Goal: Task Accomplishment & Management: Manage account settings

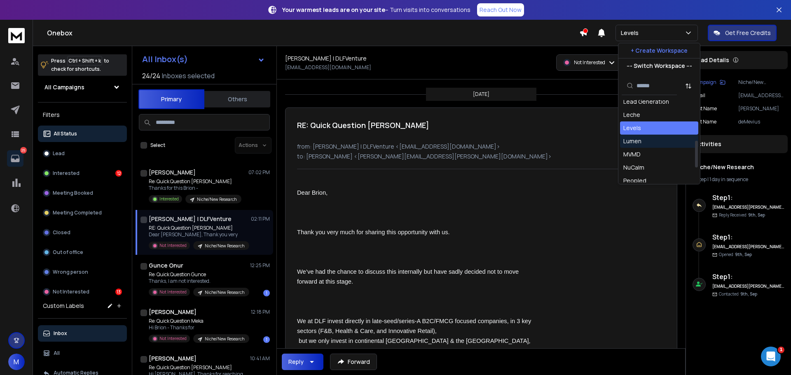
scroll to position [168, 0]
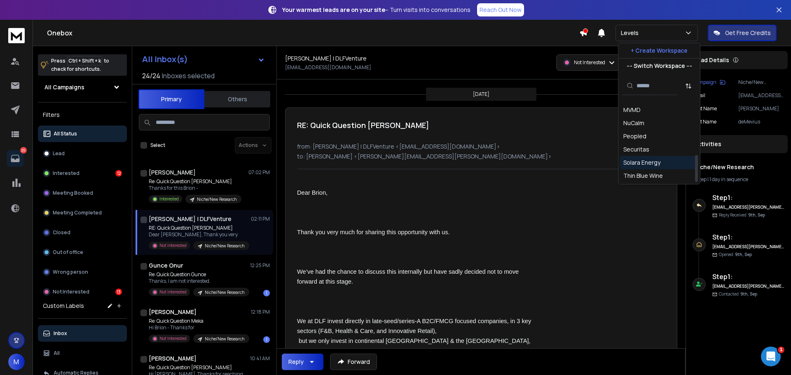
click at [648, 162] on div "Solara Energy" at bounding box center [641, 163] width 37 height 8
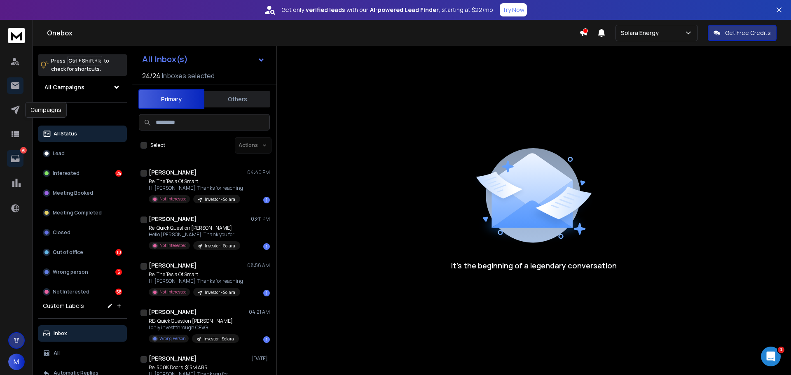
click at [20, 86] on link at bounding box center [15, 85] width 16 height 16
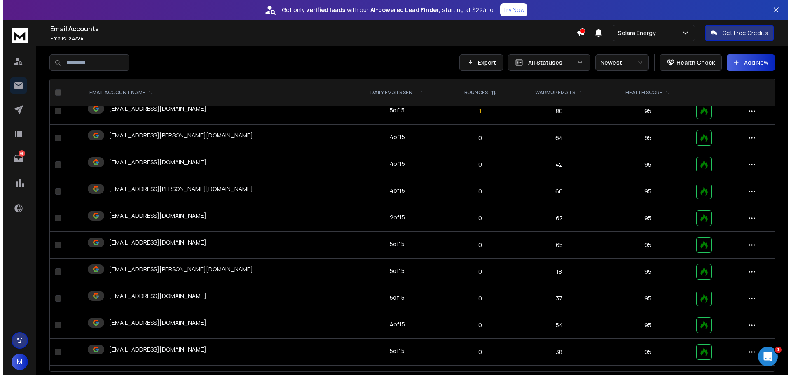
scroll to position [383, 0]
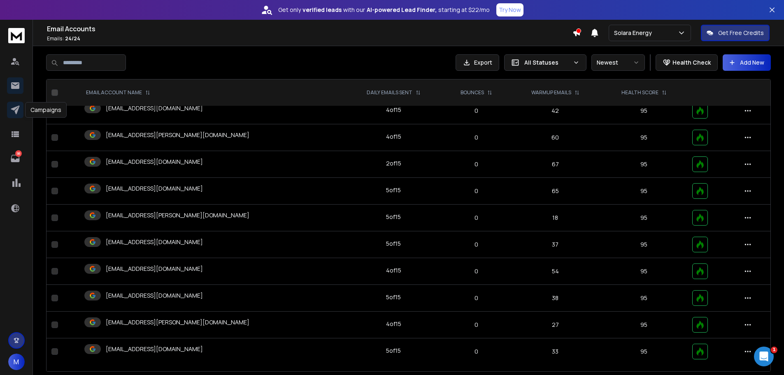
click at [14, 110] on icon at bounding box center [15, 109] width 9 height 9
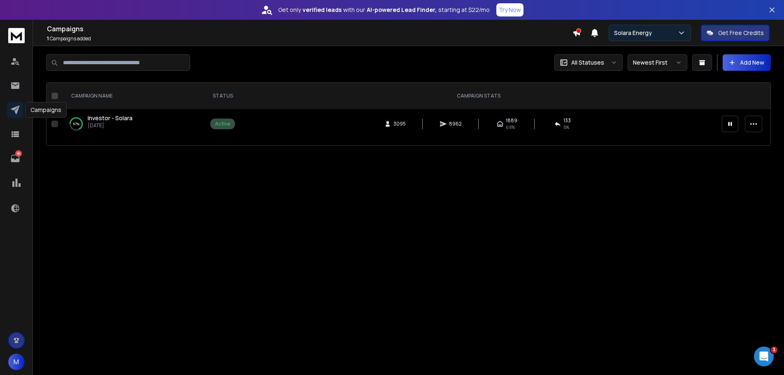
click at [636, 35] on p "Solara Energy" at bounding box center [634, 33] width 41 height 8
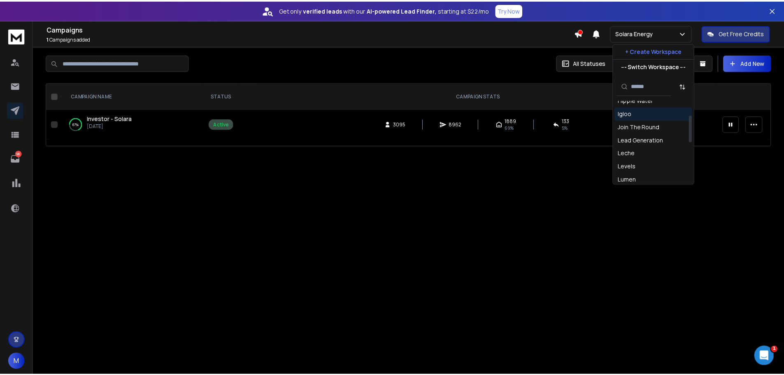
scroll to position [44, 0]
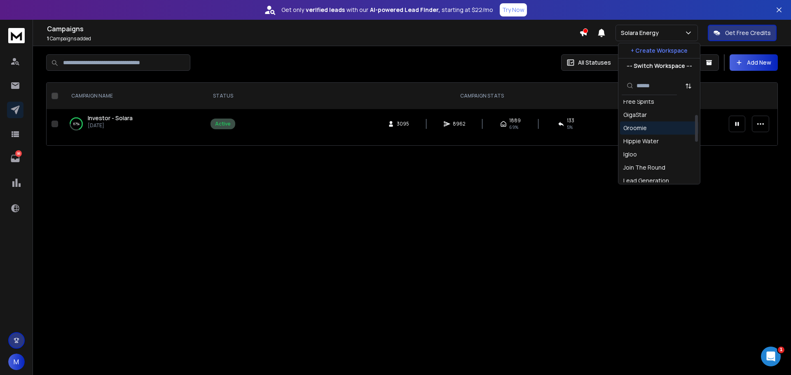
click at [657, 128] on div "Groomie" at bounding box center [659, 127] width 78 height 13
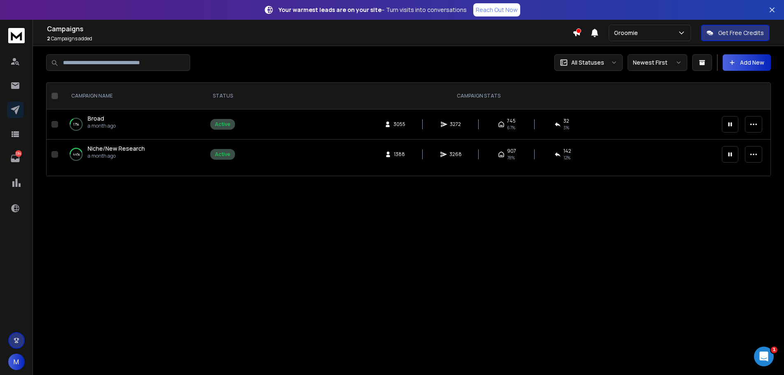
click at [180, 152] on div "44 % Niche/New Research a month ago" at bounding box center [134, 155] width 128 height 20
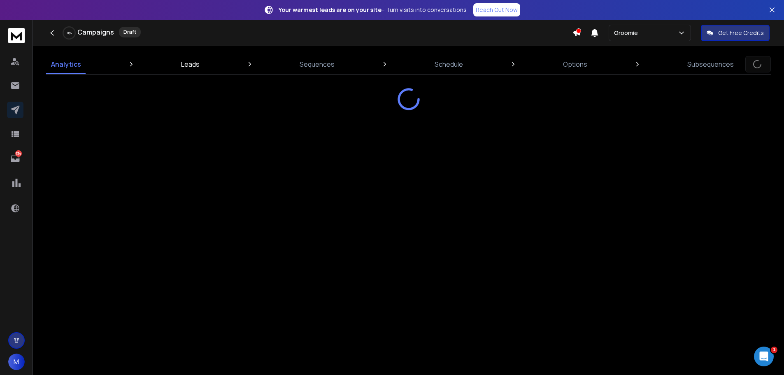
click at [188, 68] on p "Leads" at bounding box center [190, 64] width 19 height 10
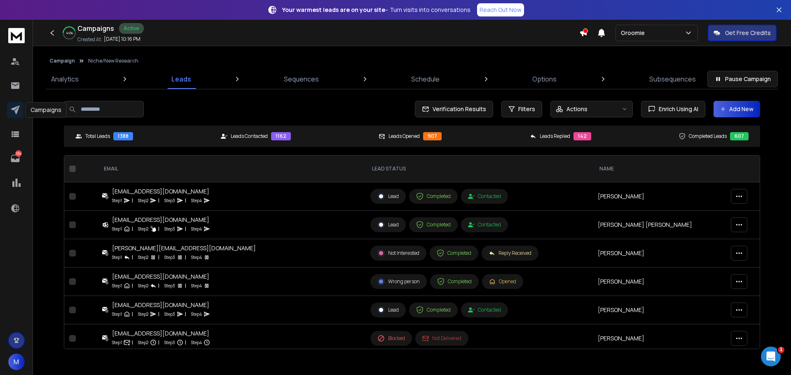
click at [16, 110] on icon at bounding box center [15, 109] width 9 height 9
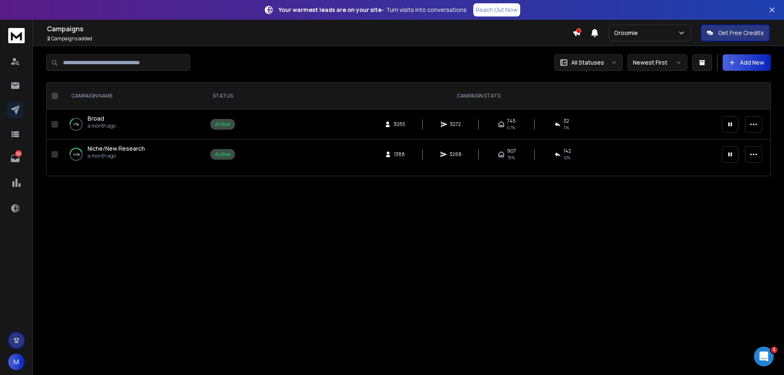
click at [300, 154] on div "1388 3268 907 78 % 142 12 %" at bounding box center [478, 154] width 467 height 13
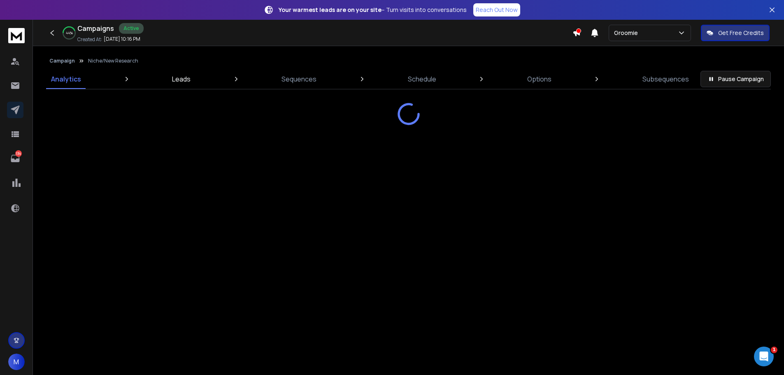
click at [180, 76] on p "Leads" at bounding box center [181, 79] width 19 height 10
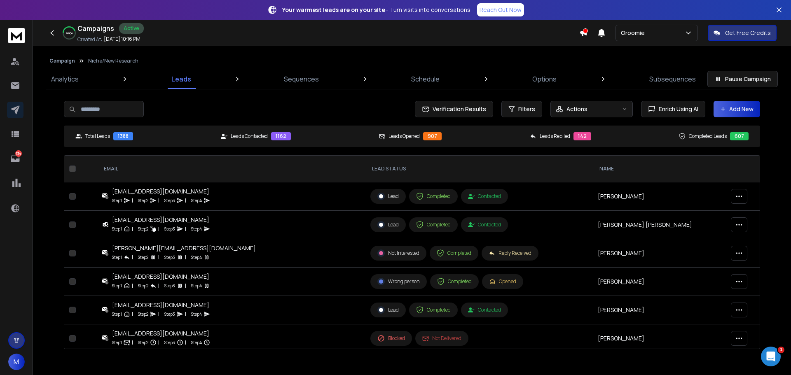
click at [747, 107] on button "Add New" at bounding box center [736, 109] width 47 height 16
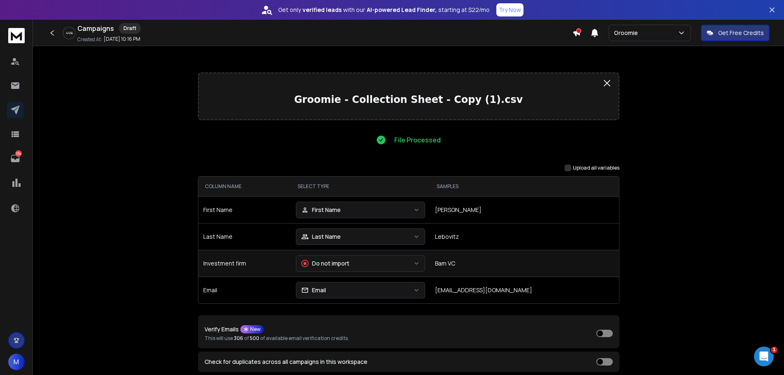
scroll to position [53, 0]
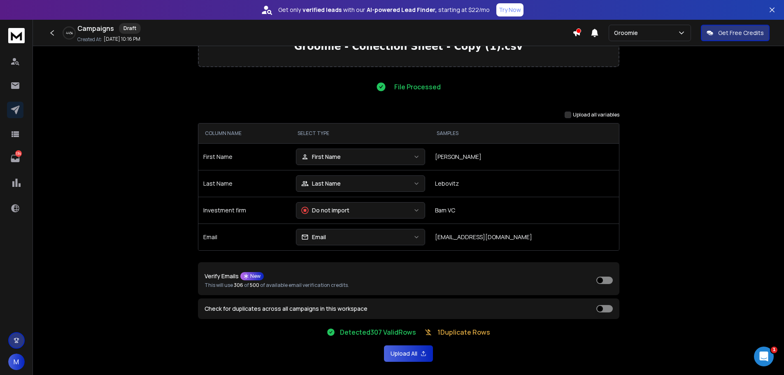
click at [412, 358] on button "Upload All" at bounding box center [408, 353] width 49 height 16
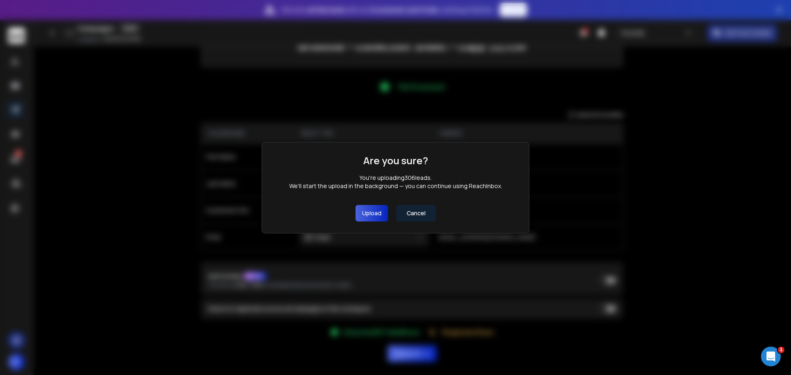
click at [369, 209] on button "Upload" at bounding box center [371, 213] width 33 height 16
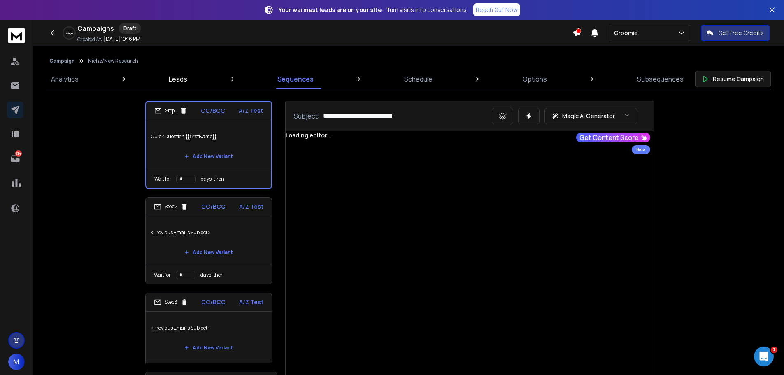
click at [186, 80] on p "Leads" at bounding box center [178, 79] width 19 height 10
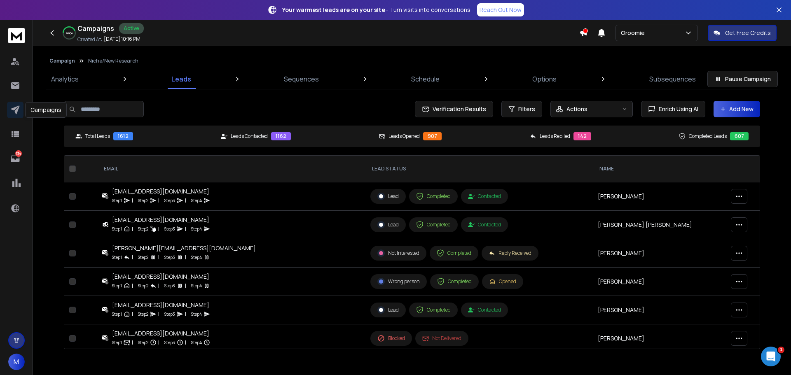
drag, startPoint x: 196, startPoint y: 292, endPoint x: 424, endPoint y: 383, distance: 245.6
drag, startPoint x: 424, startPoint y: 383, endPoint x: 53, endPoint y: 201, distance: 413.3
click at [53, 201] on div "Verification Results Filters Actions Enrich Using AI Add New Total Leads 1612 L…" at bounding box center [411, 221] width 725 height 240
click at [128, 133] on div "1612" at bounding box center [123, 136] width 20 height 8
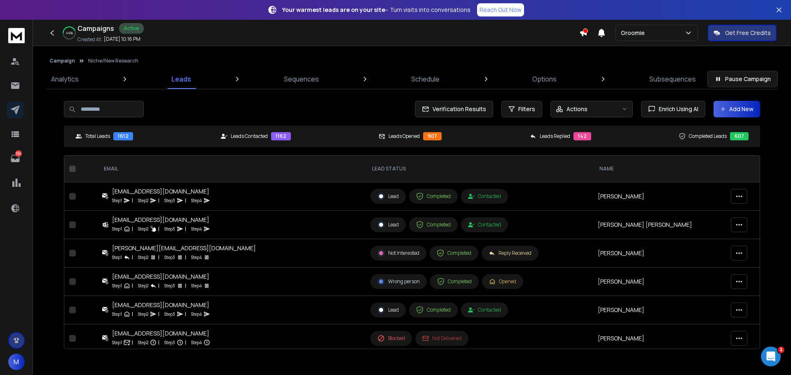
click at [124, 132] on div "1612" at bounding box center [123, 136] width 20 height 8
click at [124, 135] on div "1612" at bounding box center [123, 136] width 20 height 8
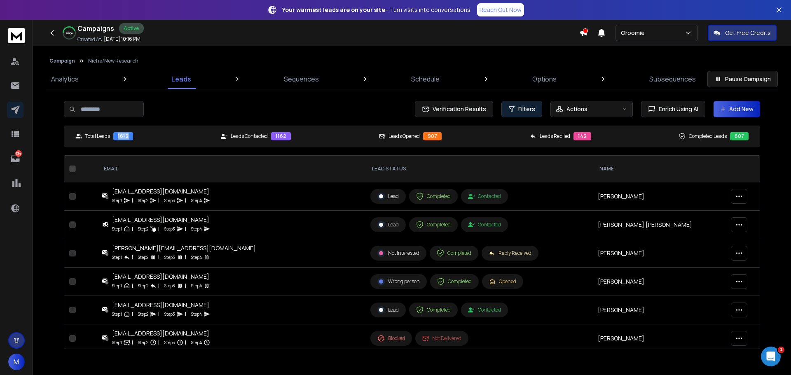
drag, startPoint x: 572, startPoint y: 110, endPoint x: 514, endPoint y: 114, distance: 57.8
click at [514, 114] on div "Verification Results Filters Actions Enrich Using AI Add New" at bounding box center [587, 109] width 345 height 16
click at [519, 113] on button "Filters" at bounding box center [521, 109] width 41 height 16
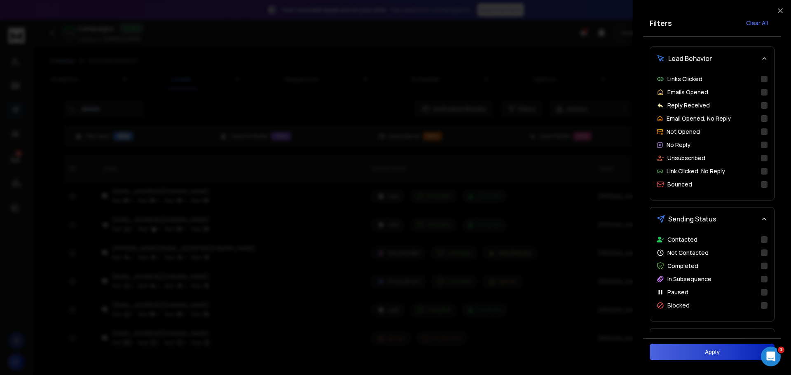
click at [761, 253] on button "Not Contacted" at bounding box center [764, 253] width 7 height 7
click at [728, 351] on button "Apply" at bounding box center [711, 352] width 125 height 16
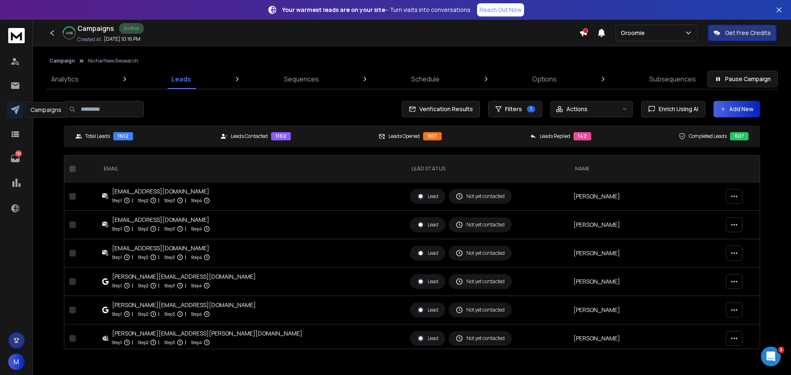
click at [16, 112] on icon at bounding box center [15, 109] width 9 height 9
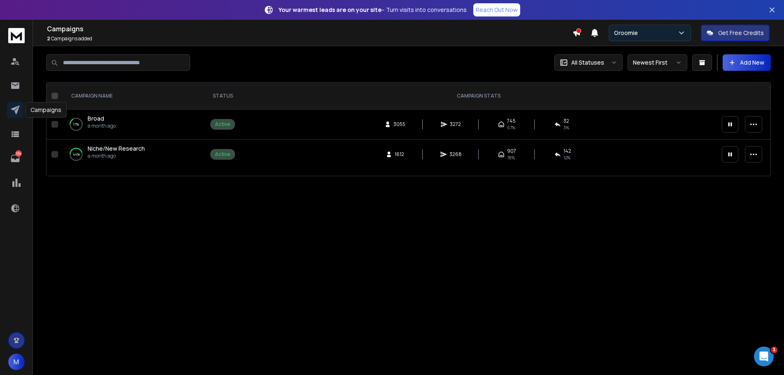
click at [665, 37] on button "Groomie" at bounding box center [650, 33] width 82 height 16
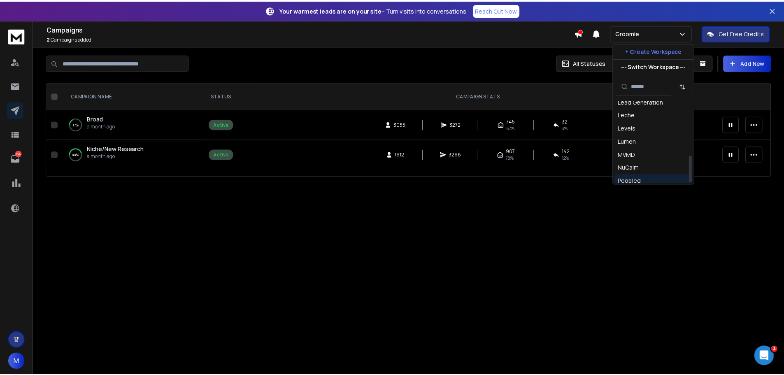
scroll to position [168, 0]
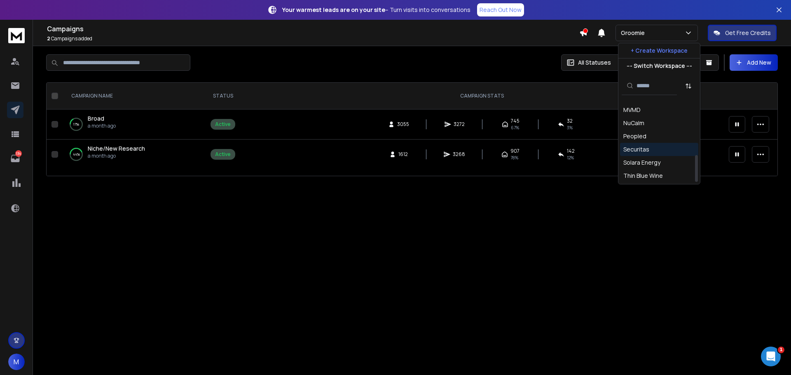
click at [660, 146] on div "Securitas" at bounding box center [659, 149] width 78 height 13
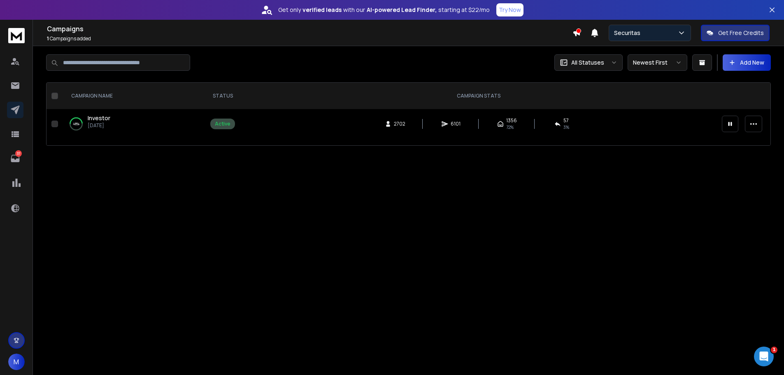
click at [658, 36] on div "Securitas" at bounding box center [650, 33] width 72 height 8
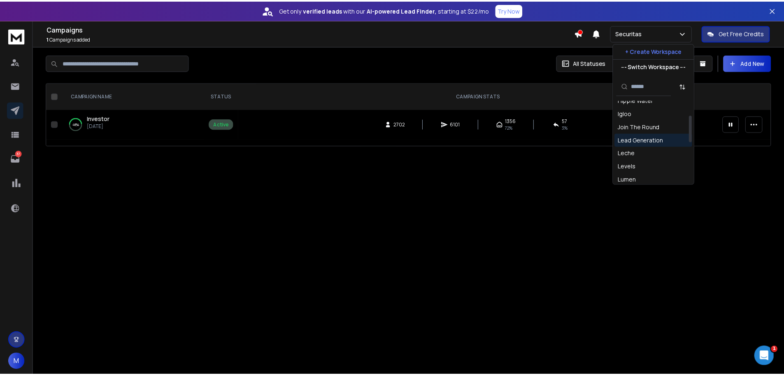
scroll to position [44, 0]
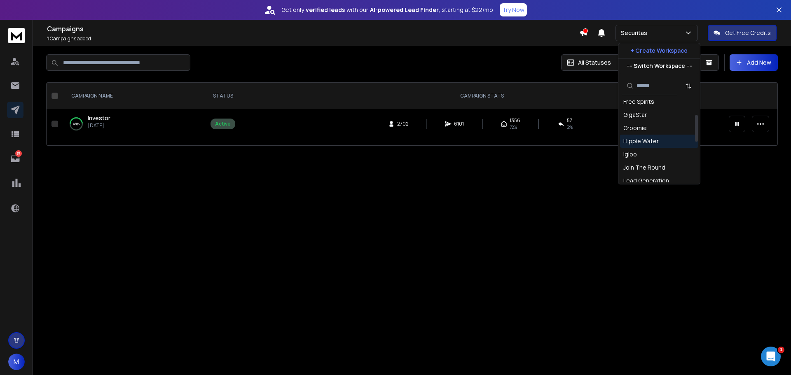
click at [663, 142] on div "Hippie Water" at bounding box center [659, 141] width 78 height 13
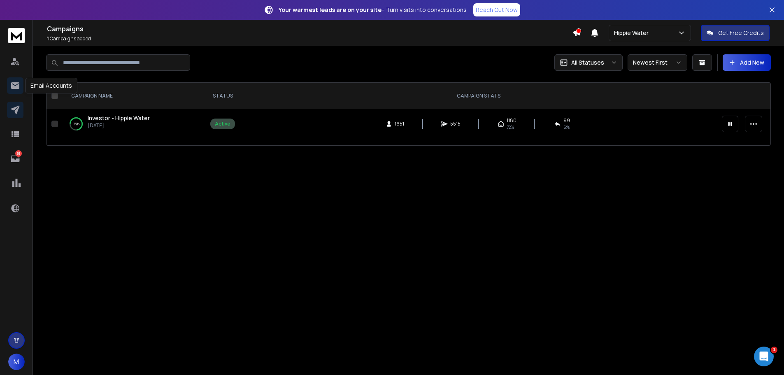
click at [20, 89] on link at bounding box center [15, 85] width 16 height 16
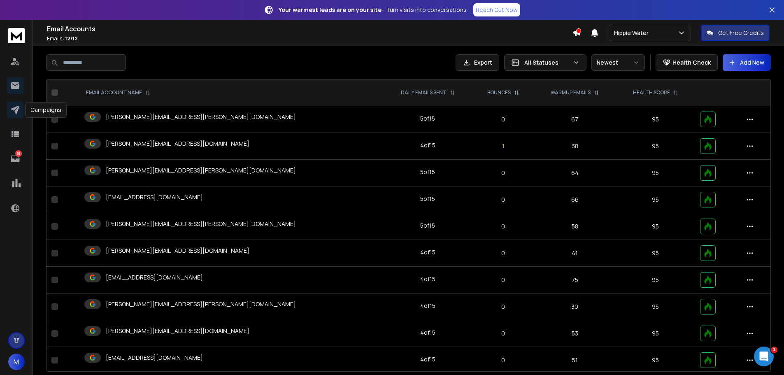
click at [20, 112] on icon at bounding box center [15, 110] width 10 height 10
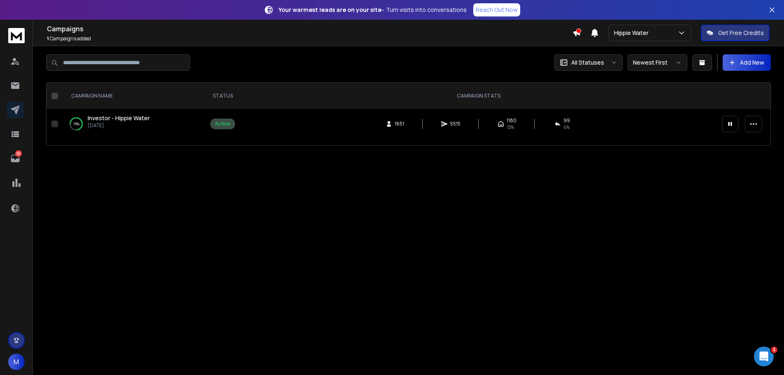
click at [340, 130] on div "1651 5515 1180 72 % 99 6 %" at bounding box center [478, 123] width 467 height 13
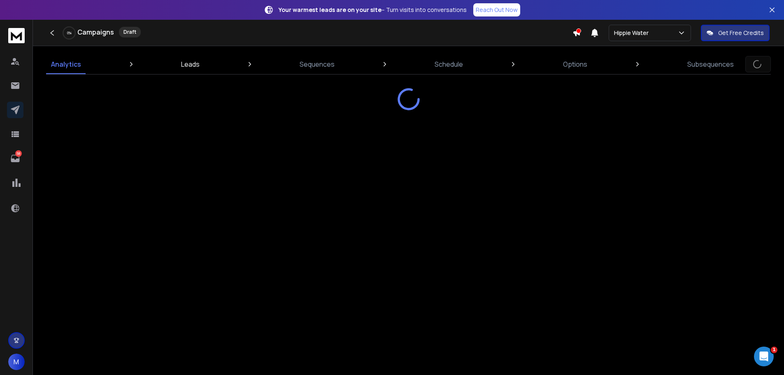
click at [185, 66] on p "Leads" at bounding box center [190, 64] width 19 height 10
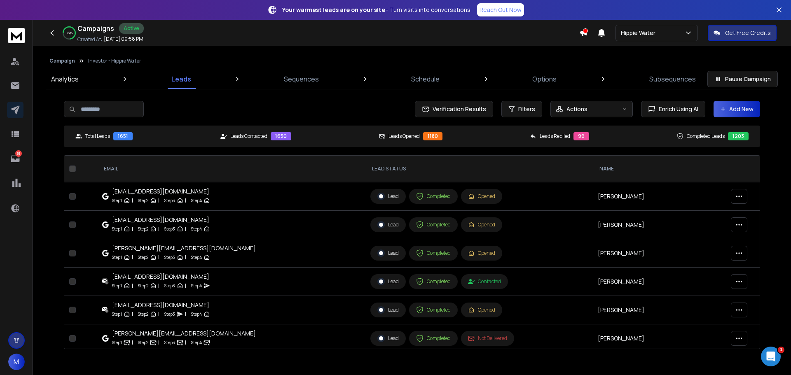
drag, startPoint x: 72, startPoint y: 82, endPoint x: 62, endPoint y: 82, distance: 9.9
click at [62, 82] on p "Analytics" at bounding box center [65, 79] width 28 height 10
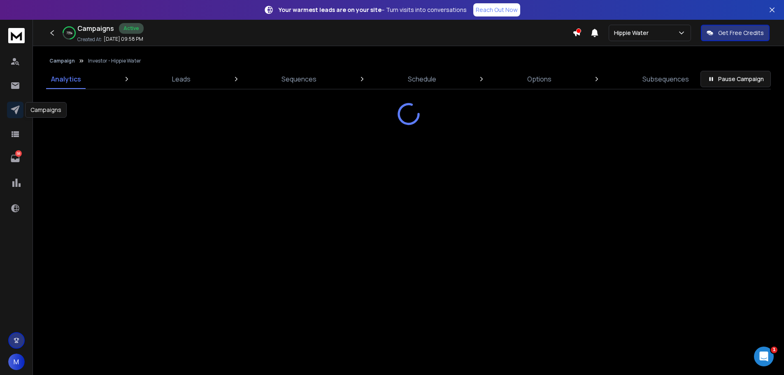
click at [12, 114] on icon at bounding box center [15, 110] width 10 height 10
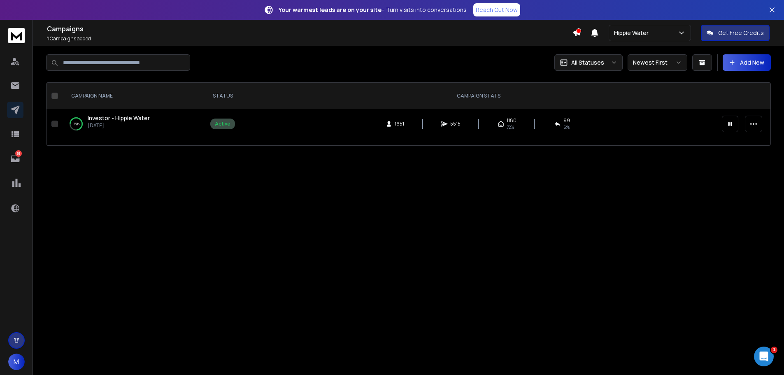
click at [756, 126] on icon "button" at bounding box center [754, 124] width 8 height 8
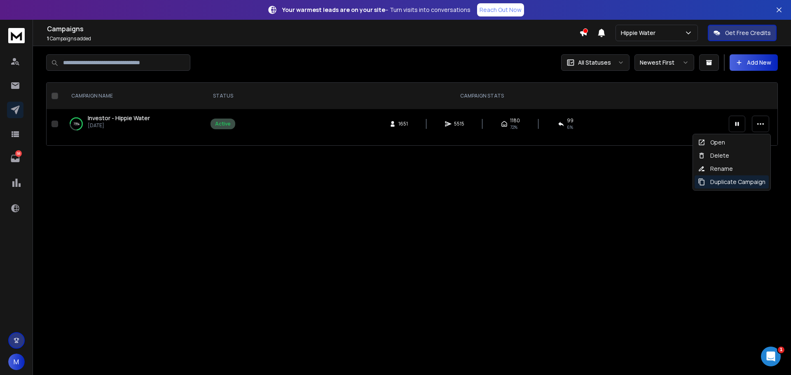
click at [734, 182] on div "Duplicate Campaign" at bounding box center [732, 182] width 68 height 8
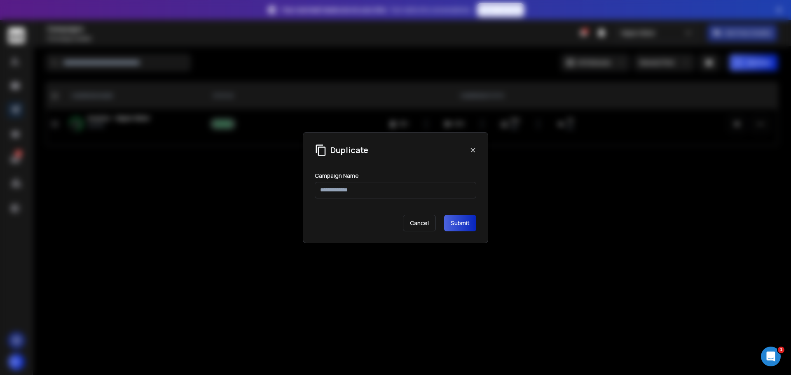
click at [355, 194] on input "text" at bounding box center [395, 190] width 161 height 16
type input "**********"
click at [461, 226] on button "Submit" at bounding box center [460, 223] width 32 height 16
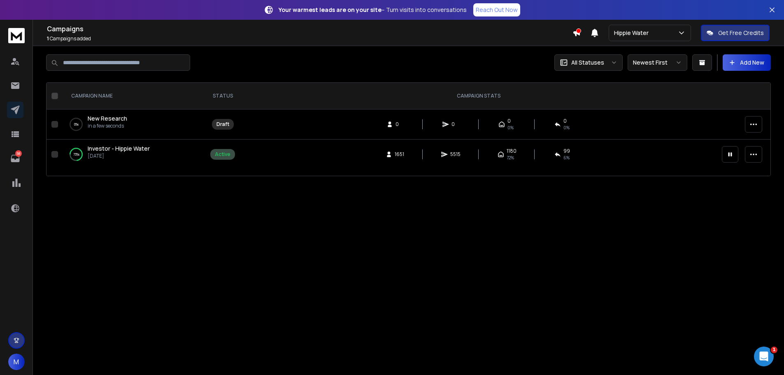
click at [129, 123] on div "0 % New Research in a few seconds" at bounding box center [134, 124] width 128 height 20
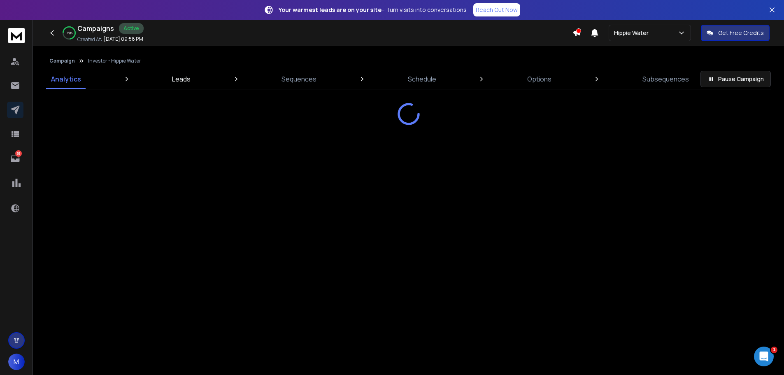
click at [186, 79] on p "Leads" at bounding box center [181, 79] width 19 height 10
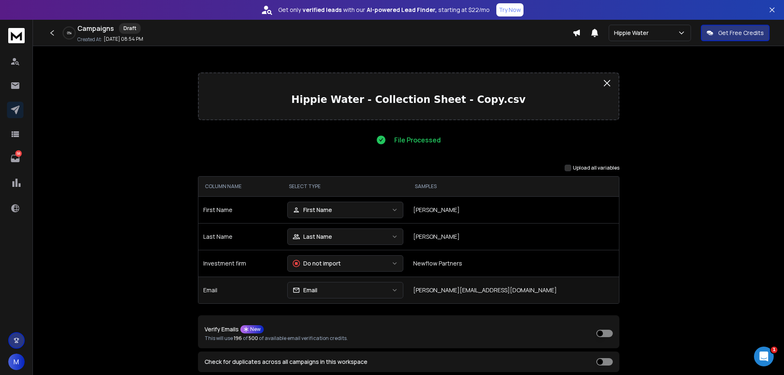
scroll to position [53, 0]
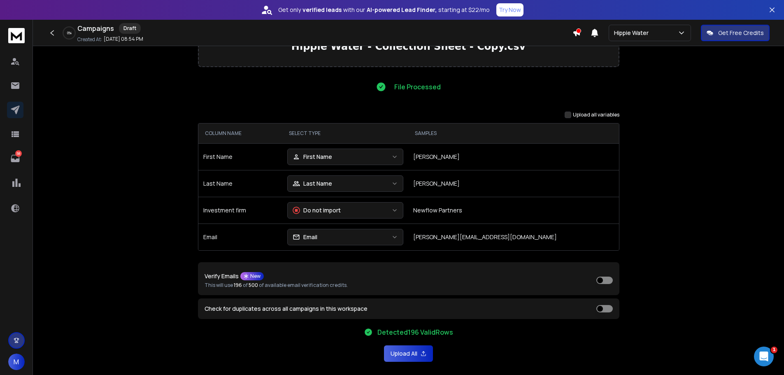
click at [413, 346] on button "Upload All" at bounding box center [408, 353] width 49 height 16
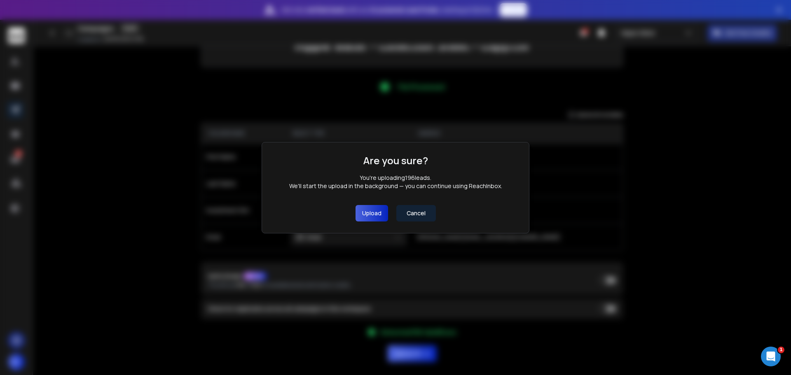
click at [373, 213] on button "Upload" at bounding box center [371, 213] width 33 height 16
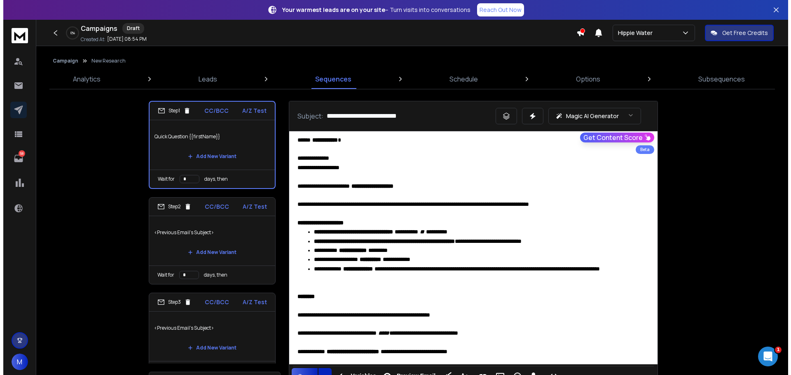
scroll to position [68, 0]
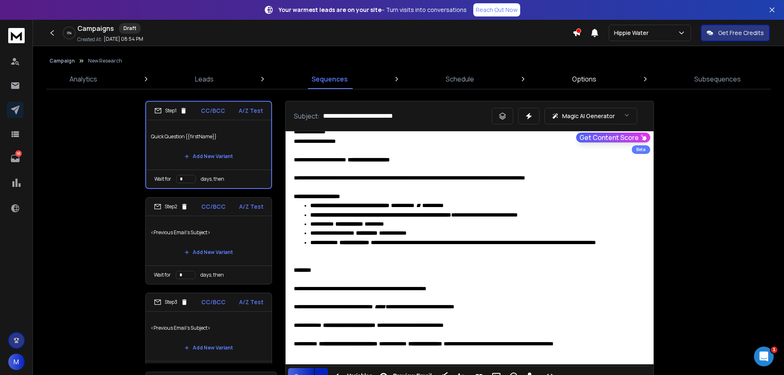
click at [568, 76] on div "Analytics Leads Sequences Schedule Options Subsequences" at bounding box center [405, 79] width 719 height 20
click at [576, 76] on p "Options" at bounding box center [584, 79] width 24 height 10
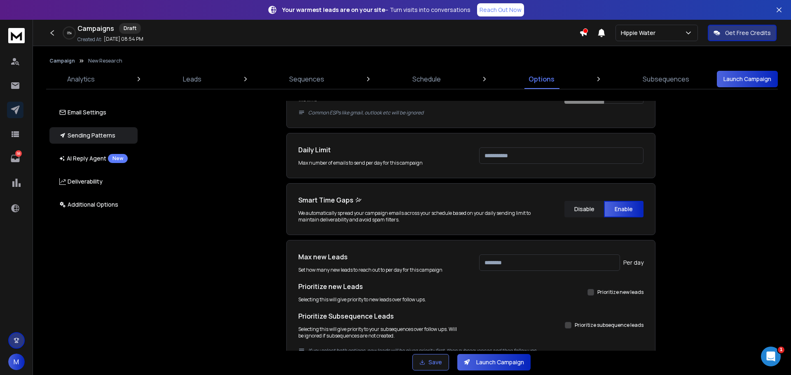
scroll to position [576, 0]
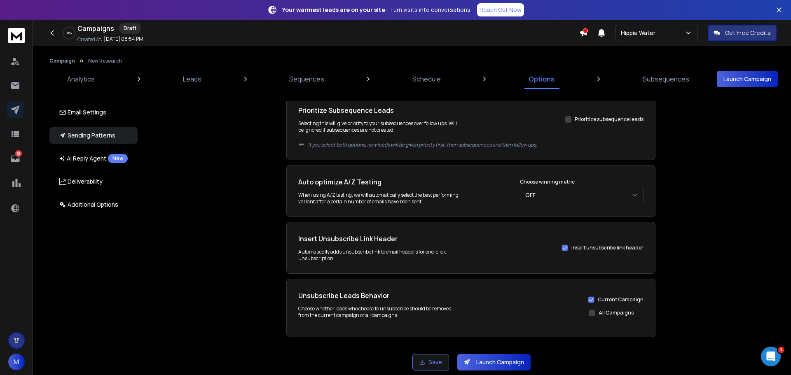
click at [508, 364] on button "Launch Campaign" at bounding box center [493, 362] width 73 height 16
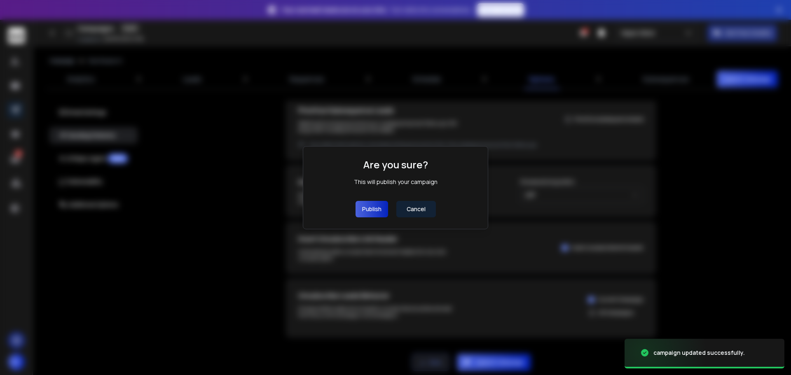
click at [380, 212] on button "Publish" at bounding box center [371, 209] width 33 height 16
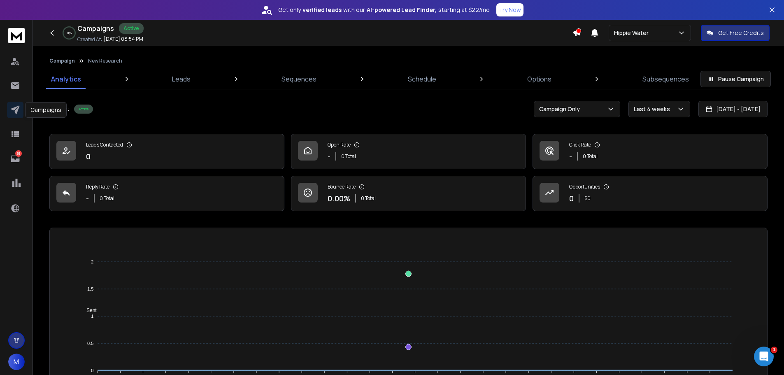
click at [12, 112] on icon at bounding box center [15, 110] width 10 height 10
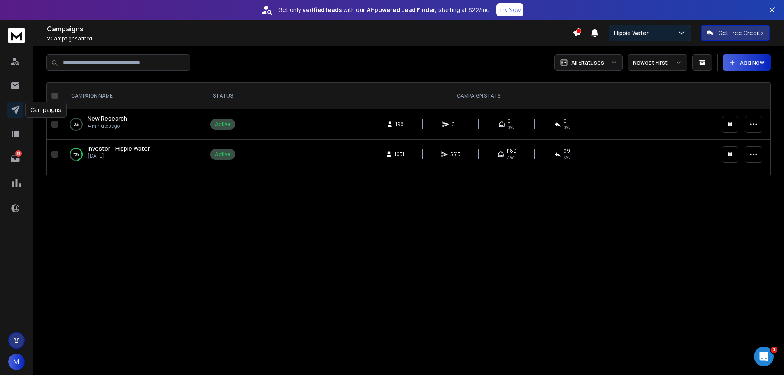
click at [662, 39] on button "Hippie Water" at bounding box center [650, 33] width 82 height 16
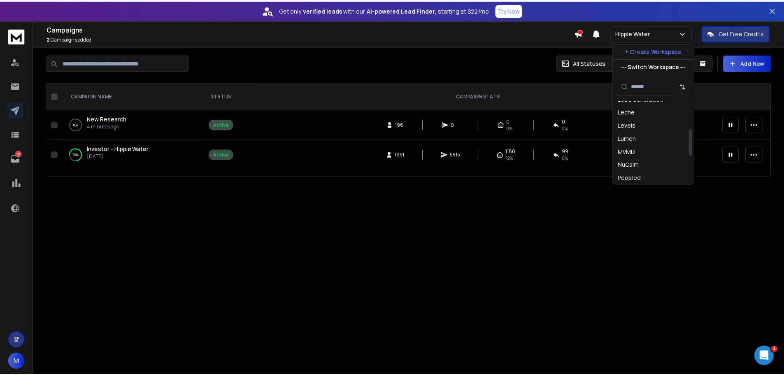
scroll to position [86, 0]
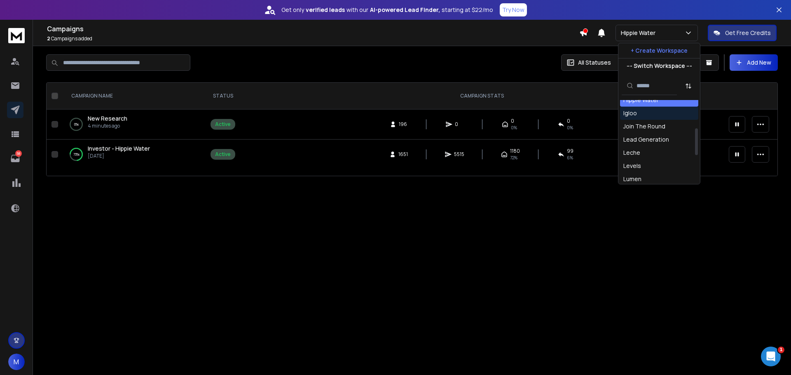
click at [655, 114] on div "Igloo" at bounding box center [659, 113] width 78 height 13
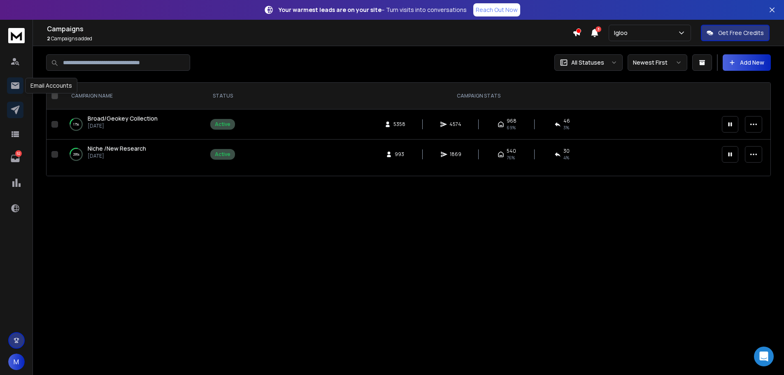
click at [14, 85] on icon at bounding box center [15, 86] width 10 height 10
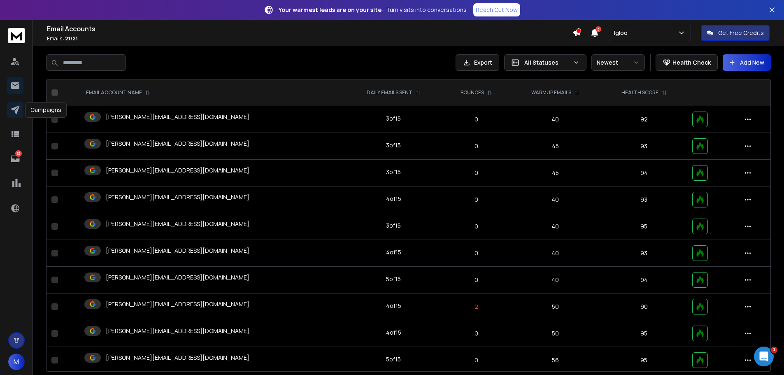
click at [14, 112] on icon at bounding box center [15, 110] width 10 height 10
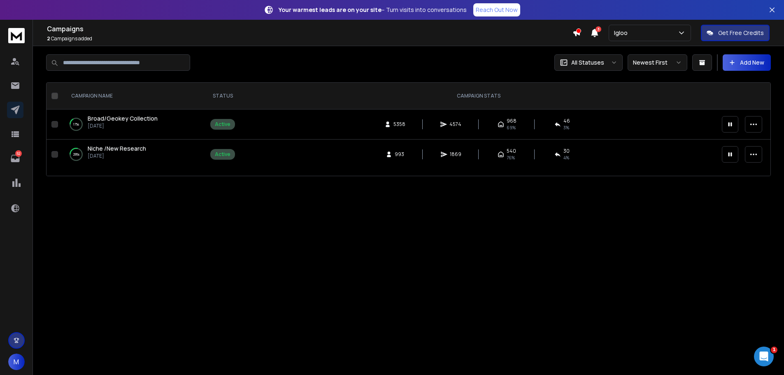
click at [282, 154] on div "993 1869 540 76 % 30 4 %" at bounding box center [478, 154] width 467 height 13
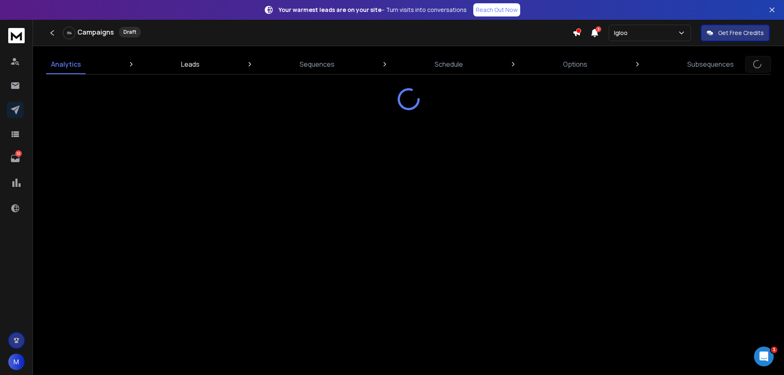
click at [187, 61] on p "Leads" at bounding box center [190, 64] width 19 height 10
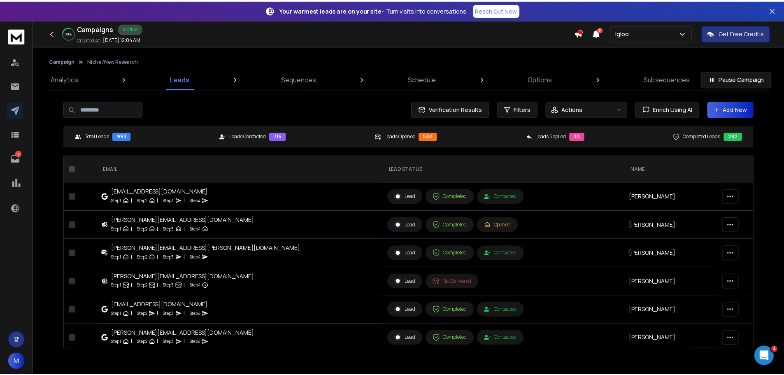
scroll to position [165, 0]
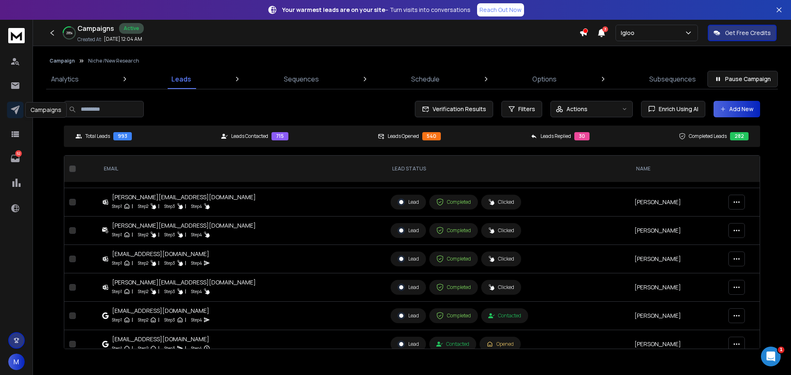
click at [15, 112] on icon at bounding box center [15, 109] width 9 height 9
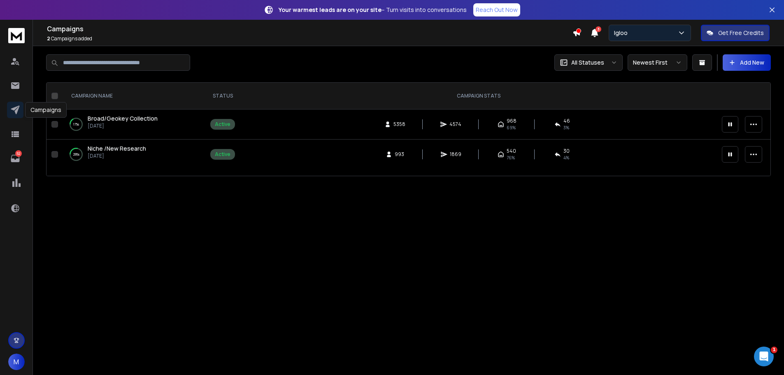
click at [647, 31] on div "Igloo" at bounding box center [650, 33] width 72 height 8
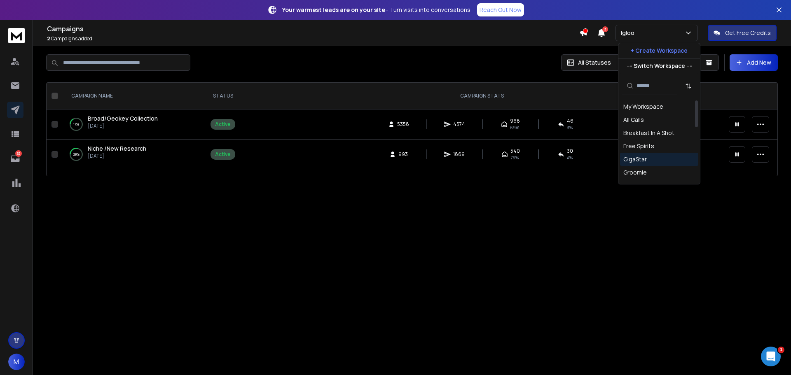
click at [656, 156] on div "GigaStar" at bounding box center [659, 159] width 78 height 13
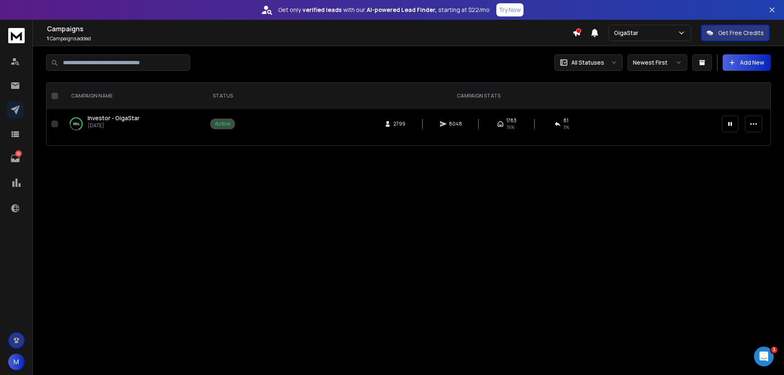
click at [292, 130] on div "2799 8048 1783 76 % 81 3 %" at bounding box center [478, 123] width 467 height 13
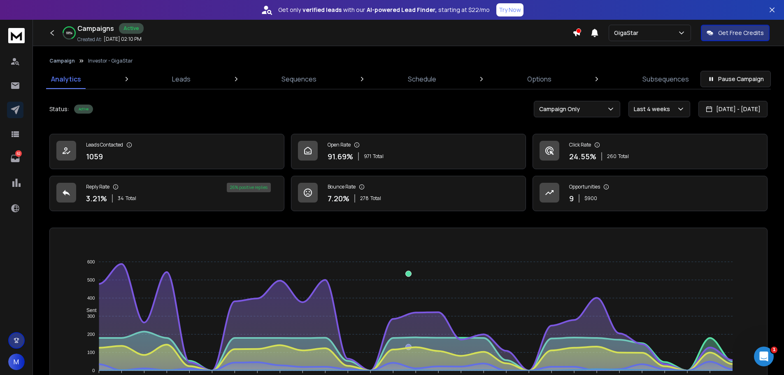
click at [201, 79] on div "Analytics Leads Sequences Schedule Options Subsequences" at bounding box center [370, 79] width 648 height 20
click at [184, 77] on p "Leads" at bounding box center [181, 79] width 19 height 10
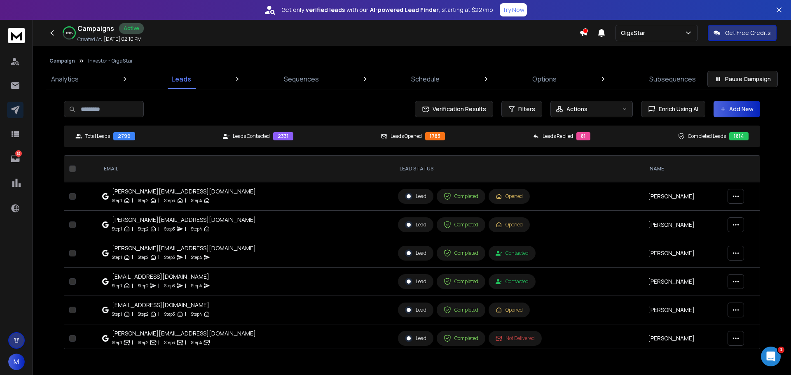
click at [743, 106] on button "Add New" at bounding box center [736, 109] width 47 height 16
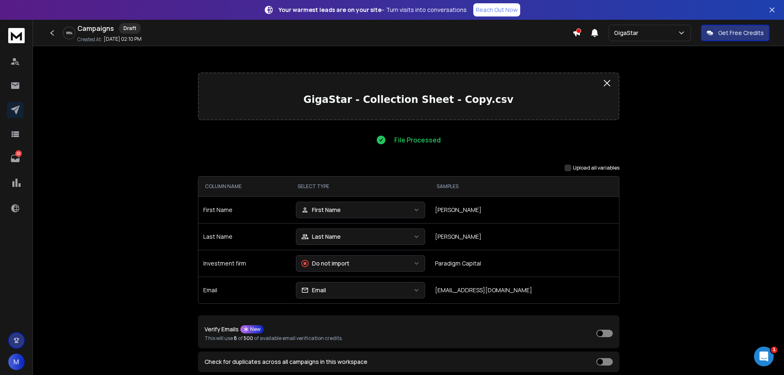
scroll to position [53, 0]
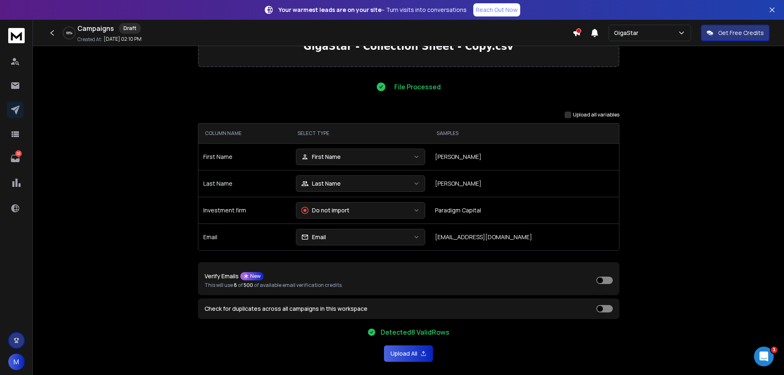
click at [416, 352] on button "Upload All" at bounding box center [408, 353] width 49 height 16
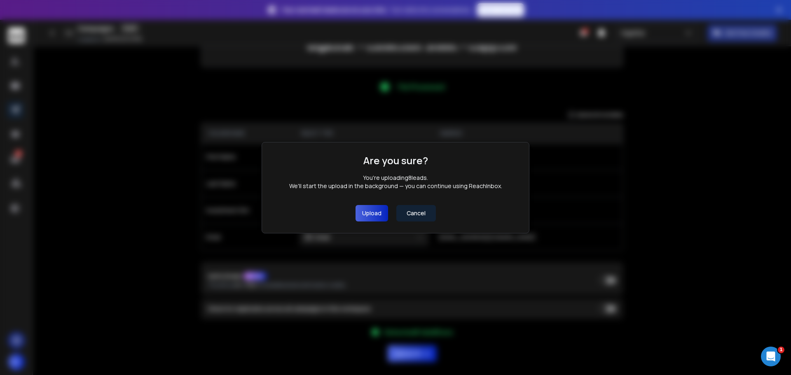
click at [372, 219] on button "Upload" at bounding box center [371, 213] width 33 height 16
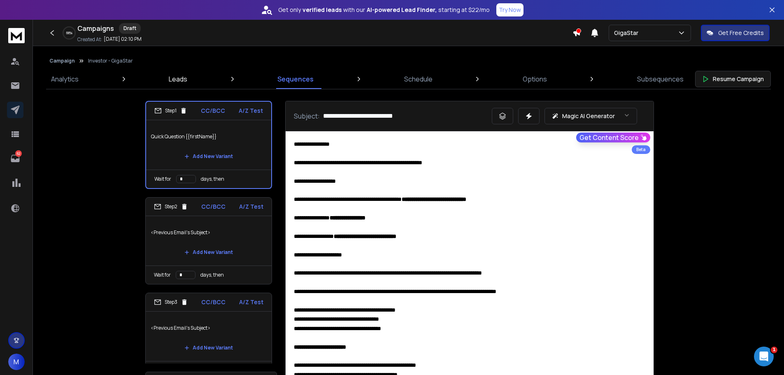
click at [180, 82] on p "Leads" at bounding box center [178, 79] width 19 height 10
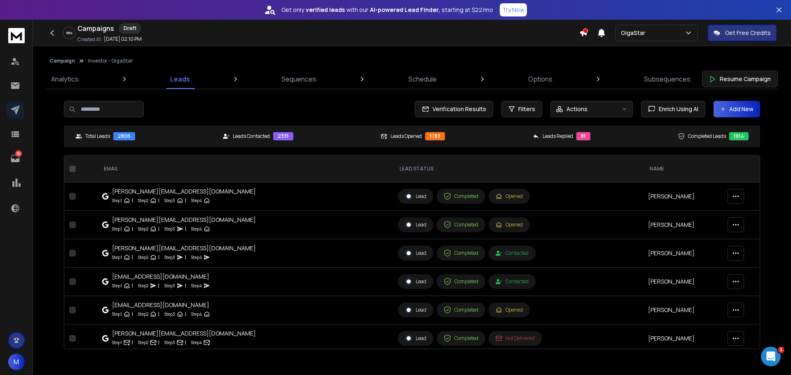
click at [126, 136] on div "2806" at bounding box center [124, 136] width 22 height 8
copy div "2806"
click at [534, 112] on span "Filters" at bounding box center [526, 109] width 17 height 8
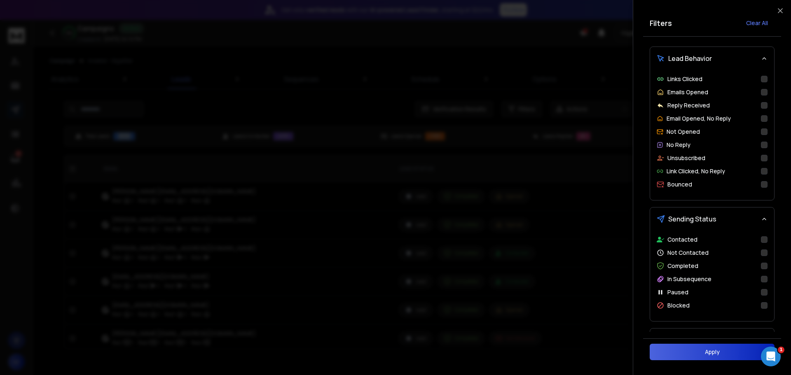
click at [761, 251] on button "Not Contacted" at bounding box center [764, 253] width 7 height 7
click at [725, 347] on button "Apply" at bounding box center [711, 352] width 125 height 16
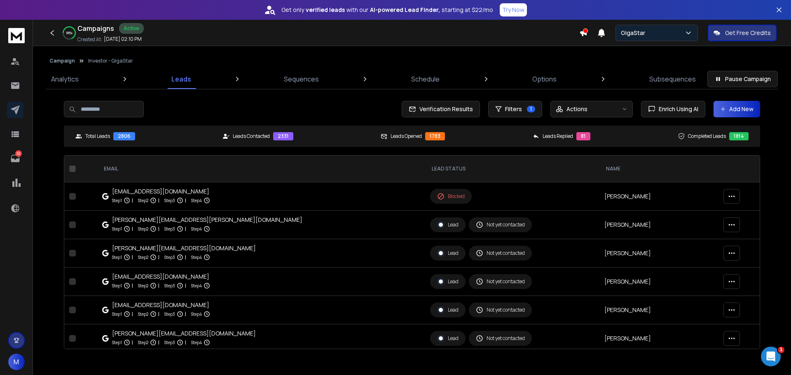
click at [648, 38] on button "GigaStar" at bounding box center [656, 33] width 82 height 16
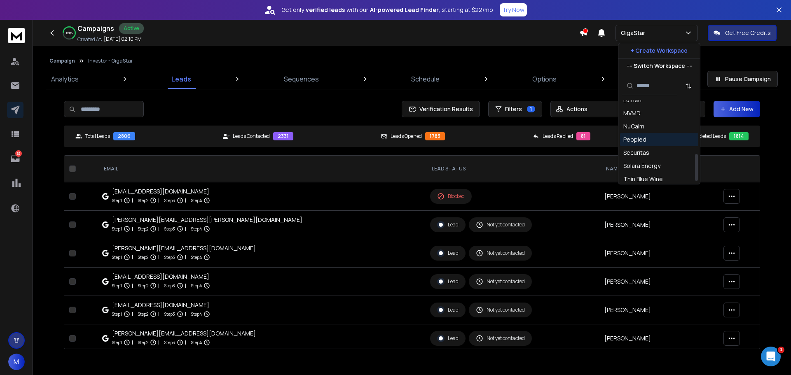
scroll to position [168, 0]
click at [661, 147] on div "Securitas" at bounding box center [659, 149] width 78 height 13
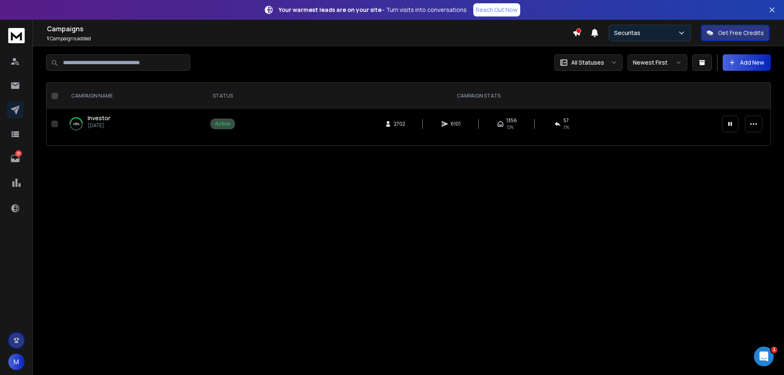
click at [655, 30] on div "Securitas" at bounding box center [650, 33] width 72 height 8
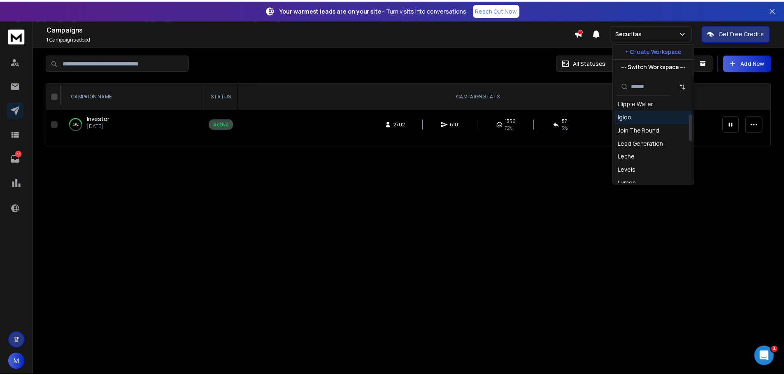
scroll to position [41, 0]
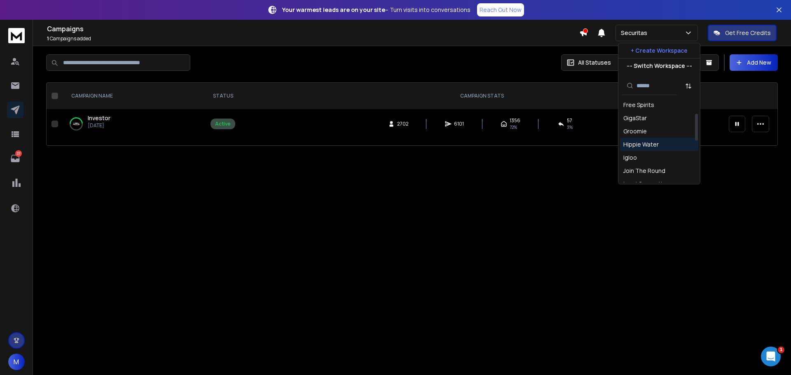
click at [650, 140] on div "Hippie Water" at bounding box center [640, 144] width 35 height 8
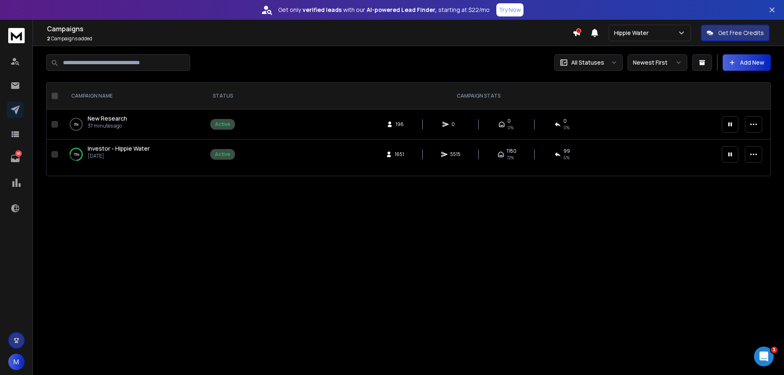
click at [267, 127] on div "196 0 0 0% 0 0%" at bounding box center [478, 124] width 467 height 13
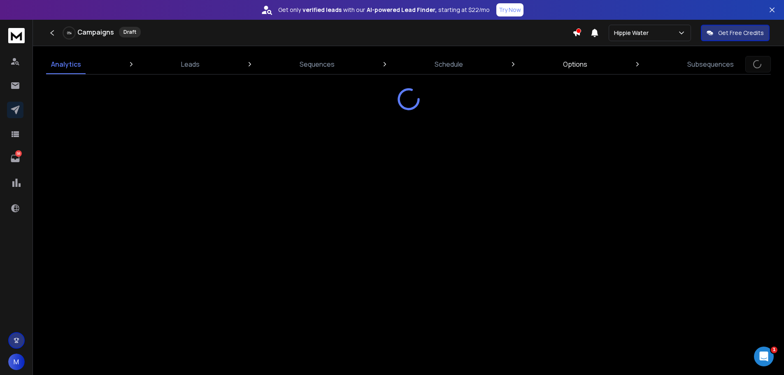
click at [568, 64] on p "Options" at bounding box center [575, 64] width 24 height 10
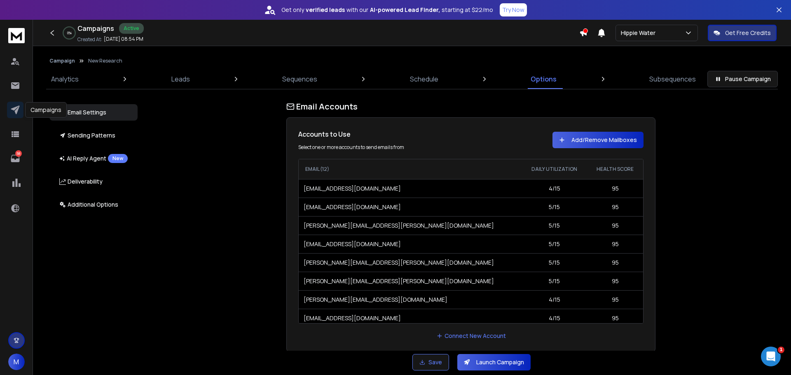
click at [11, 115] on link at bounding box center [15, 110] width 16 height 16
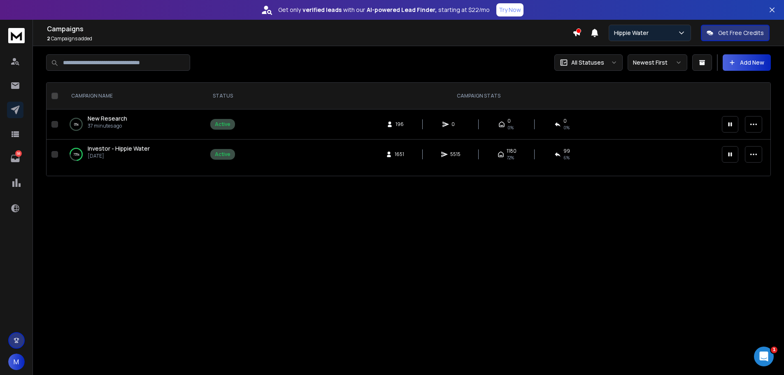
click at [652, 35] on p "Hippie Water" at bounding box center [633, 33] width 38 height 8
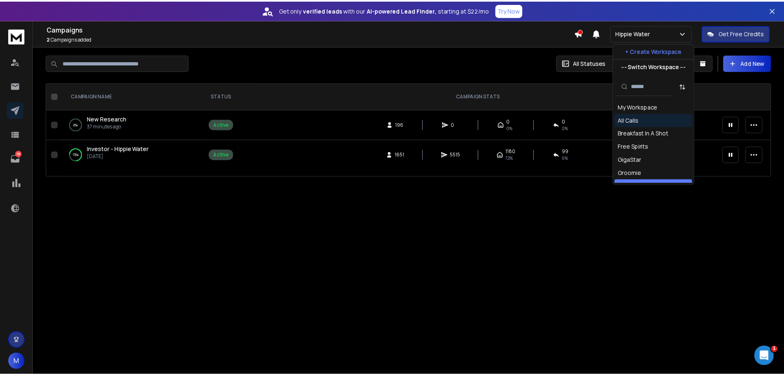
scroll to position [124, 0]
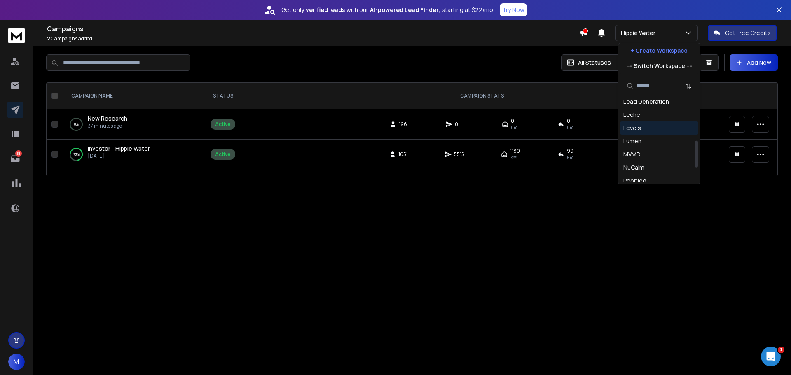
click at [661, 127] on div "Levels" at bounding box center [659, 127] width 78 height 13
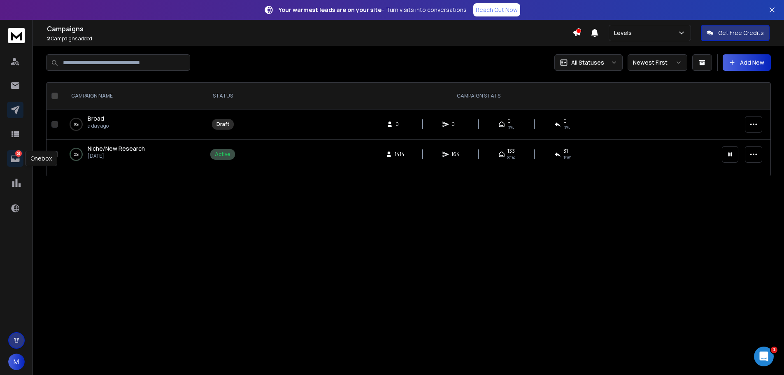
click at [17, 159] on icon at bounding box center [15, 158] width 9 height 7
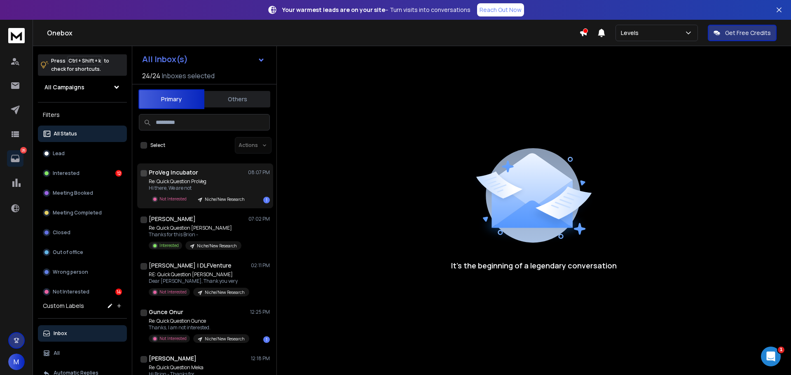
click at [210, 180] on p "Re: Quick Question ProVeg" at bounding box center [198, 181] width 99 height 7
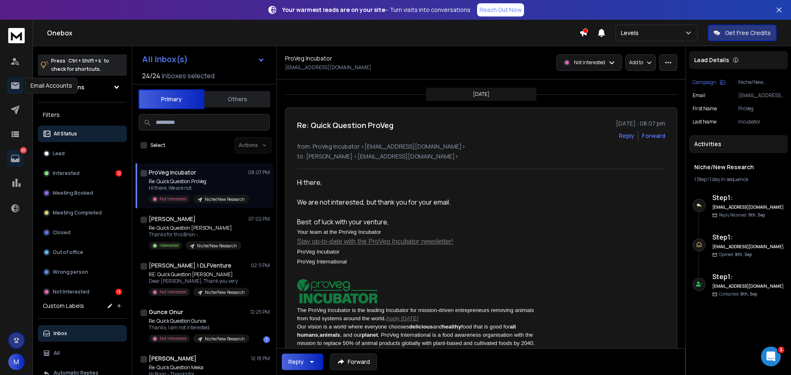
click at [14, 87] on icon at bounding box center [15, 85] width 8 height 7
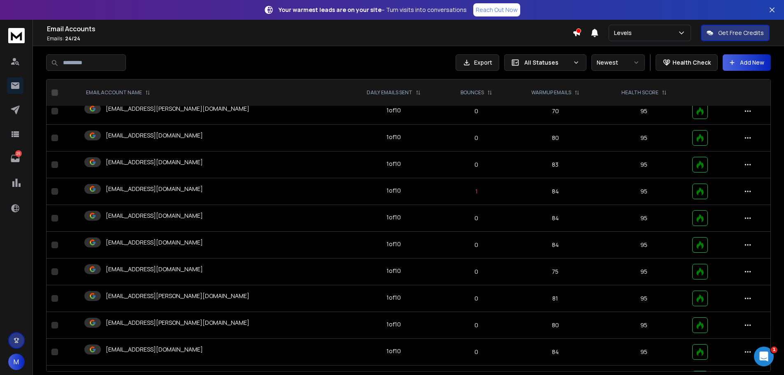
scroll to position [371, 0]
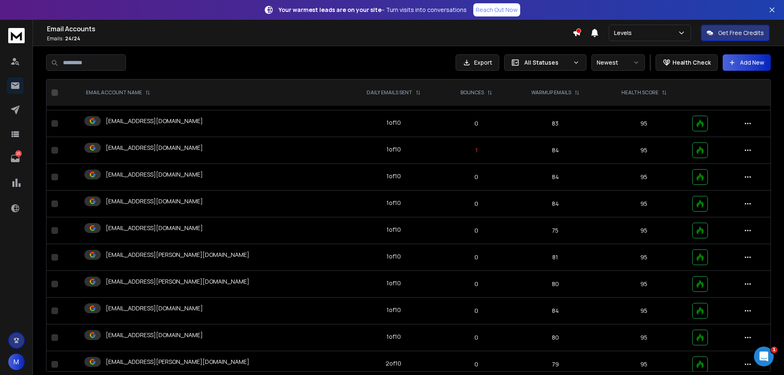
click at [448, 149] on p "1" at bounding box center [476, 150] width 57 height 8
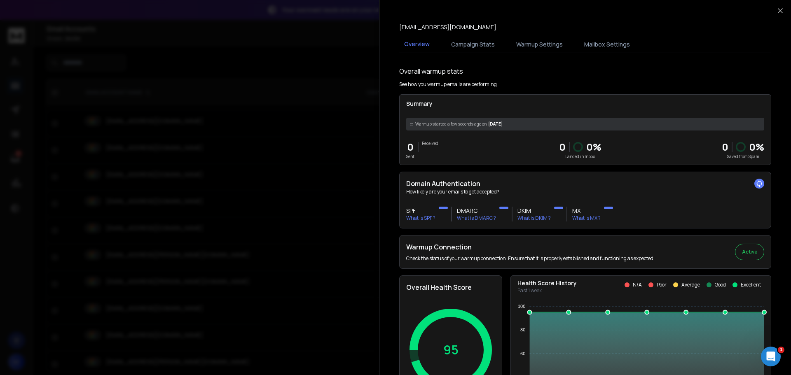
click at [322, 194] on div at bounding box center [395, 187] width 791 height 375
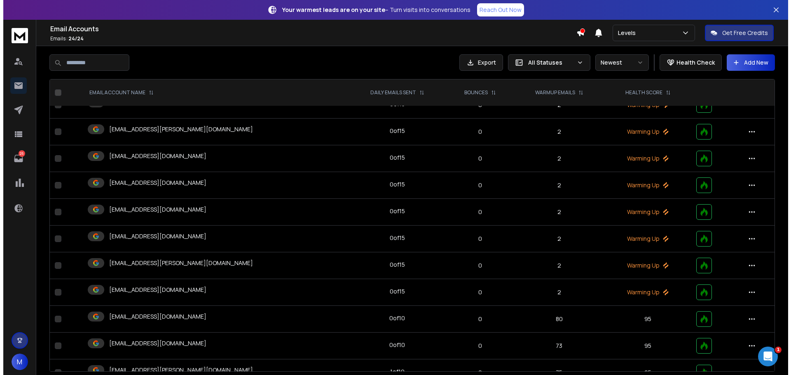
scroll to position [0, 0]
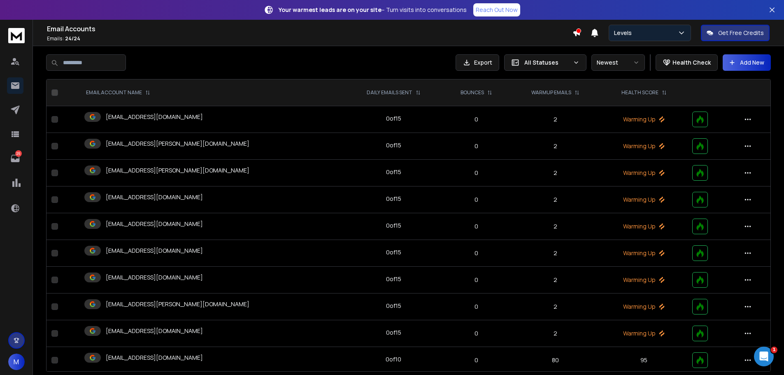
click at [626, 34] on p "Levels" at bounding box center [624, 33] width 21 height 8
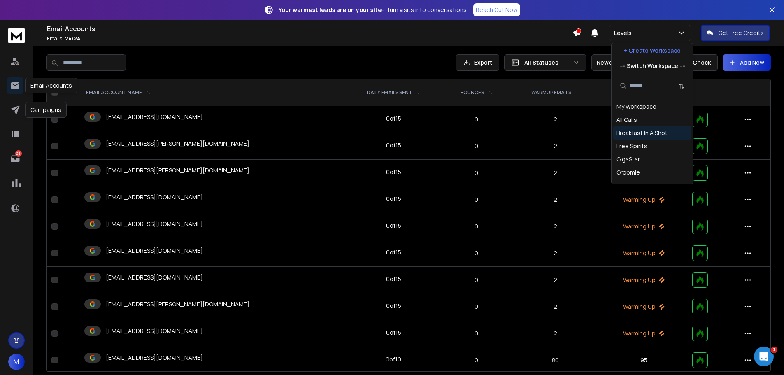
click at [19, 88] on icon at bounding box center [15, 86] width 10 height 10
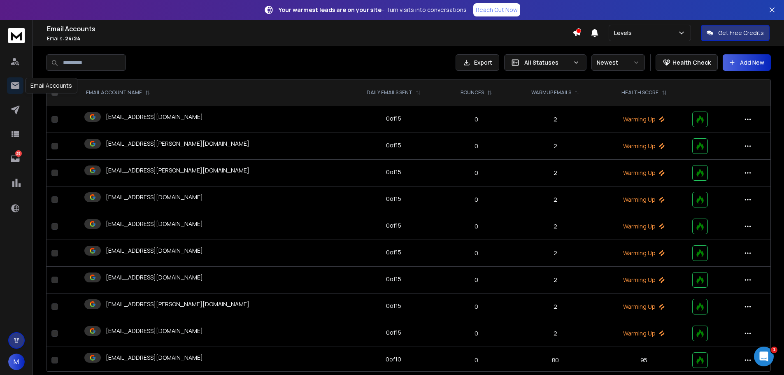
click at [16, 87] on icon at bounding box center [15, 85] width 8 height 7
click at [14, 113] on icon at bounding box center [15, 110] width 10 height 10
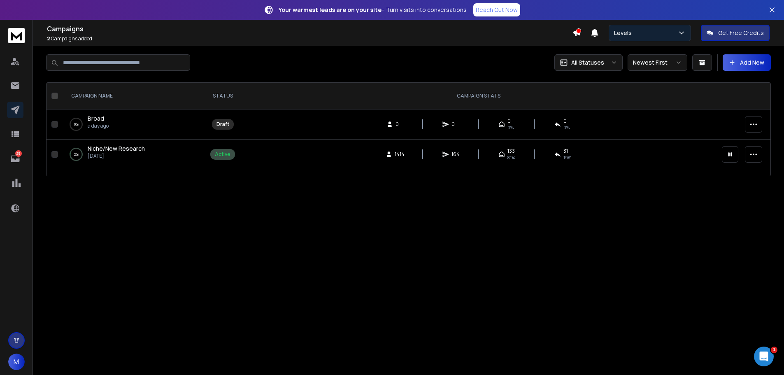
click at [651, 34] on div "Levels" at bounding box center [650, 33] width 72 height 8
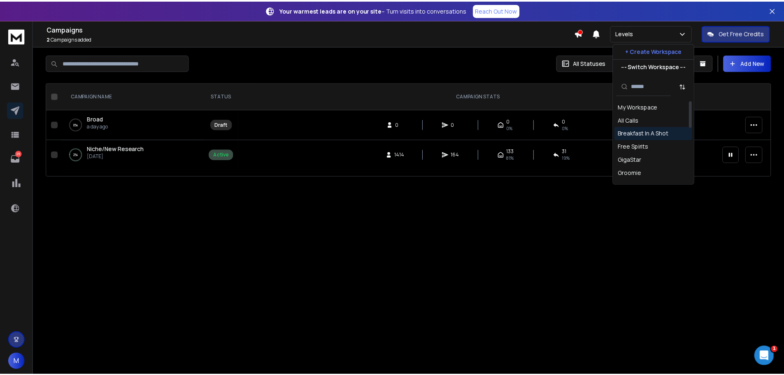
scroll to position [41, 0]
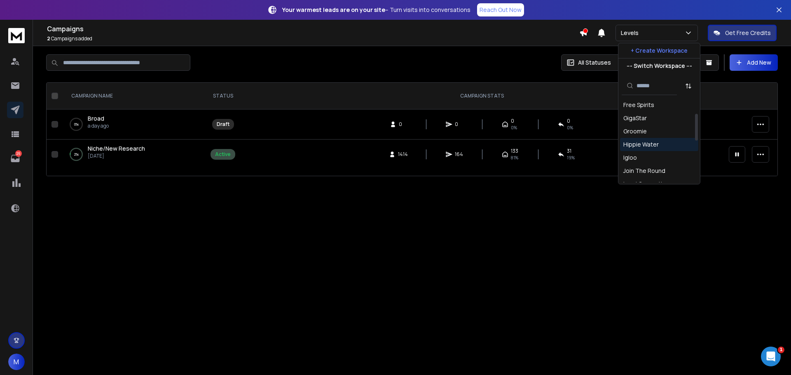
click at [661, 139] on div "Hippie Water" at bounding box center [659, 144] width 78 height 13
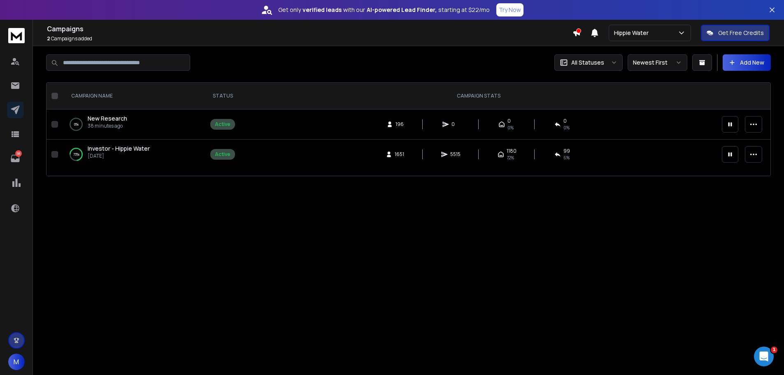
click at [324, 128] on div "196 0 0 0% 0 0%" at bounding box center [478, 124] width 467 height 13
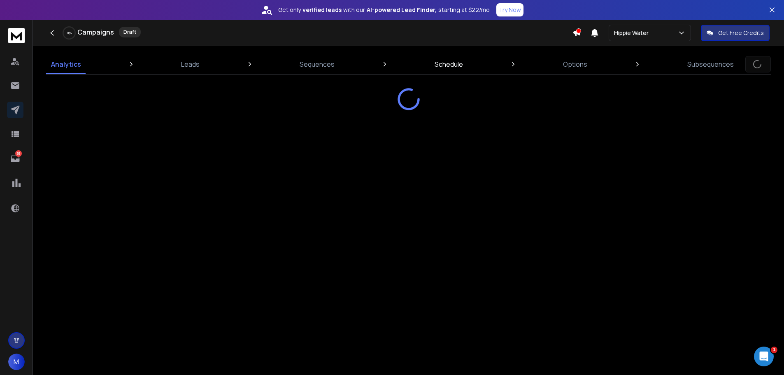
click at [444, 65] on p "Schedule" at bounding box center [449, 64] width 28 height 10
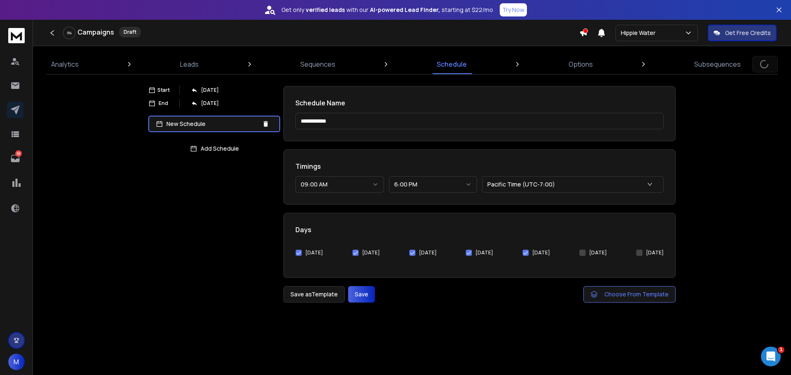
click at [470, 127] on input "**********" at bounding box center [479, 121] width 368 height 16
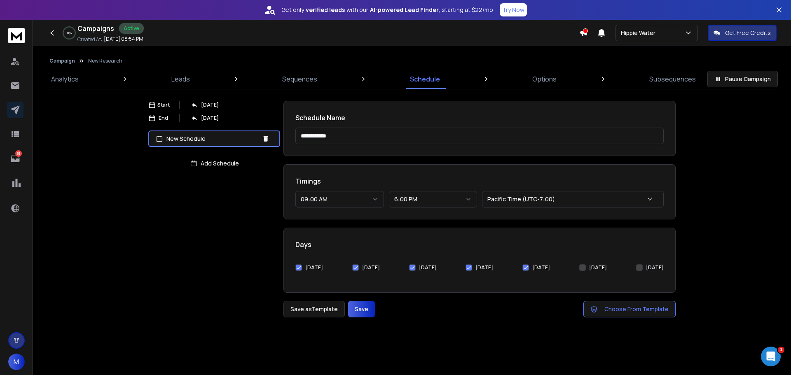
click at [578, 182] on h1 "Timings" at bounding box center [479, 181] width 368 height 10
click at [566, 198] on div "Pacific Time (UTC-7:00)" at bounding box center [562, 199] width 151 height 8
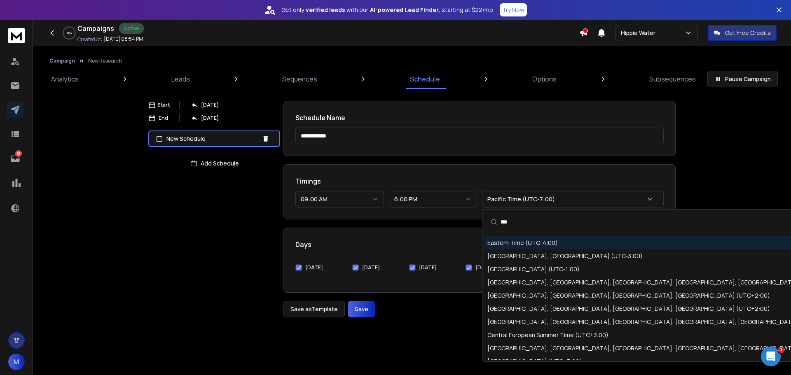
type input "***"
click at [550, 243] on div "Eastern Time (UTC-4:00)" at bounding box center [522, 243] width 70 height 8
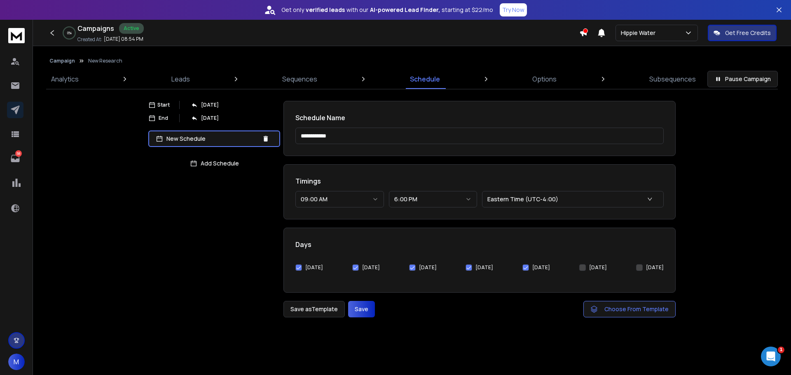
click at [357, 310] on button "Save" at bounding box center [361, 309] width 27 height 16
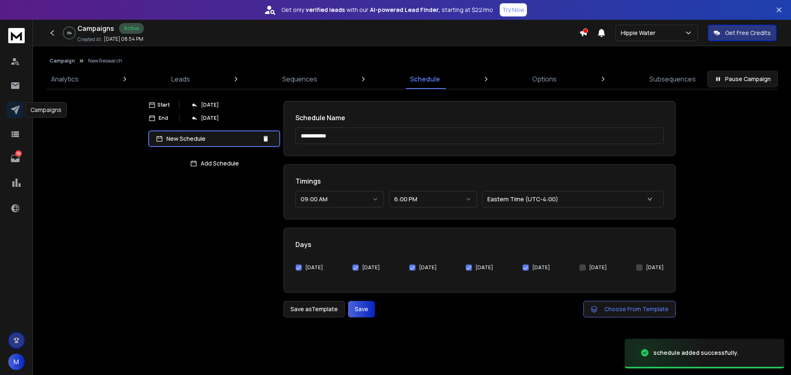
click at [12, 114] on icon at bounding box center [15, 110] width 10 height 10
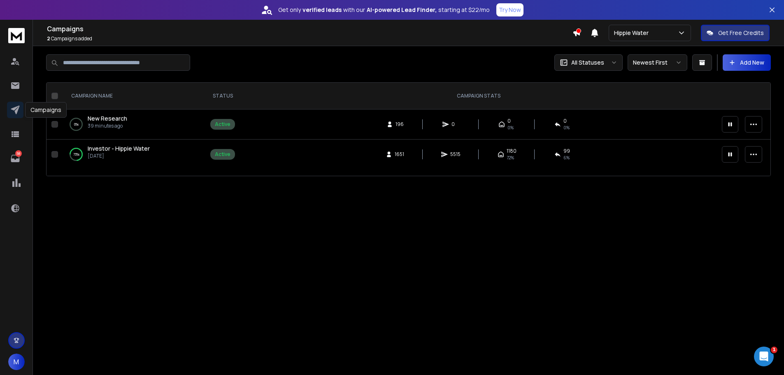
click at [20, 110] on link at bounding box center [15, 110] width 16 height 16
click at [19, 112] on icon at bounding box center [15, 110] width 10 height 10
click at [680, 36] on icon "button" at bounding box center [682, 33] width 8 height 8
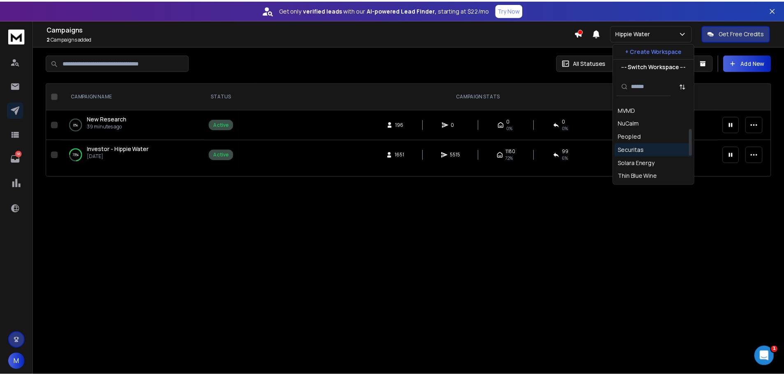
scroll to position [86, 0]
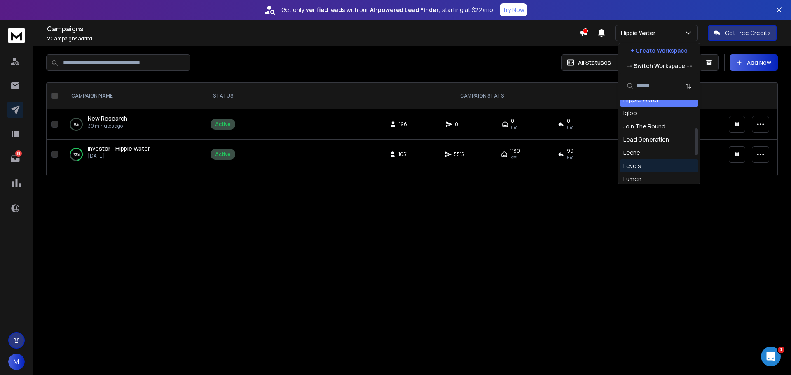
click at [651, 161] on div "Levels" at bounding box center [659, 165] width 78 height 13
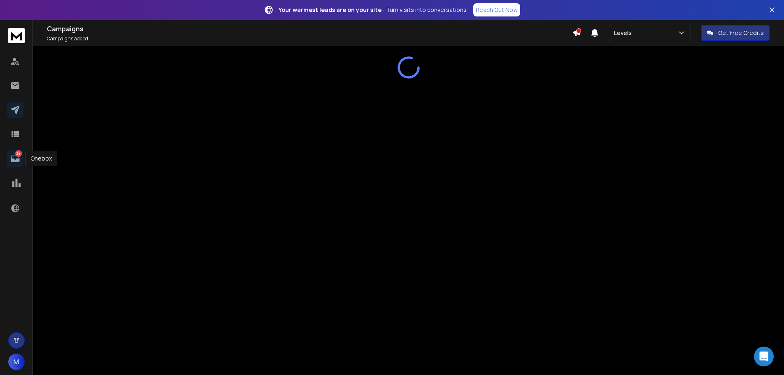
click at [17, 160] on icon at bounding box center [15, 158] width 9 height 7
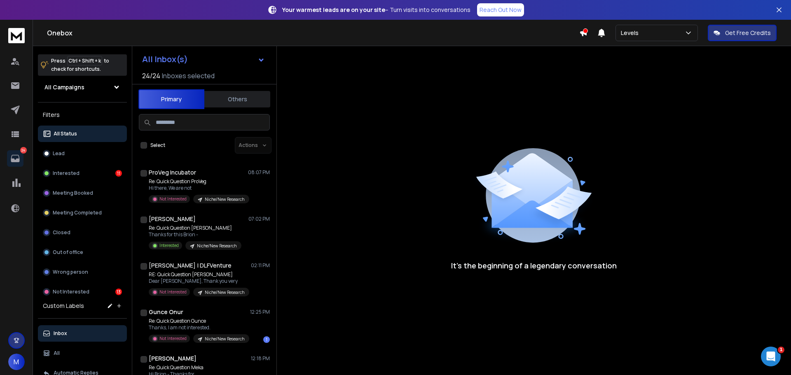
click at [184, 124] on input at bounding box center [204, 122] width 131 height 16
paste input "**********"
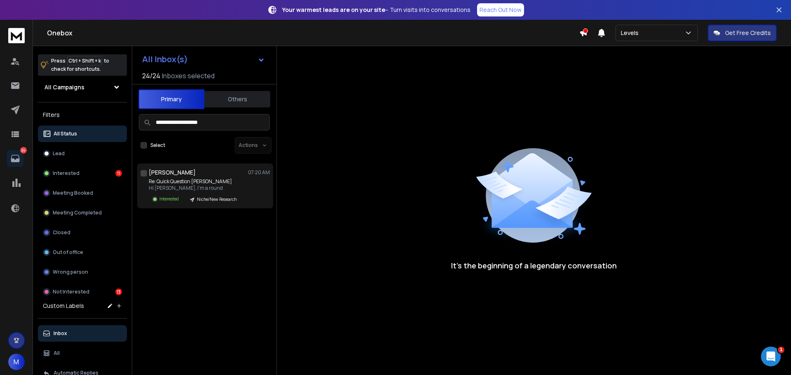
type input "**********"
click at [213, 178] on div "Igor Shoifot 07:20 AM Re: Quick Question Igor Hi Brion, I'm a round Interested …" at bounding box center [209, 185] width 121 height 35
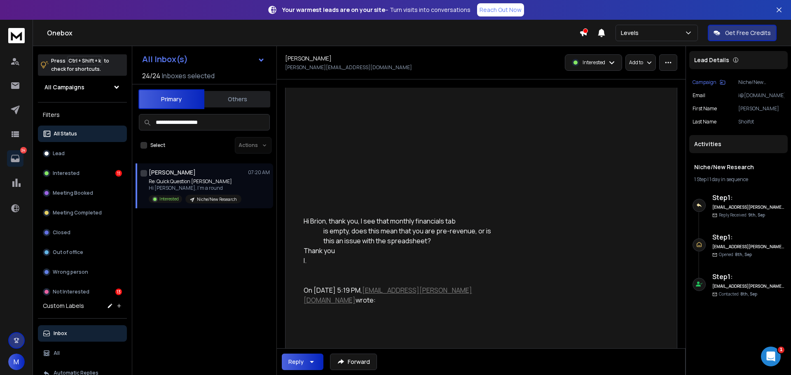
scroll to position [553, 0]
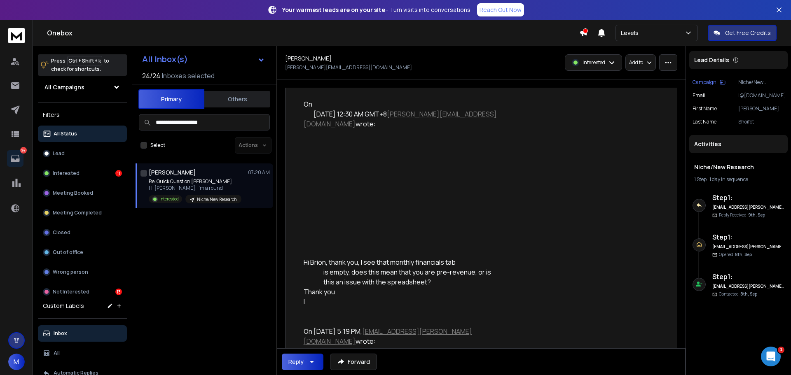
click at [229, 183] on p "Re: Quick Question Igor" at bounding box center [195, 181] width 93 height 7
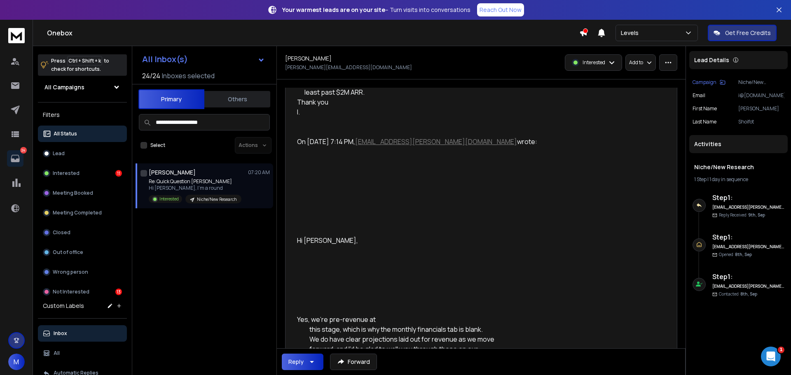
scroll to position [0, 0]
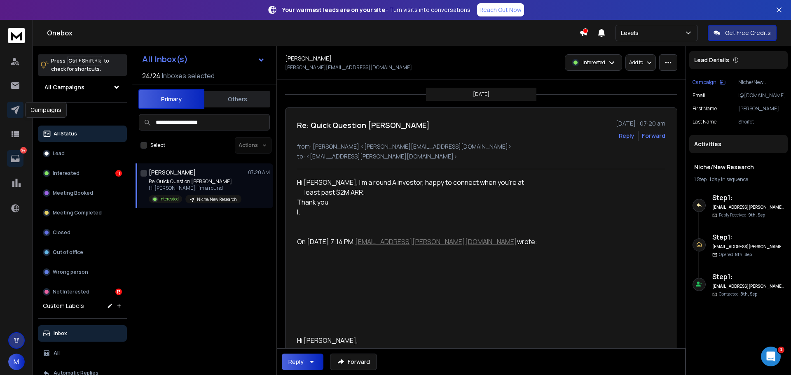
click at [12, 105] on icon at bounding box center [15, 110] width 10 height 10
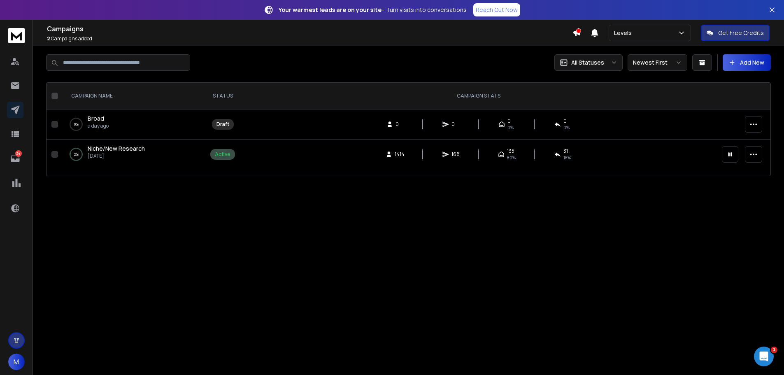
click at [324, 156] on div "1414 168 135 80 % 31 18 %" at bounding box center [478, 154] width 467 height 13
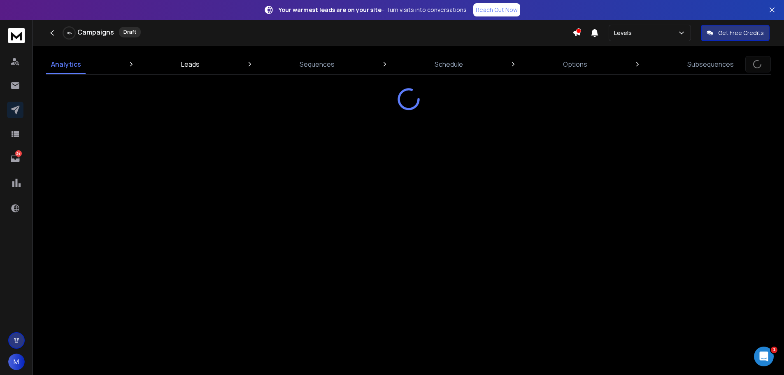
click at [184, 60] on p "Leads" at bounding box center [190, 64] width 19 height 10
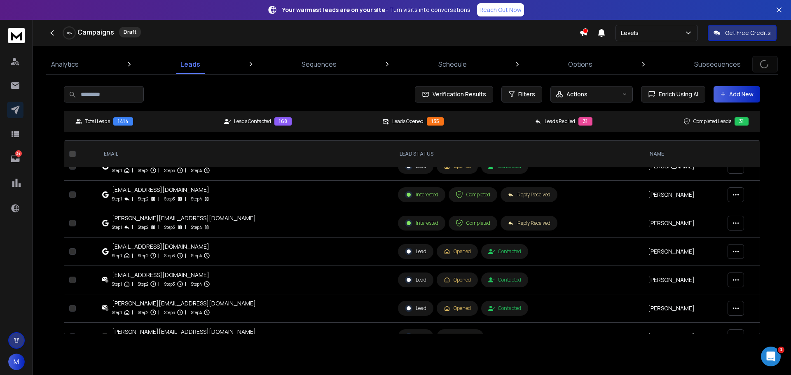
scroll to position [618, 0]
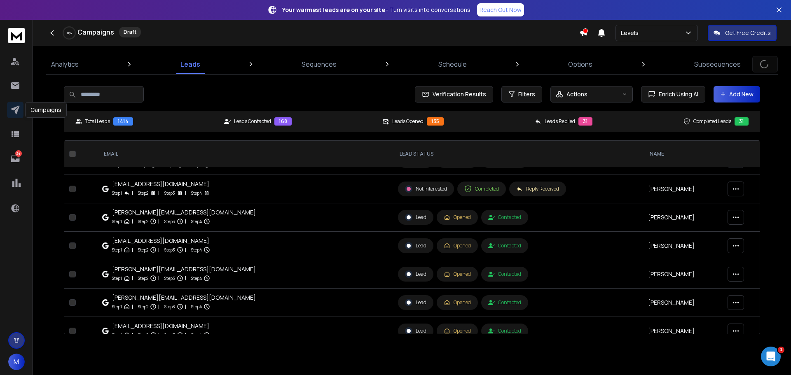
click at [15, 109] on icon at bounding box center [15, 109] width 9 height 9
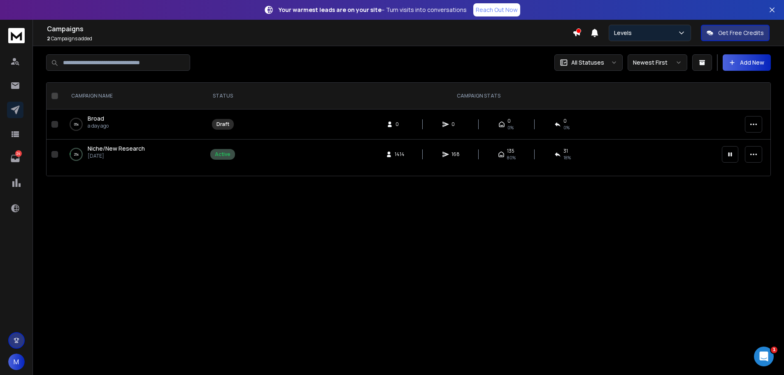
click at [651, 29] on div "Levels" at bounding box center [650, 33] width 72 height 8
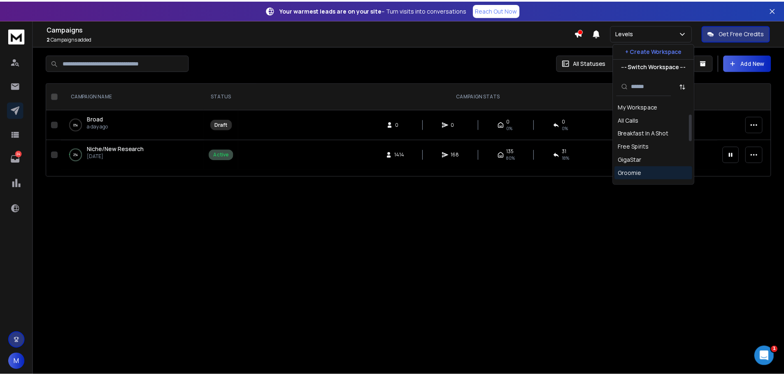
scroll to position [41, 0]
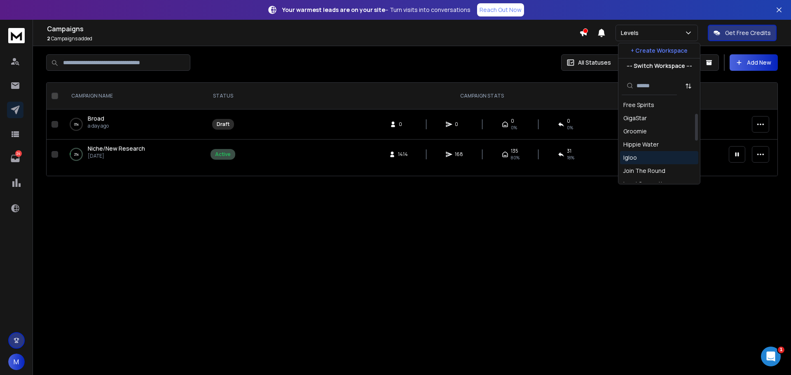
click at [660, 147] on div "Hippie Water" at bounding box center [659, 144] width 78 height 13
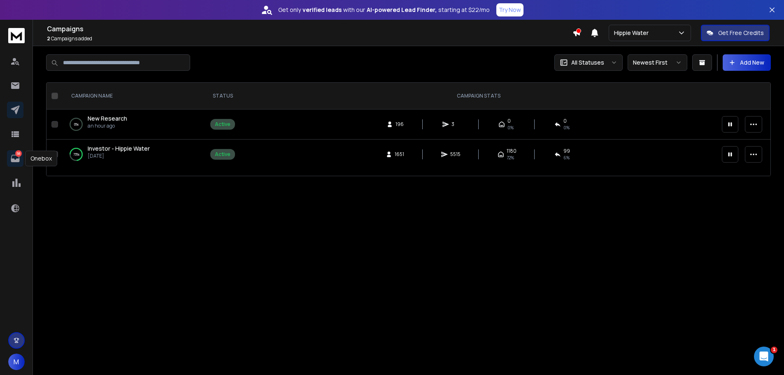
click at [14, 157] on icon at bounding box center [15, 159] width 10 height 10
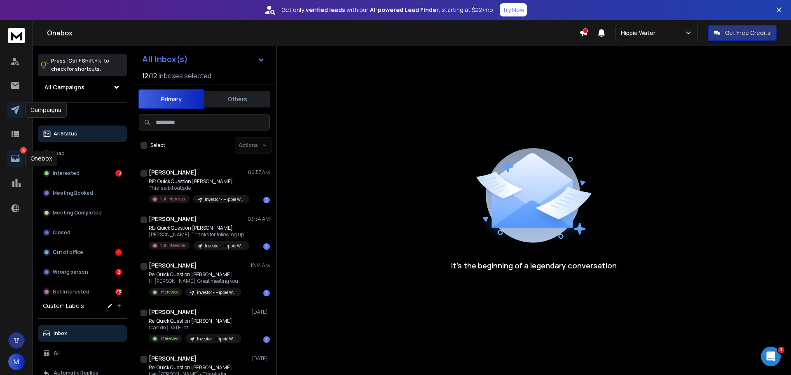
click at [15, 114] on icon at bounding box center [15, 110] width 10 height 10
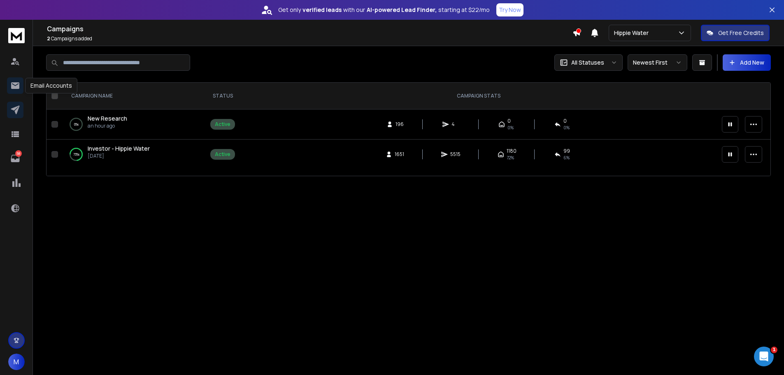
click at [14, 88] on icon at bounding box center [15, 85] width 8 height 7
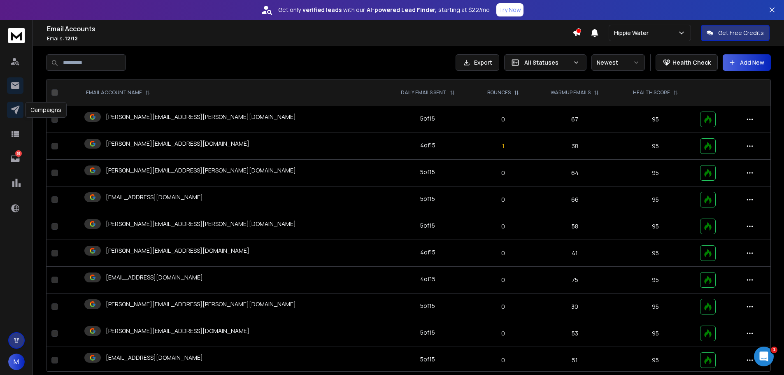
click at [18, 111] on icon at bounding box center [15, 110] width 10 height 10
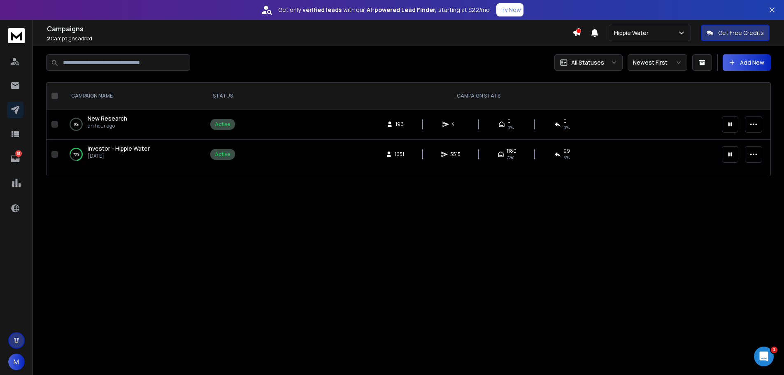
click at [450, 268] on div "Campaigns 2 Campaigns Added All Statuses Newest First Add New CAMPAIGN NAME STA…" at bounding box center [408, 241] width 725 height 375
click at [304, 154] on div "1651 5515 1180 72 % 99 6 %" at bounding box center [478, 154] width 467 height 13
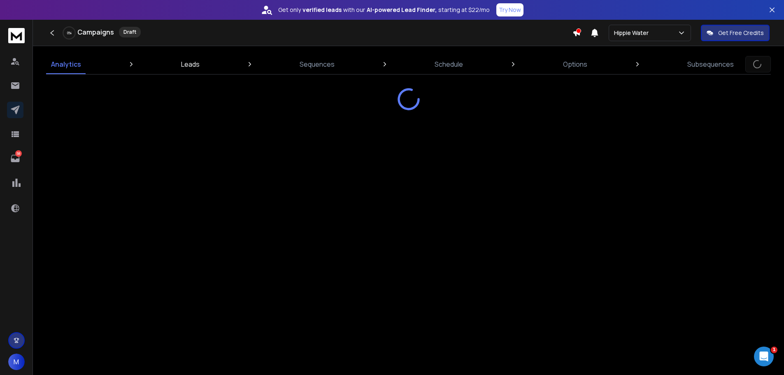
click at [191, 64] on p "Leads" at bounding box center [190, 64] width 19 height 10
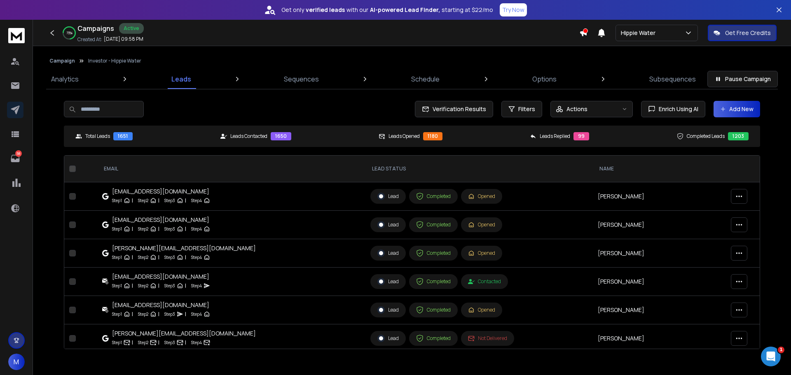
click at [110, 112] on input at bounding box center [104, 109] width 80 height 16
paste input "**********"
type input "**********"
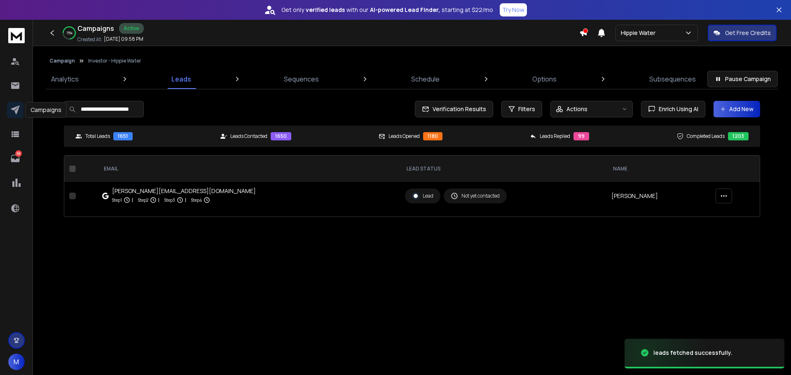
click at [16, 112] on icon at bounding box center [15, 109] width 9 height 9
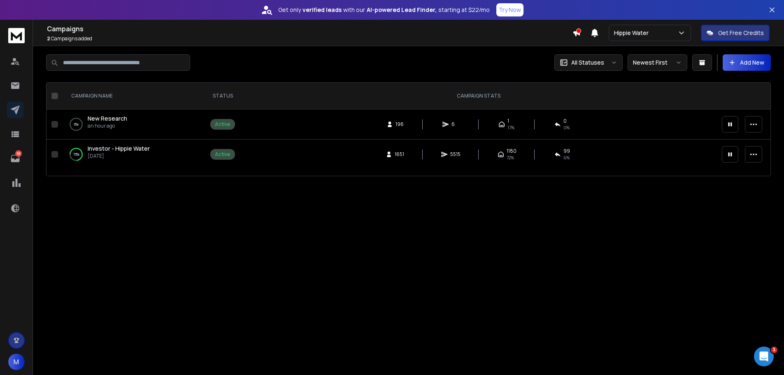
click at [176, 123] on div "0 % New Research an hour ago" at bounding box center [134, 124] width 128 height 20
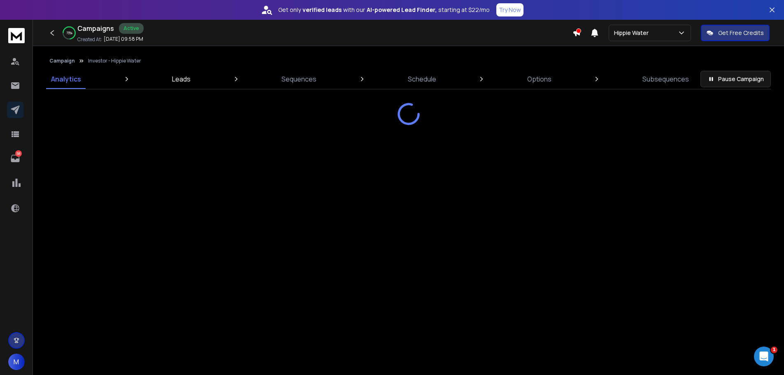
click at [185, 80] on p "Leads" at bounding box center [181, 79] width 19 height 10
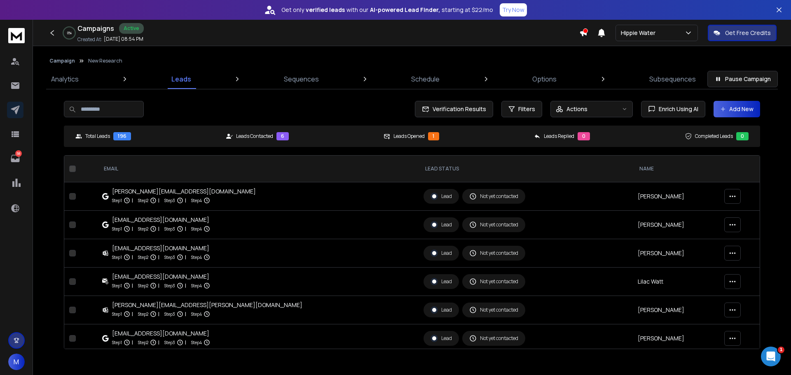
click at [125, 111] on input at bounding box center [104, 109] width 80 height 16
paste input "**********"
type input "**********"
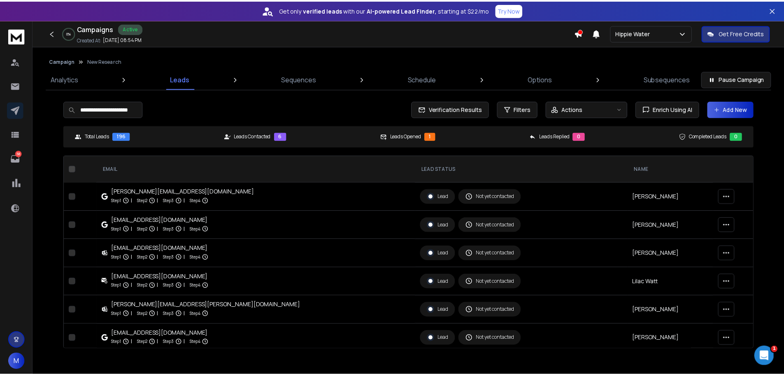
scroll to position [0, 1]
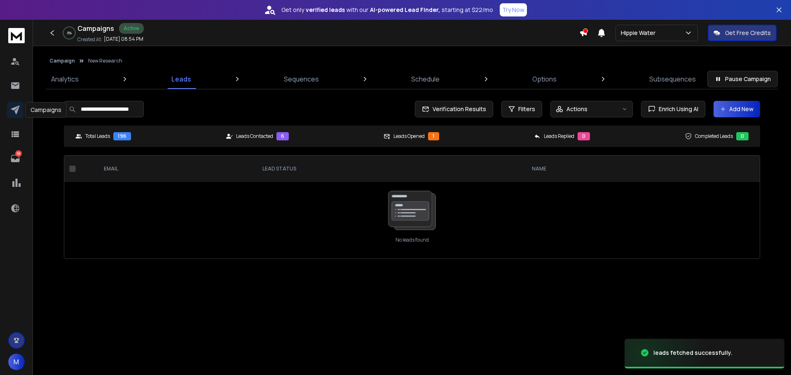
click at [12, 112] on icon at bounding box center [15, 110] width 10 height 10
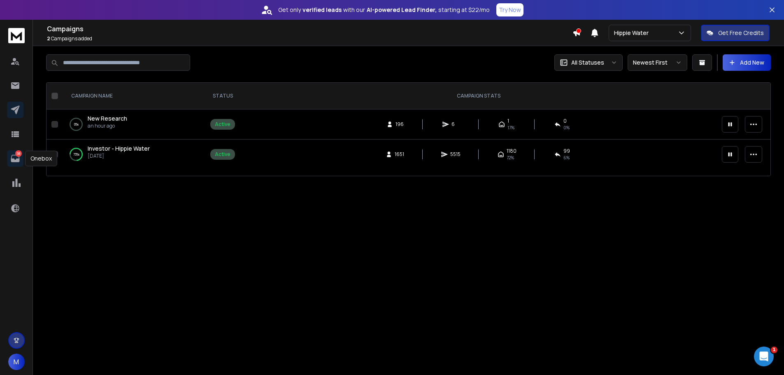
click at [17, 159] on icon at bounding box center [15, 158] width 9 height 7
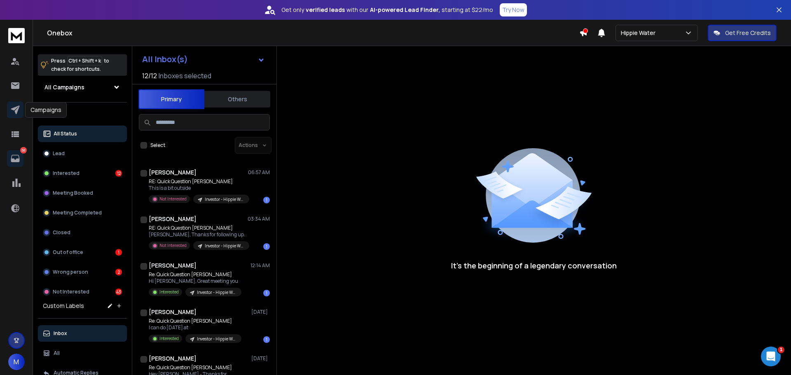
click at [15, 108] on icon at bounding box center [15, 109] width 9 height 9
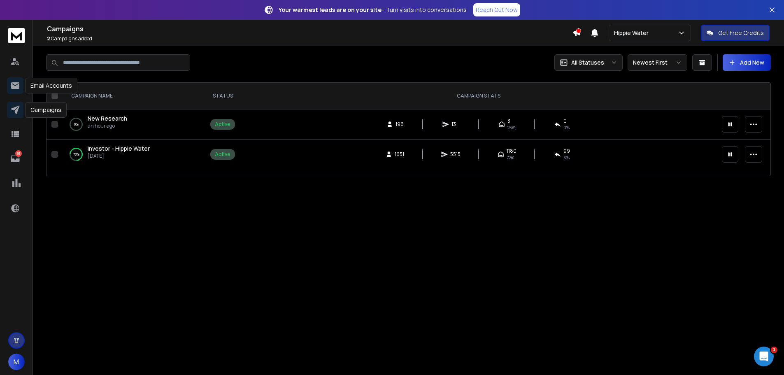
click at [14, 89] on icon at bounding box center [15, 85] width 8 height 7
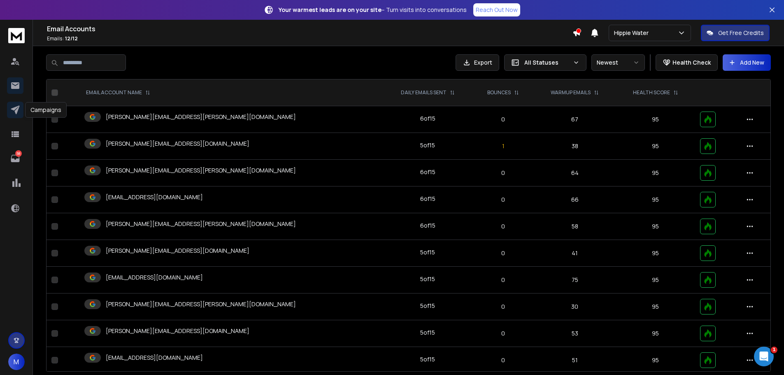
click at [13, 113] on icon at bounding box center [15, 110] width 10 height 10
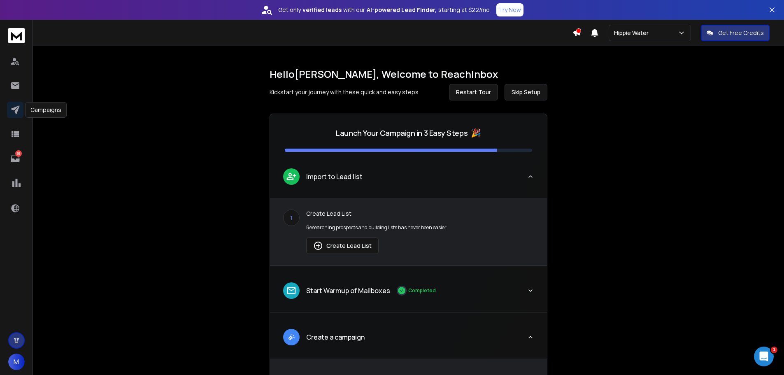
click at [14, 108] on icon at bounding box center [15, 109] width 9 height 9
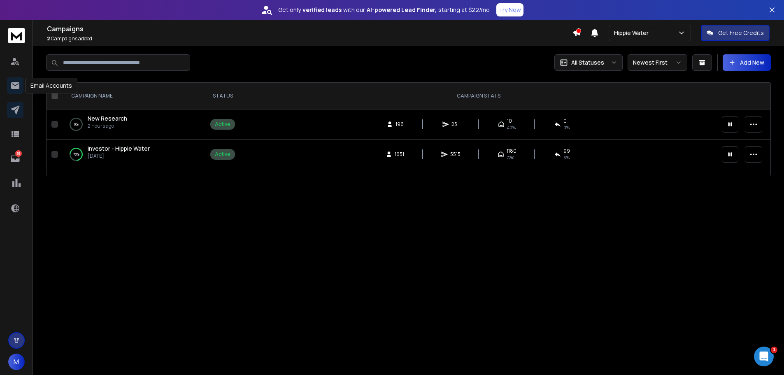
click at [16, 88] on icon at bounding box center [15, 85] width 8 height 7
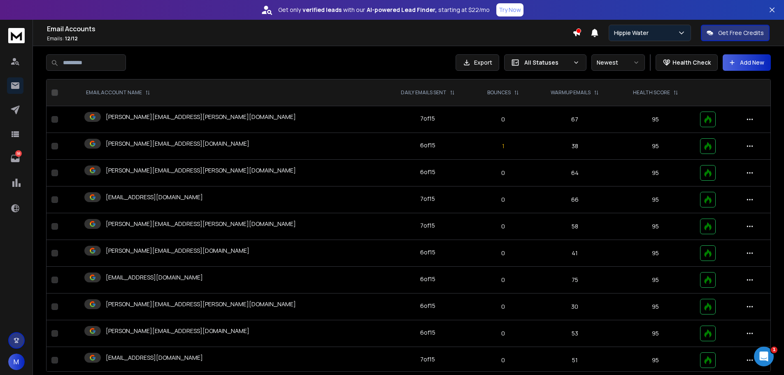
click at [644, 34] on p "Hippie Water" at bounding box center [633, 33] width 38 height 8
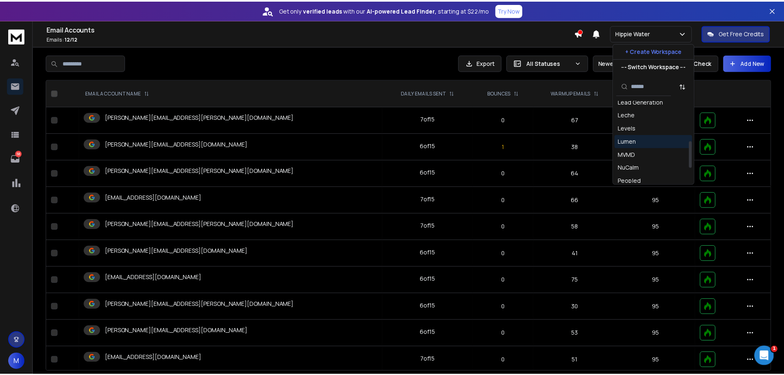
scroll to position [168, 0]
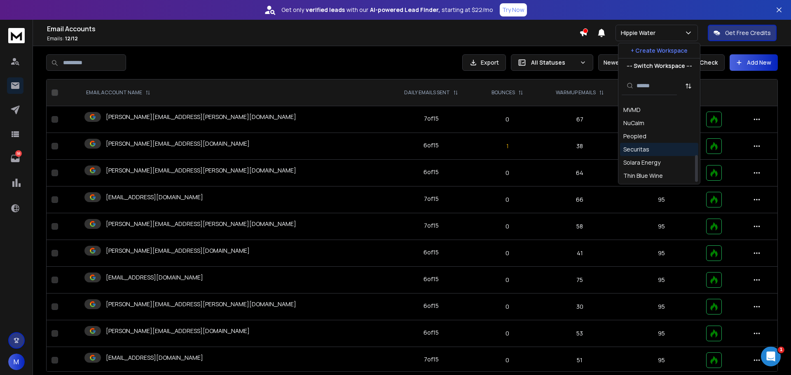
click at [667, 153] on div "Securitas" at bounding box center [659, 149] width 78 height 13
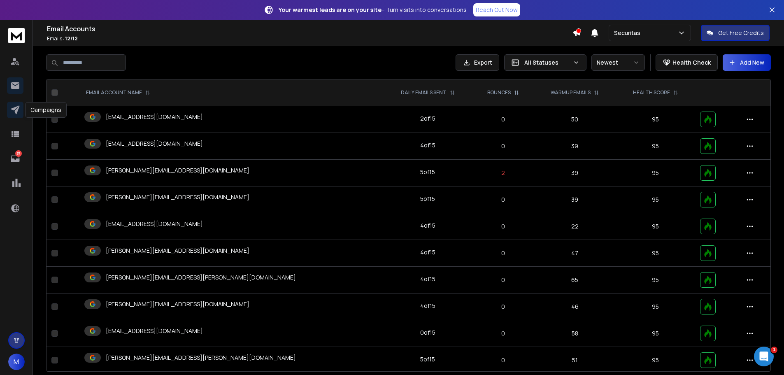
click at [12, 114] on icon at bounding box center [15, 110] width 10 height 10
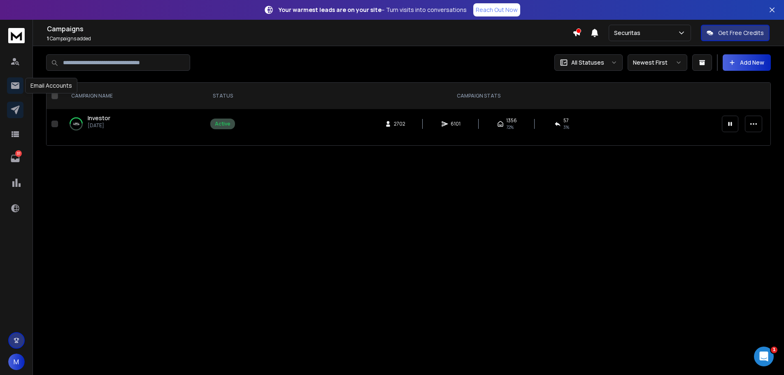
click at [17, 89] on icon at bounding box center [15, 86] width 10 height 10
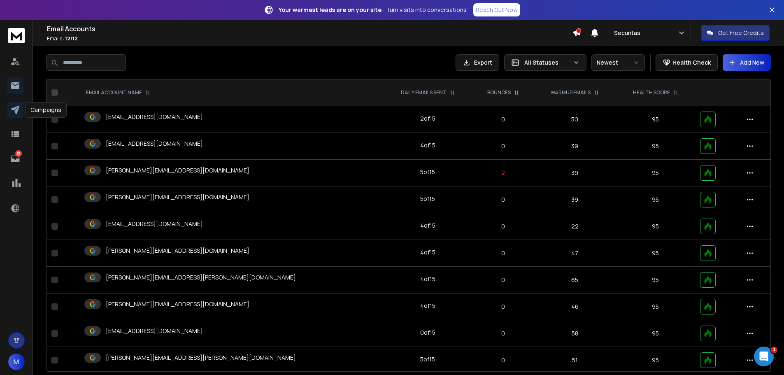
click at [14, 108] on icon at bounding box center [15, 109] width 9 height 9
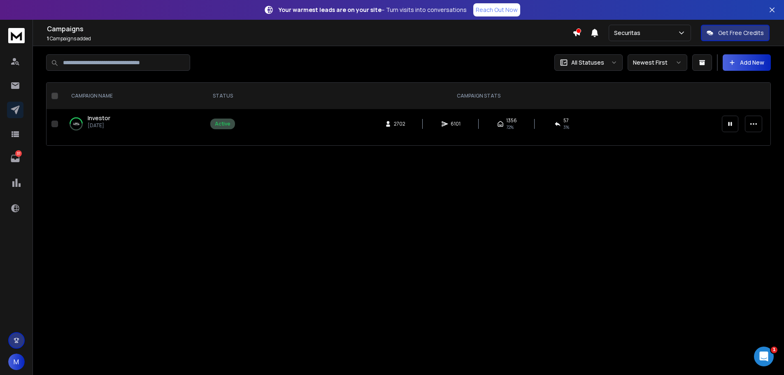
click at [266, 129] on div "2702 6101 1356 72 % 57 3 %" at bounding box center [478, 123] width 467 height 13
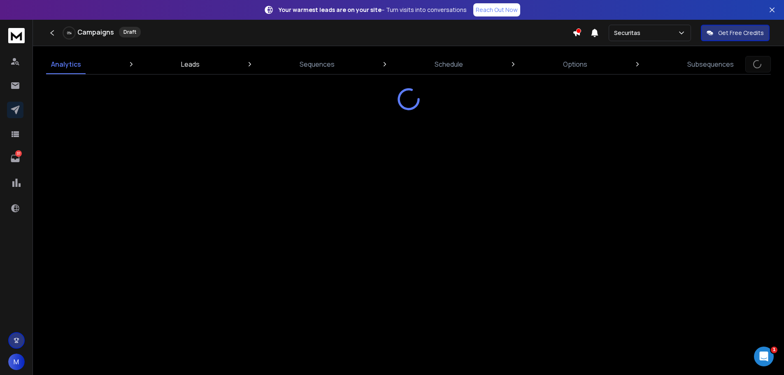
click at [190, 68] on p "Leads" at bounding box center [190, 64] width 19 height 10
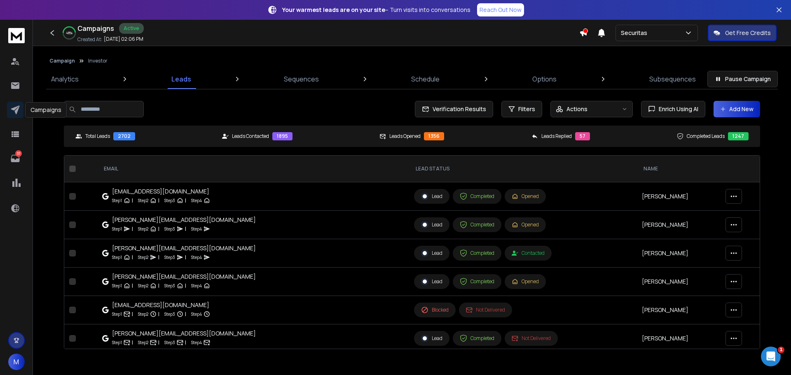
click at [16, 108] on icon at bounding box center [15, 110] width 10 height 10
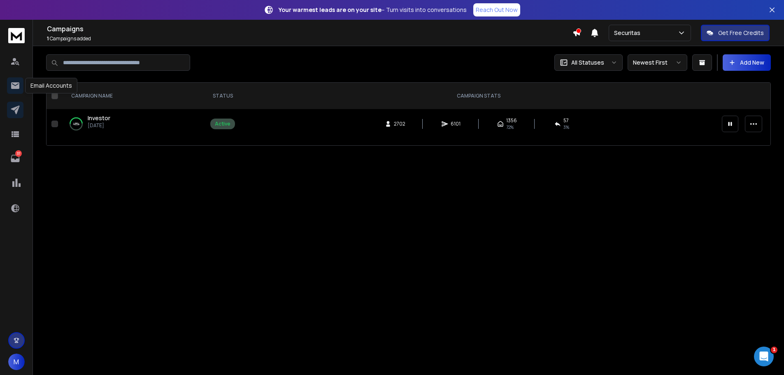
click at [15, 89] on icon at bounding box center [15, 85] width 8 height 7
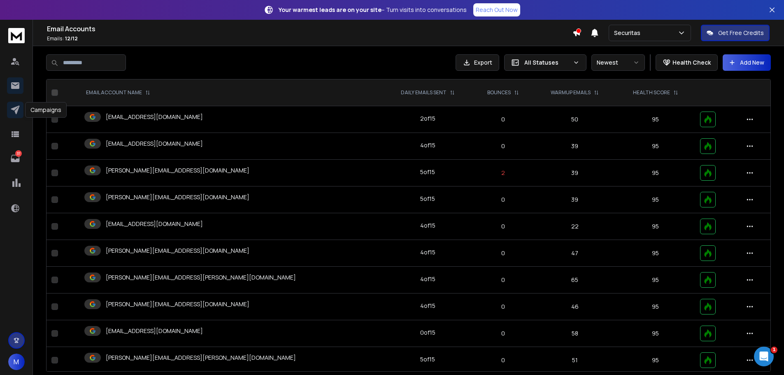
click at [14, 112] on icon at bounding box center [15, 110] width 10 height 10
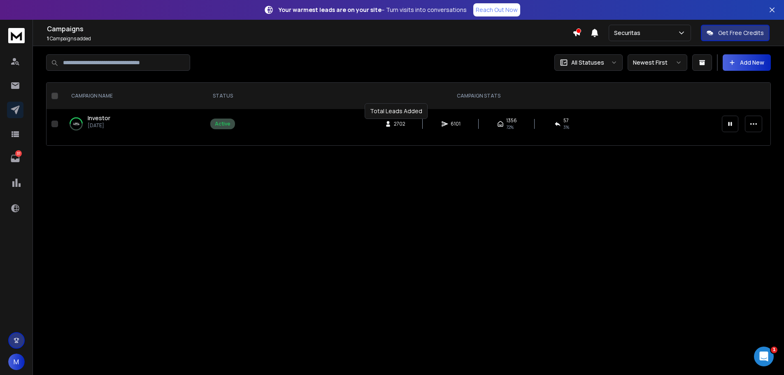
click at [364, 122] on div "2702 6101 1356 72 % 57 3 %" at bounding box center [478, 123] width 467 height 13
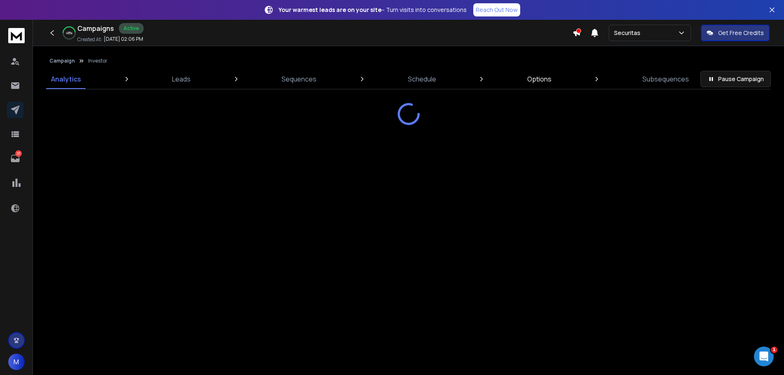
click at [553, 78] on link "Options" at bounding box center [540, 79] width 34 height 20
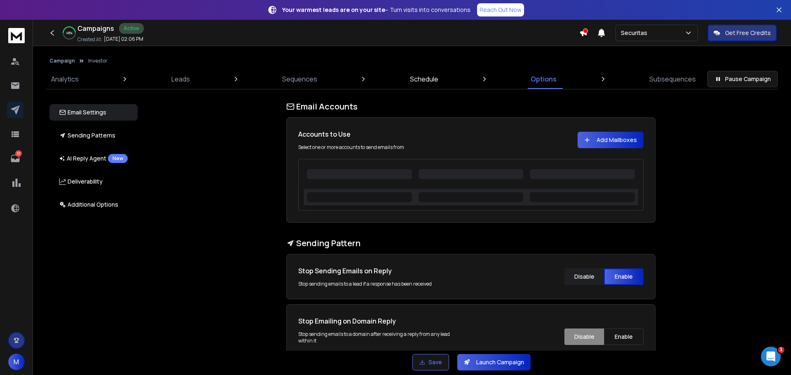
click at [420, 79] on p "Schedule" at bounding box center [424, 79] width 28 height 10
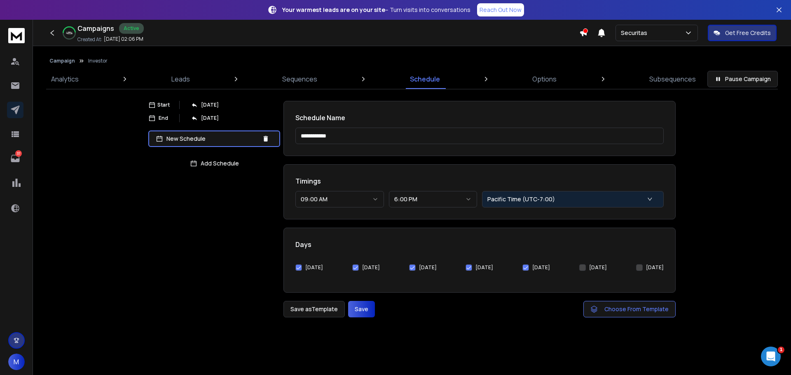
click at [561, 200] on div "Pacific Time (UTC-7:00)" at bounding box center [562, 199] width 151 height 8
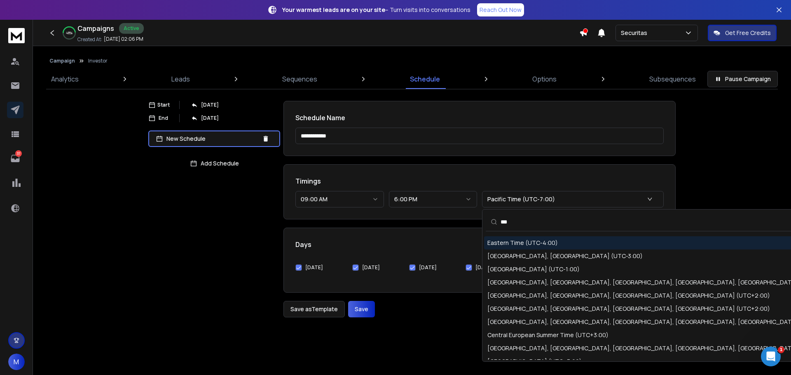
type input "***"
click at [547, 243] on div "Eastern Time (UTC-4:00)" at bounding box center [522, 243] width 70 height 8
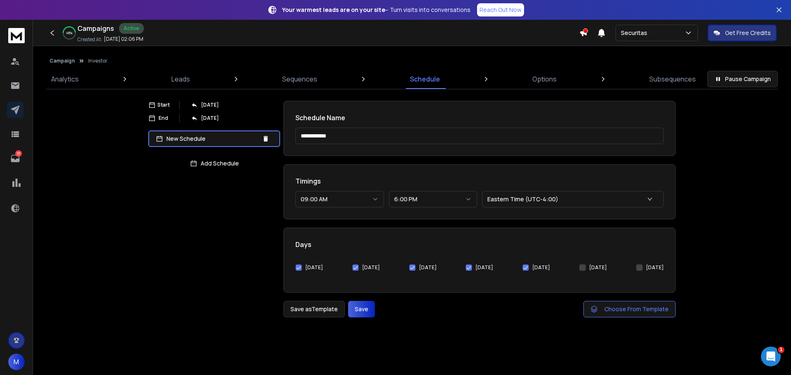
click at [361, 306] on button "Save" at bounding box center [361, 309] width 27 height 16
click at [14, 107] on icon at bounding box center [15, 110] width 10 height 10
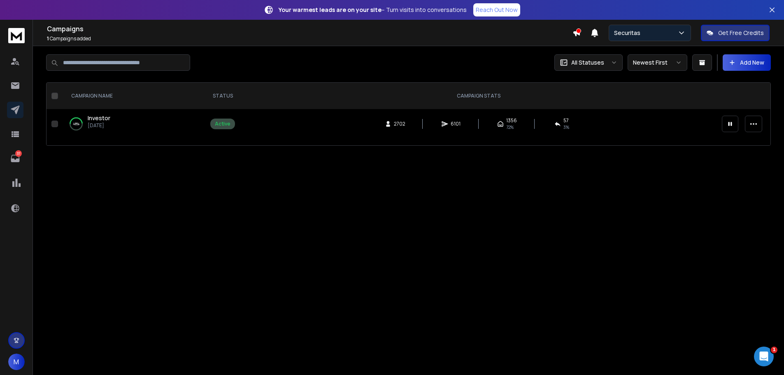
click at [649, 31] on div "Securitas" at bounding box center [650, 33] width 72 height 8
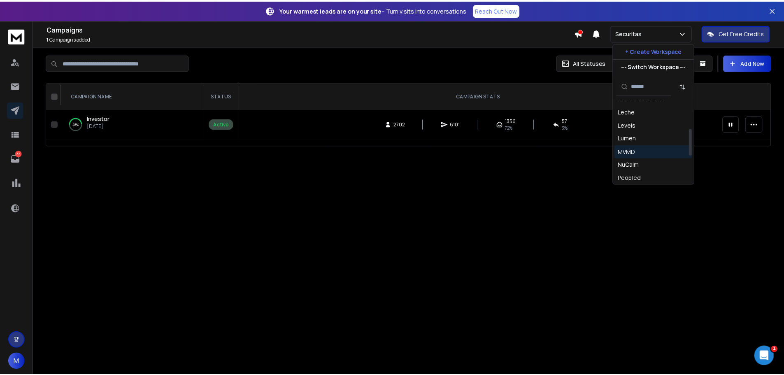
scroll to position [86, 0]
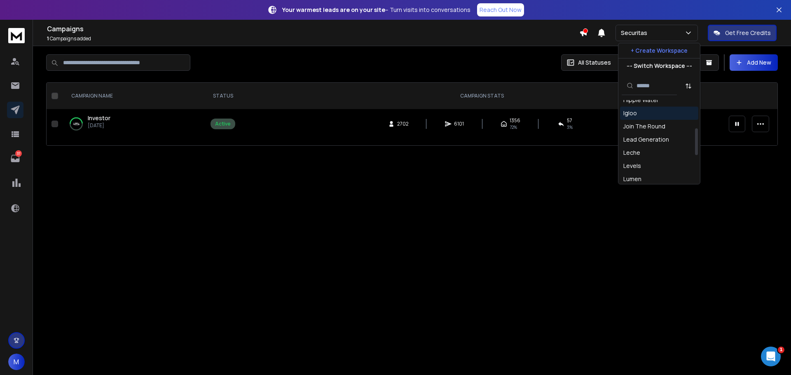
click at [643, 113] on div "Igloo" at bounding box center [659, 113] width 78 height 13
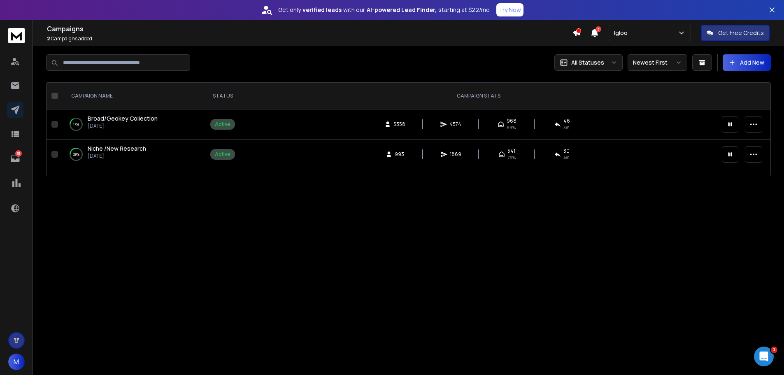
click at [282, 163] on td "993 1869 541 76 % 30 4 %" at bounding box center [478, 155] width 477 height 30
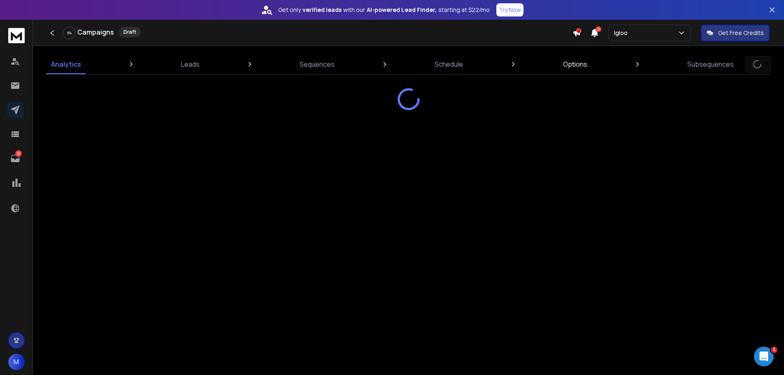
click at [565, 69] on p "Options" at bounding box center [575, 64] width 24 height 10
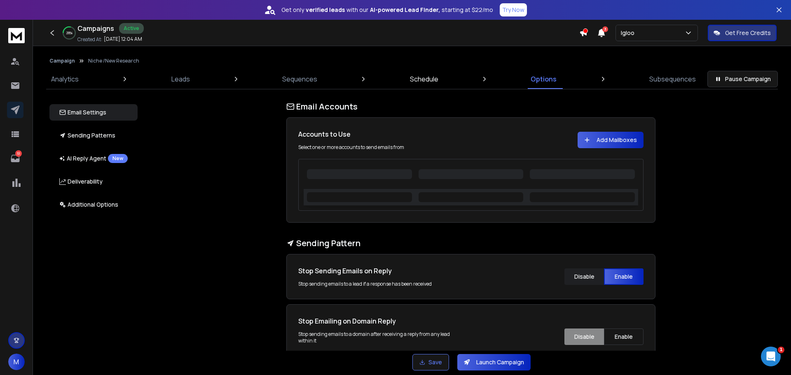
click at [431, 82] on p "Schedule" at bounding box center [424, 79] width 28 height 10
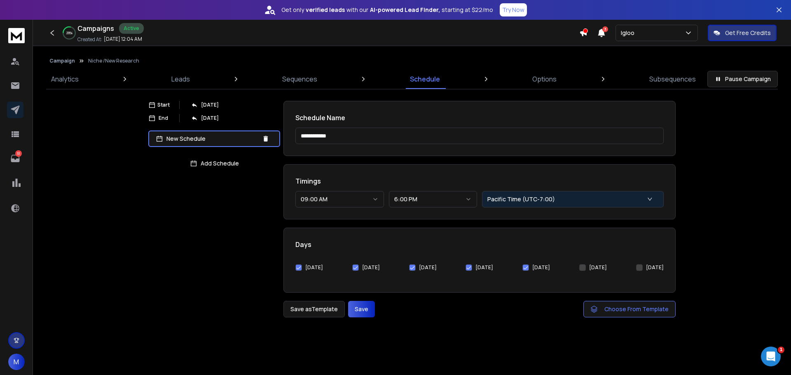
click at [568, 199] on div "Pacific Time (UTC-7:00)" at bounding box center [562, 199] width 151 height 8
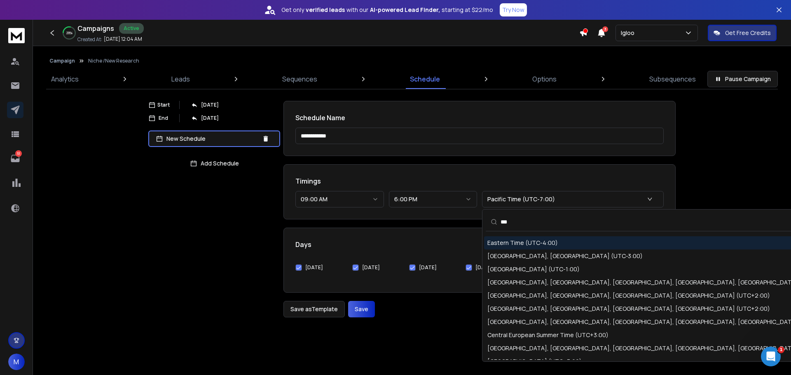
type input "***"
click at [544, 245] on div "Eastern Time (UTC-4:00)" at bounding box center [522, 243] width 70 height 8
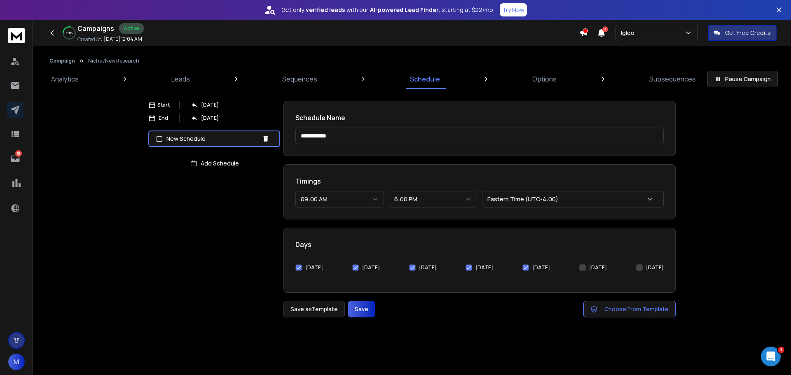
click at [359, 310] on button "Save" at bounding box center [361, 309] width 27 height 16
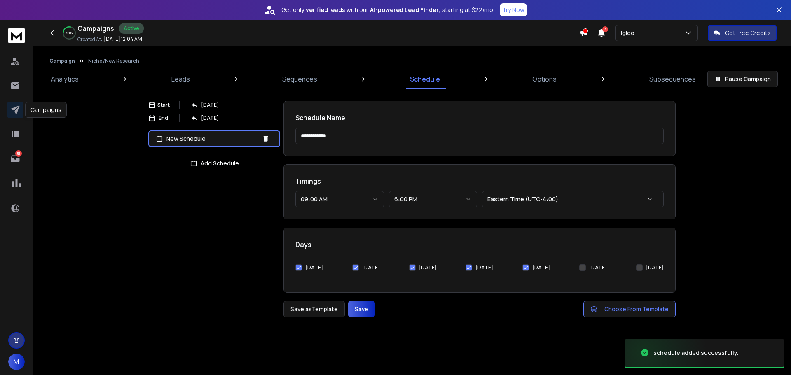
click at [16, 107] on icon at bounding box center [15, 109] width 9 height 9
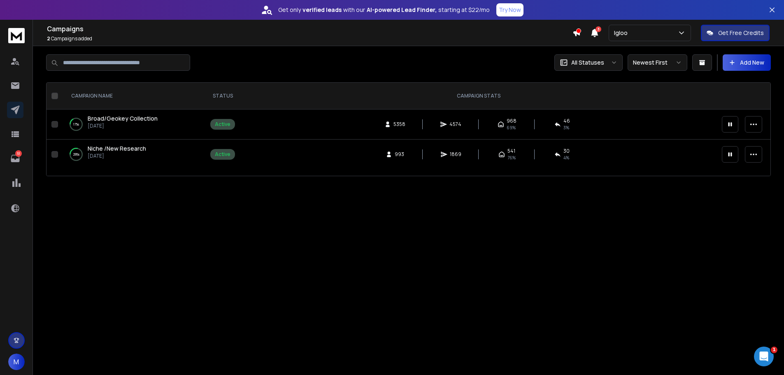
click at [155, 123] on p "2 months ago" at bounding box center [123, 126] width 70 height 7
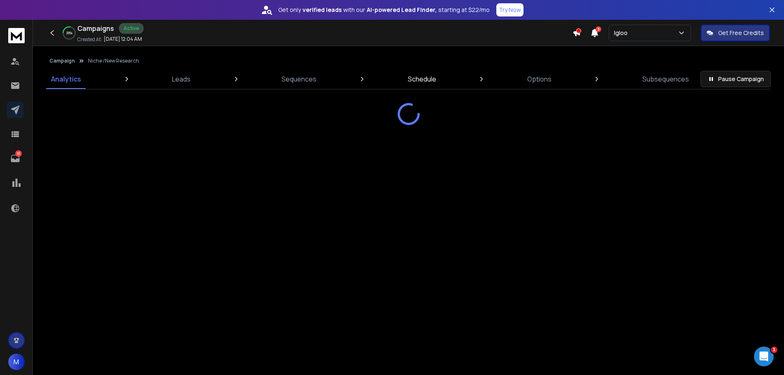
click at [436, 83] on p "Schedule" at bounding box center [422, 79] width 28 height 10
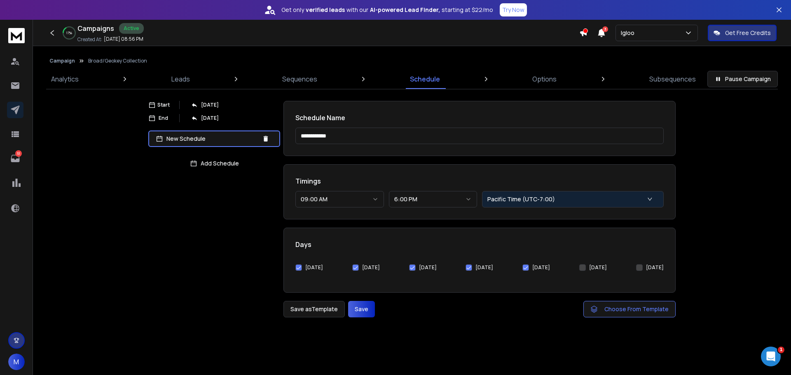
click at [552, 199] on p "Pacific Time (UTC-7:00)" at bounding box center [522, 199] width 71 height 8
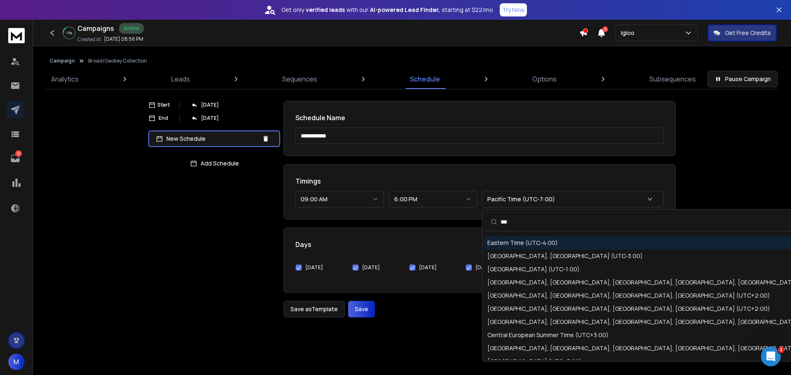
type input "***"
click at [519, 241] on div "Eastern Time (UTC-4:00)" at bounding box center [522, 243] width 70 height 8
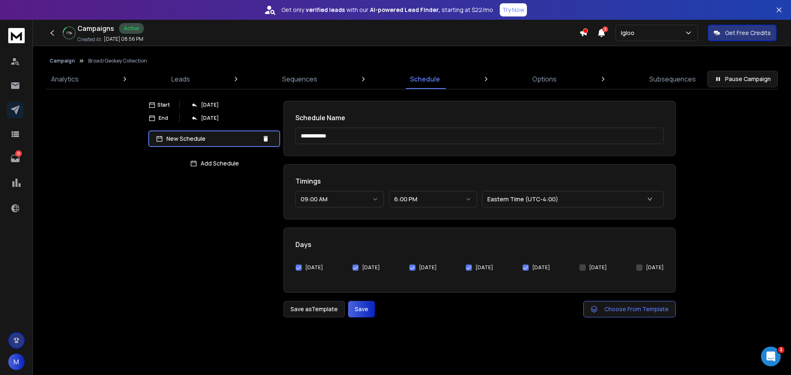
click at [361, 310] on button "Save" at bounding box center [361, 309] width 27 height 16
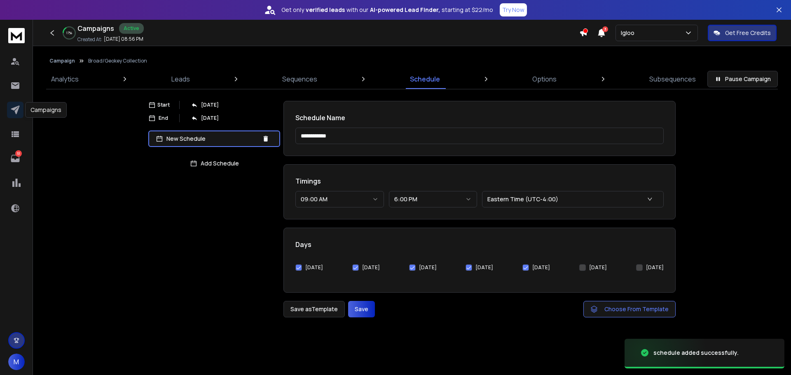
click at [14, 108] on icon at bounding box center [15, 109] width 9 height 9
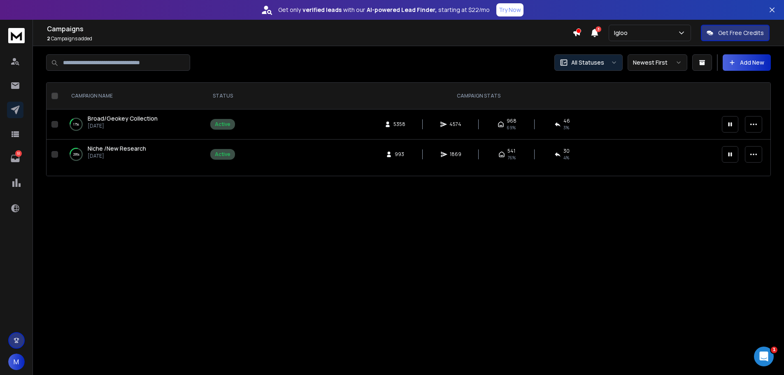
click at [605, 64] on div "All Statuses" at bounding box center [589, 62] width 58 height 8
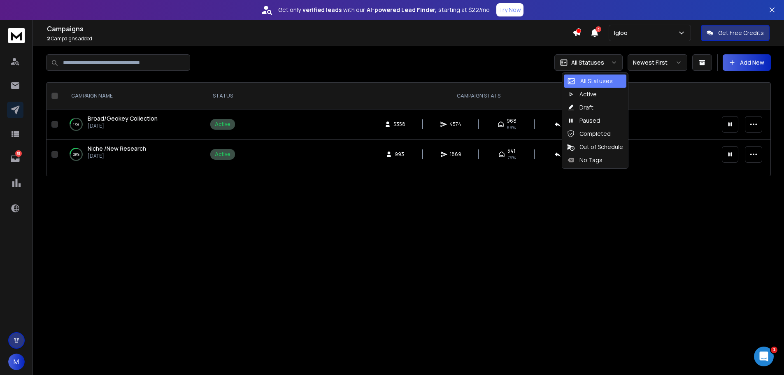
click at [454, 68] on div "Campaigns 2 Campaigns Added All Statuses Newest First Add New" at bounding box center [590, 62] width 363 height 16
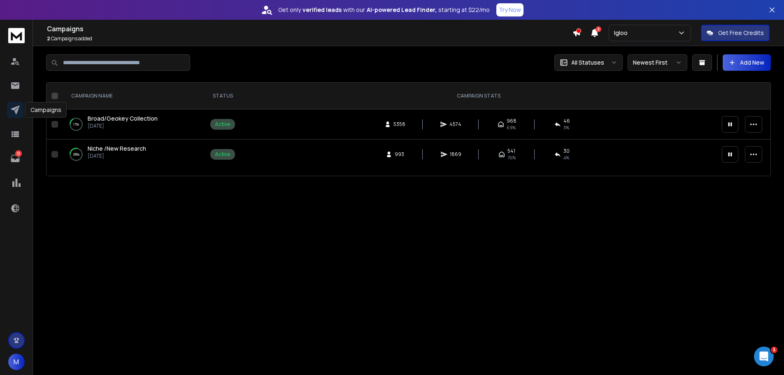
click at [10, 114] on icon at bounding box center [15, 110] width 10 height 10
click at [647, 34] on div "Igloo" at bounding box center [650, 33] width 72 height 8
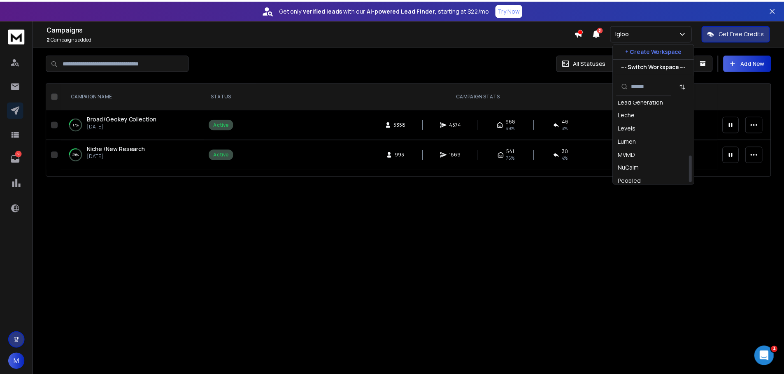
scroll to position [168, 0]
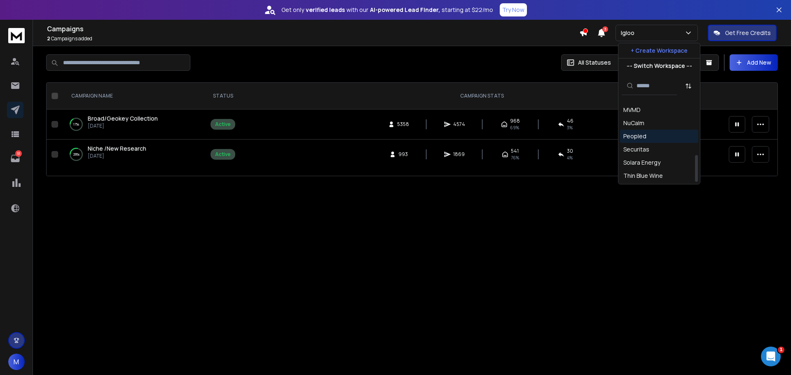
click at [651, 135] on div "Peopled" at bounding box center [659, 136] width 78 height 13
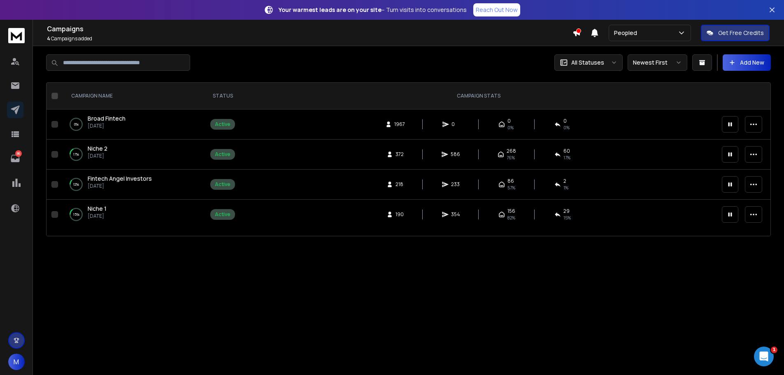
click at [173, 217] on div "15 % Niche 1 [DATE]" at bounding box center [134, 215] width 128 height 20
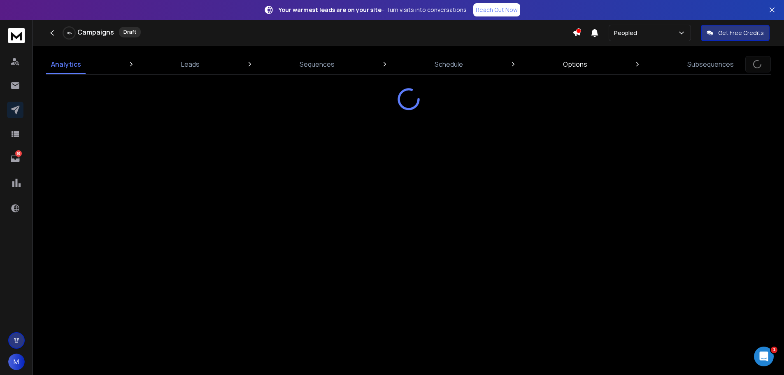
click at [576, 65] on p "Options" at bounding box center [575, 64] width 24 height 10
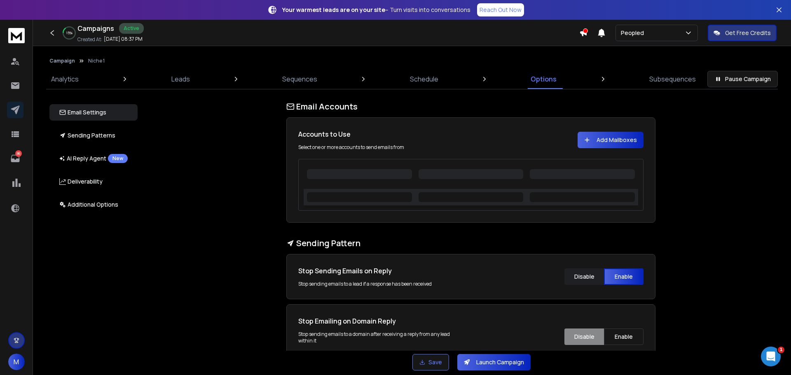
click at [441, 63] on div "Campaign Niche 1" at bounding box center [411, 61] width 725 height 7
click at [428, 80] on p "Schedule" at bounding box center [424, 79] width 28 height 10
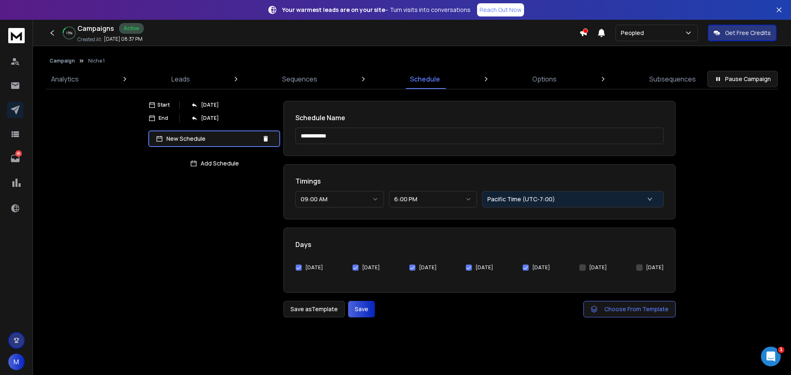
click at [566, 201] on div "Pacific Time (UTC-7:00)" at bounding box center [562, 199] width 151 height 8
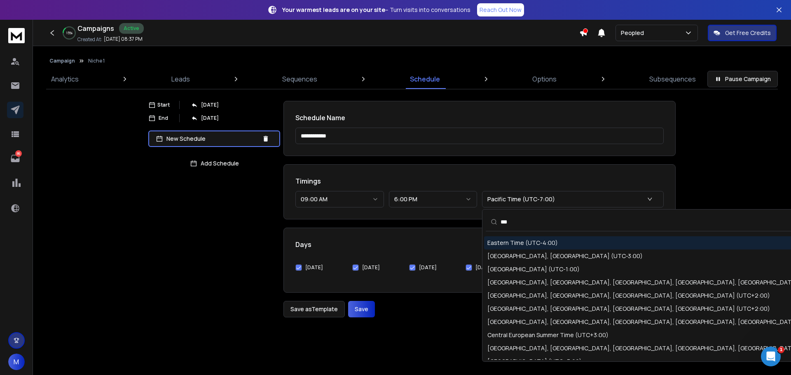
type input "***"
click at [527, 245] on div "Eastern Time (UTC-4:00)" at bounding box center [522, 243] width 70 height 8
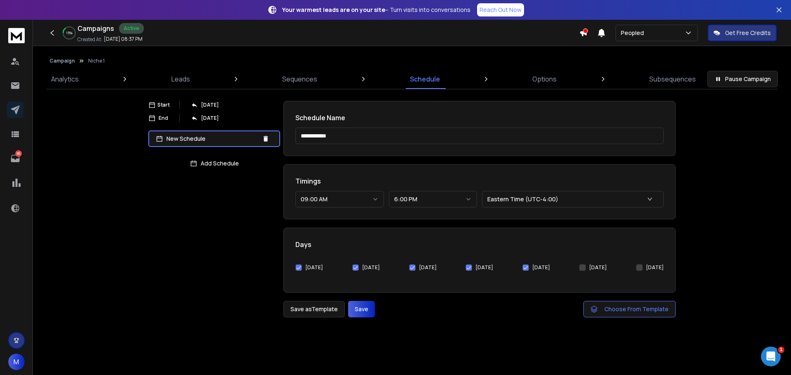
click at [358, 313] on button "Save" at bounding box center [361, 309] width 27 height 16
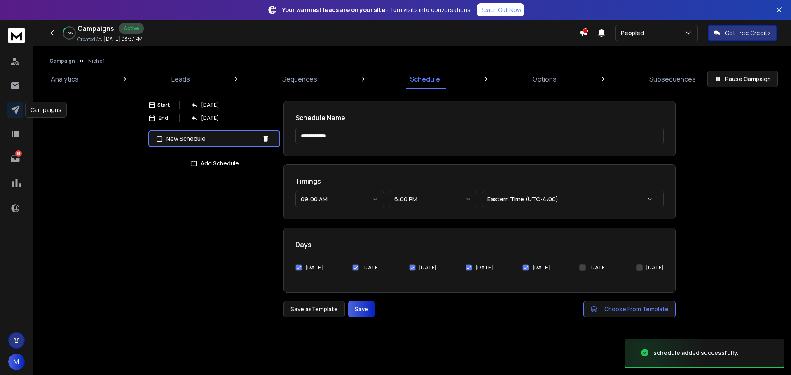
click at [14, 107] on icon at bounding box center [15, 110] width 10 height 10
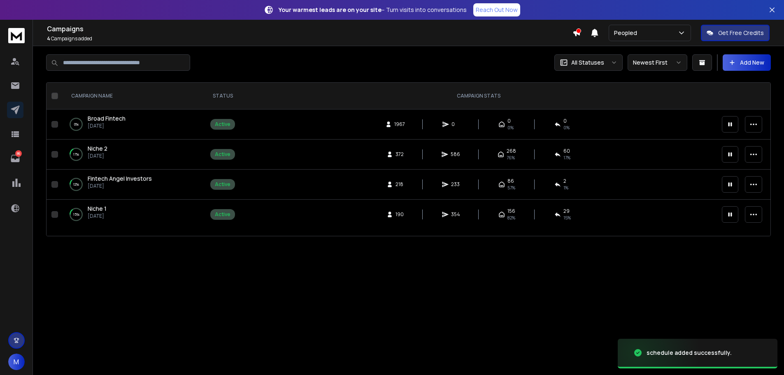
click at [284, 189] on div "218 233 86 57 % 2 1 %" at bounding box center [478, 184] width 467 height 13
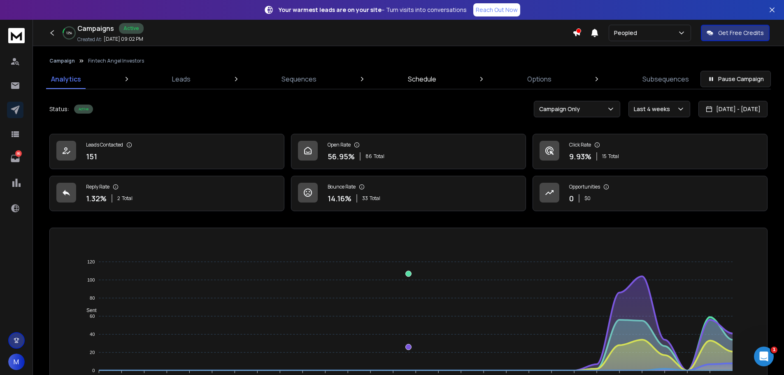
click at [427, 80] on p "Schedule" at bounding box center [422, 79] width 28 height 10
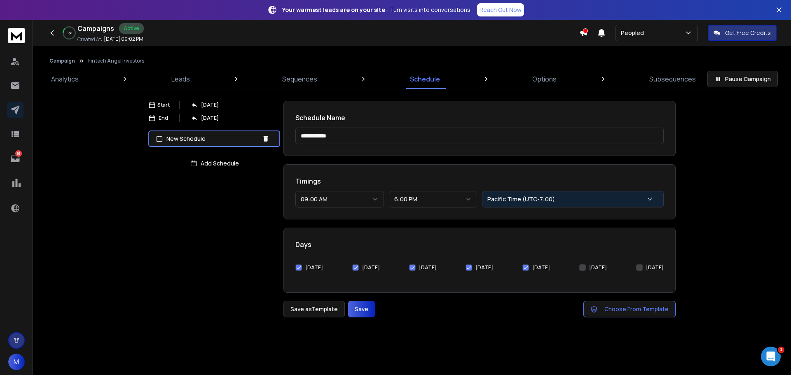
click at [544, 200] on p "Pacific Time (UTC-7:00)" at bounding box center [522, 199] width 71 height 8
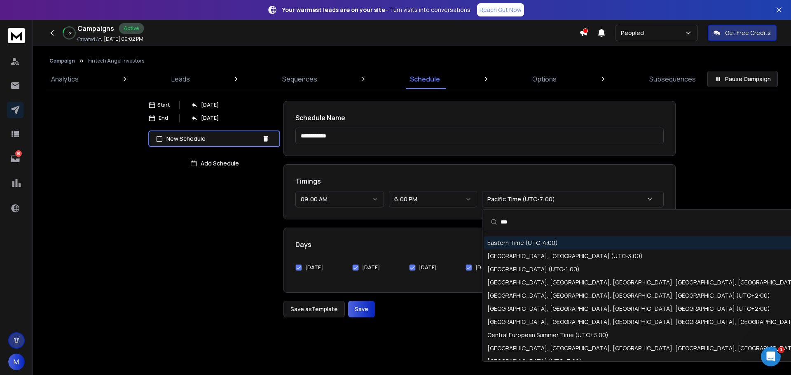
type input "***"
click at [520, 243] on div "Eastern Time (UTC-4:00)" at bounding box center [522, 243] width 70 height 8
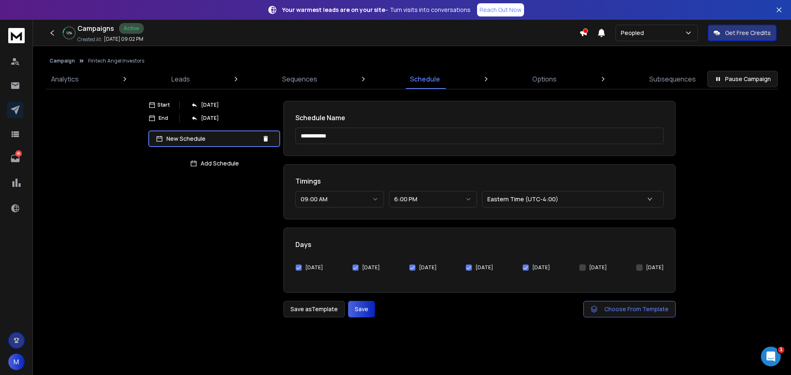
click at [359, 313] on button "Save" at bounding box center [361, 309] width 27 height 16
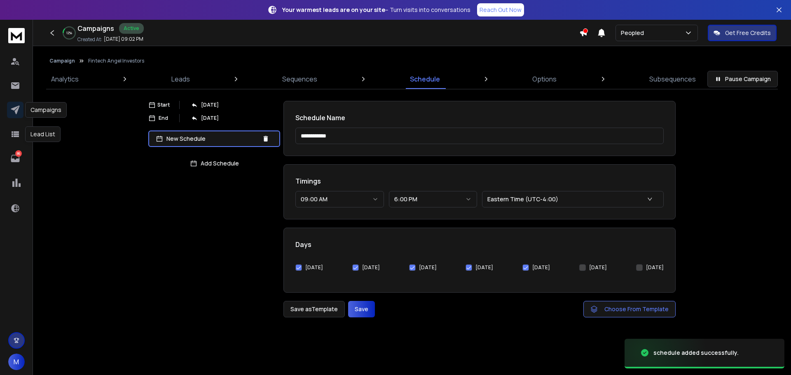
click at [15, 108] on icon at bounding box center [15, 109] width 9 height 9
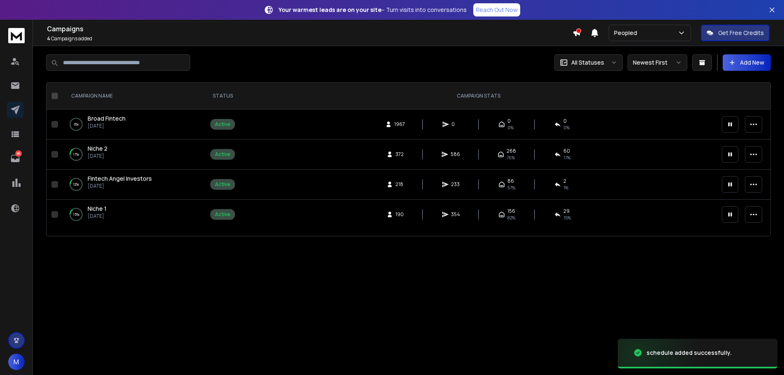
click at [243, 150] on td "372 586 268 76 % 60 17 %" at bounding box center [478, 155] width 477 height 30
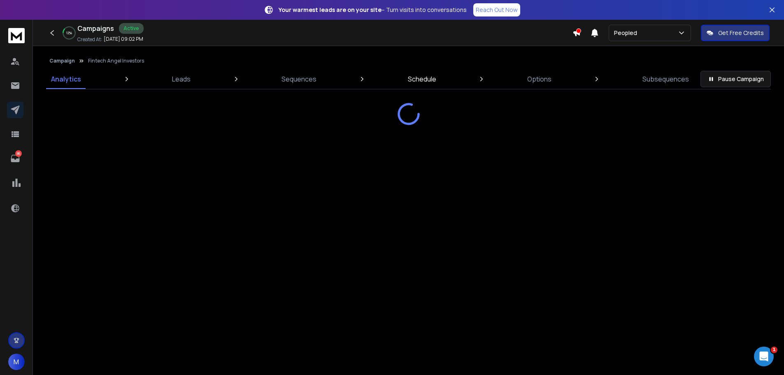
click at [429, 82] on p "Schedule" at bounding box center [422, 79] width 28 height 10
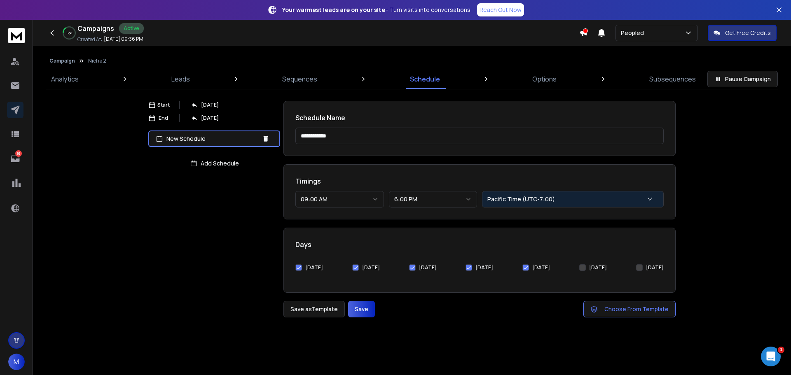
click at [539, 196] on p "Pacific Time (UTC-7:00)" at bounding box center [522, 199] width 71 height 8
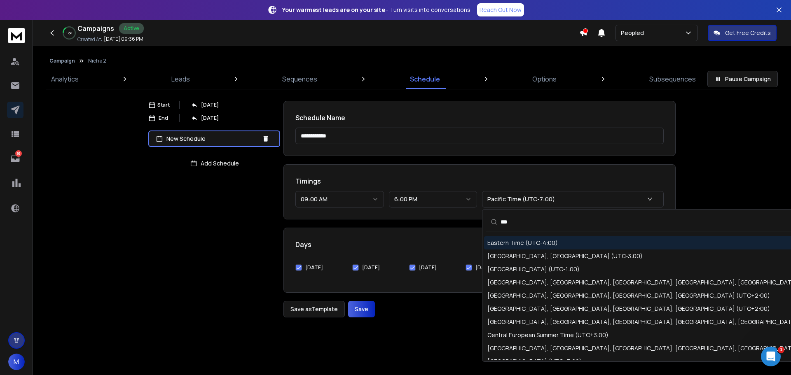
type input "***"
click at [519, 244] on div "Eastern Time (UTC-4:00)" at bounding box center [522, 243] width 70 height 8
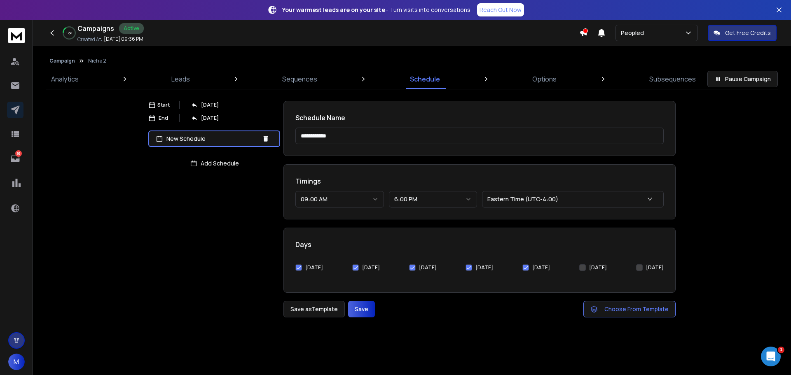
click at [364, 310] on button "Save" at bounding box center [361, 309] width 27 height 16
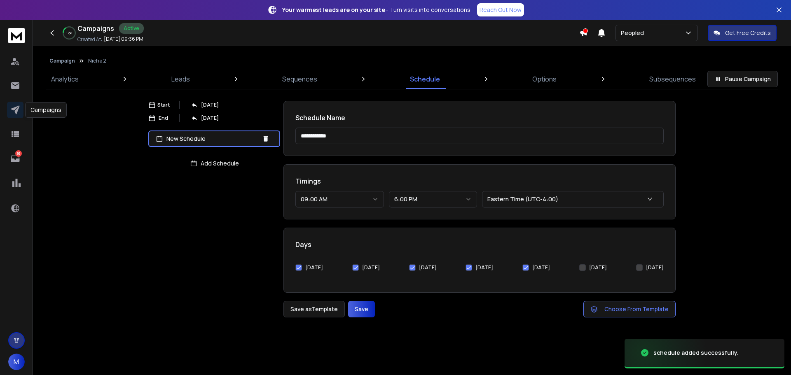
click at [14, 110] on icon at bounding box center [15, 109] width 9 height 9
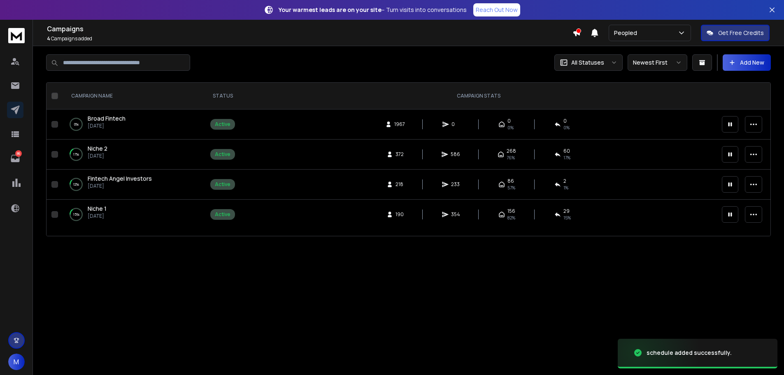
click at [252, 126] on div "1967 0 0 0% 0 0%" at bounding box center [478, 124] width 467 height 13
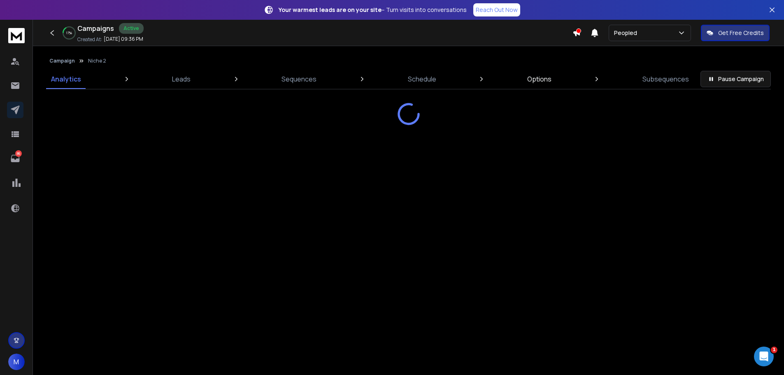
click at [527, 79] on link "Options" at bounding box center [540, 79] width 34 height 20
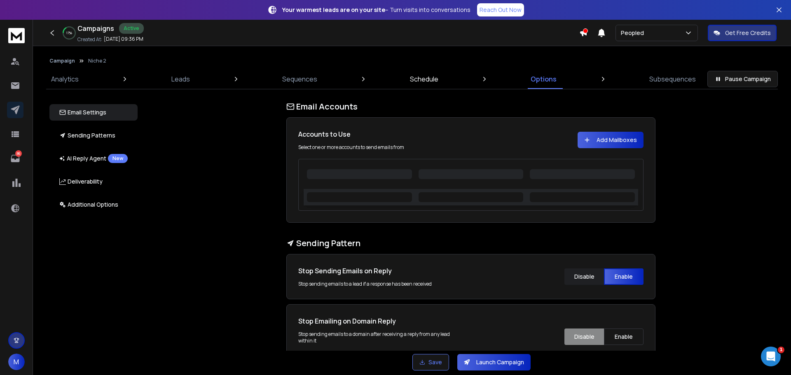
click at [432, 79] on p "Schedule" at bounding box center [424, 79] width 28 height 10
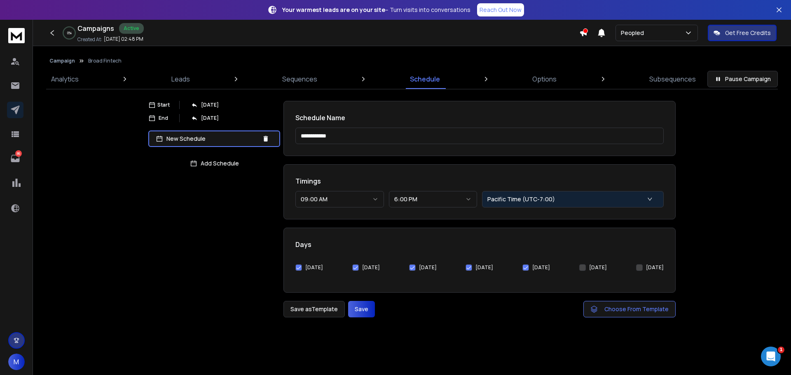
click at [535, 201] on p "Pacific Time (UTC-7:00)" at bounding box center [522, 199] width 71 height 8
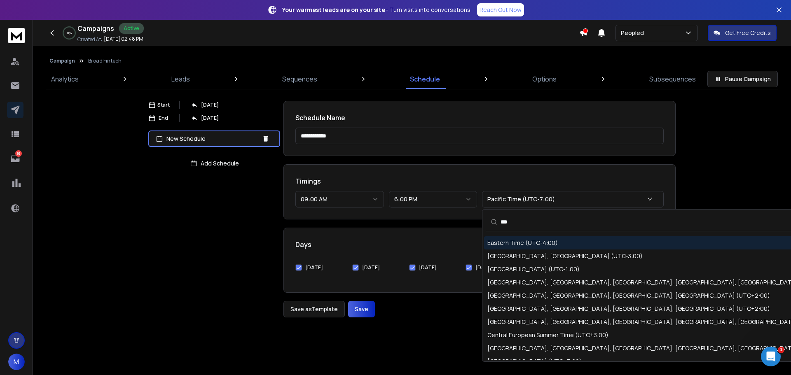
type input "***"
click at [521, 243] on div "Eastern Time (UTC-4:00)" at bounding box center [522, 243] width 70 height 8
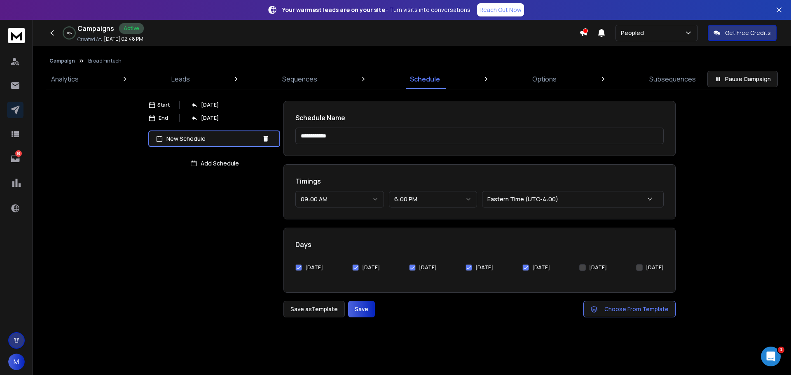
click at [364, 312] on button "Save" at bounding box center [361, 309] width 27 height 16
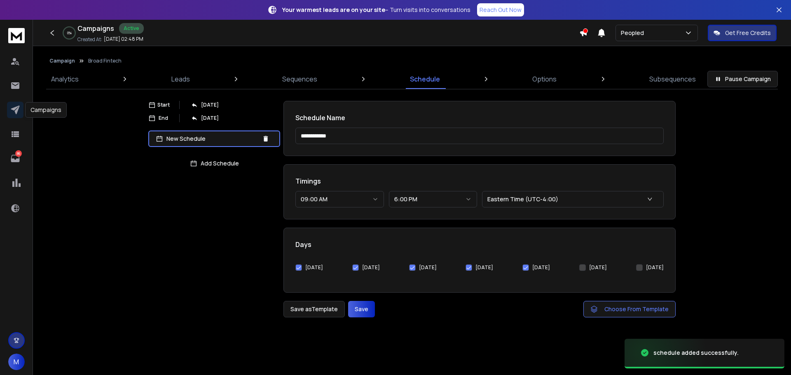
click at [15, 105] on icon at bounding box center [15, 110] width 10 height 10
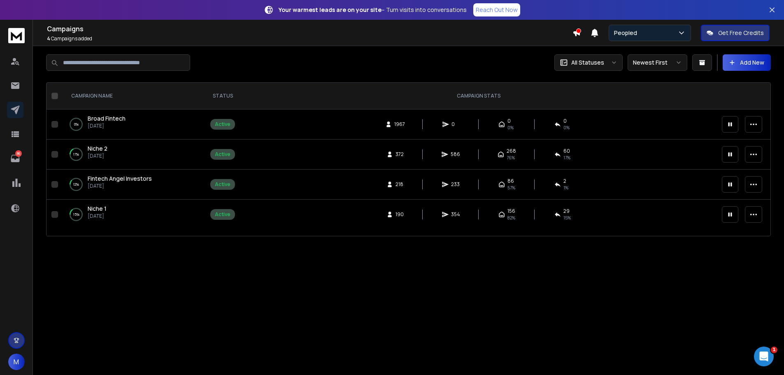
click at [634, 32] on p "Peopled" at bounding box center [627, 33] width 26 height 8
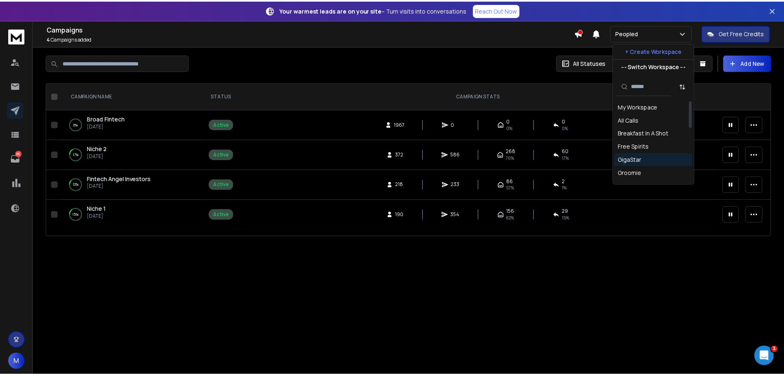
scroll to position [41, 0]
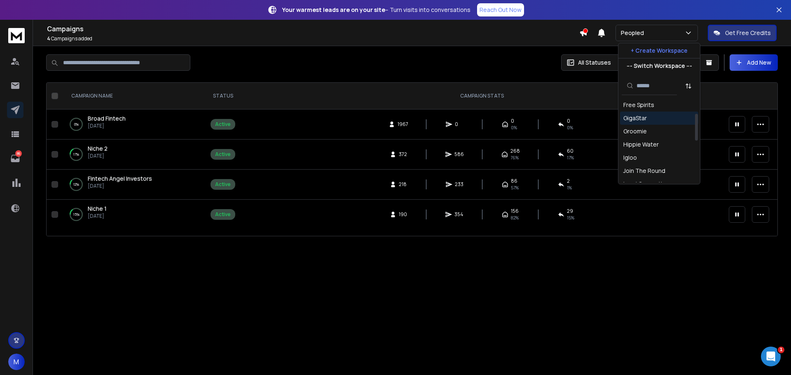
click at [639, 129] on div "Groomie" at bounding box center [634, 131] width 23 height 8
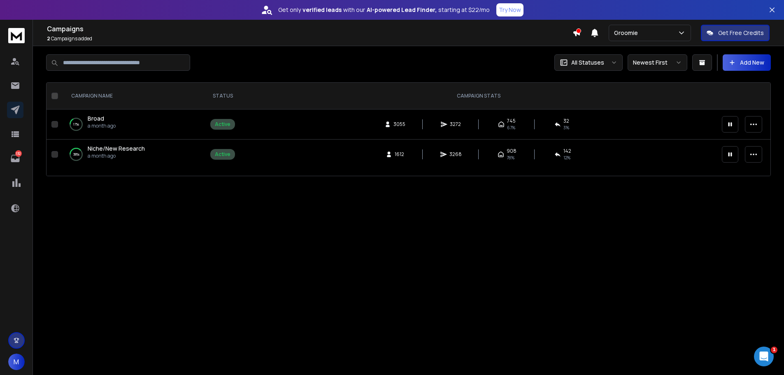
click at [320, 155] on div "1612 3268 908 78 % 142 12 %" at bounding box center [478, 154] width 467 height 13
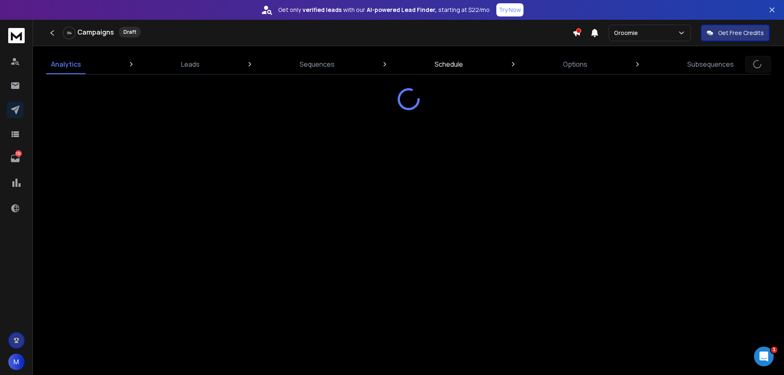
click at [454, 69] on p "Schedule" at bounding box center [449, 64] width 28 height 10
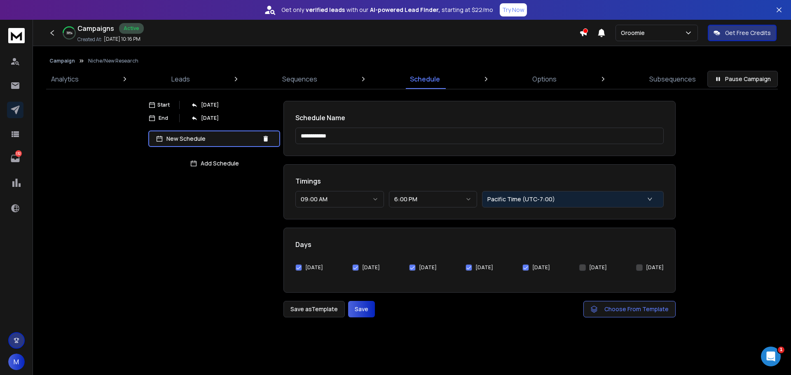
click at [540, 198] on p "Pacific Time (UTC-7:00)" at bounding box center [522, 199] width 71 height 8
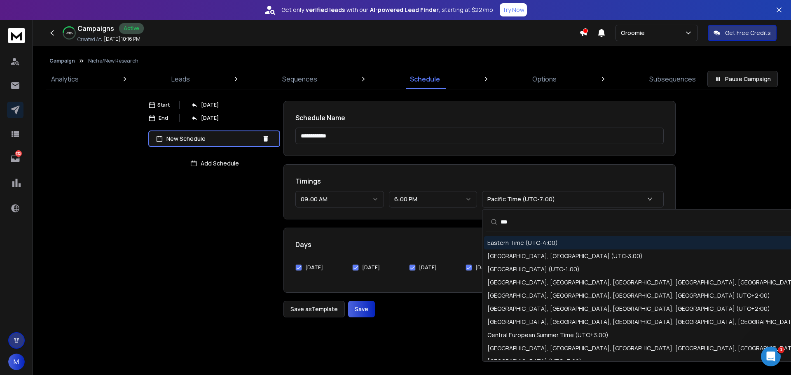
type input "***"
click at [525, 243] on div "Eastern Time (UTC-4:00)" at bounding box center [522, 243] width 70 height 8
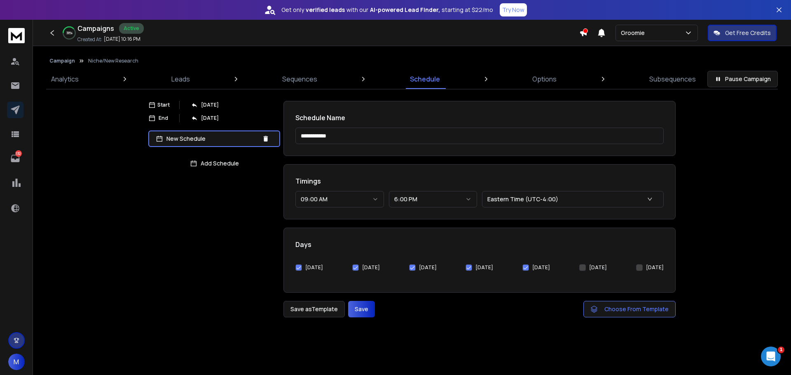
drag, startPoint x: 360, startPoint y: 313, endPoint x: 366, endPoint y: 313, distance: 5.4
click at [361, 313] on button "Save" at bounding box center [361, 309] width 27 height 16
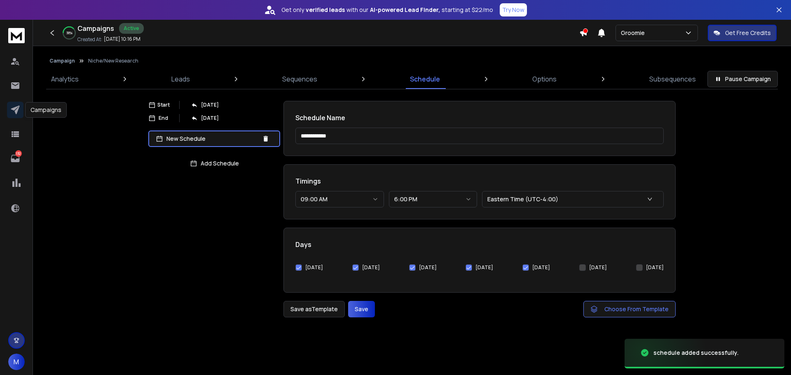
click at [14, 106] on icon at bounding box center [15, 110] width 10 height 10
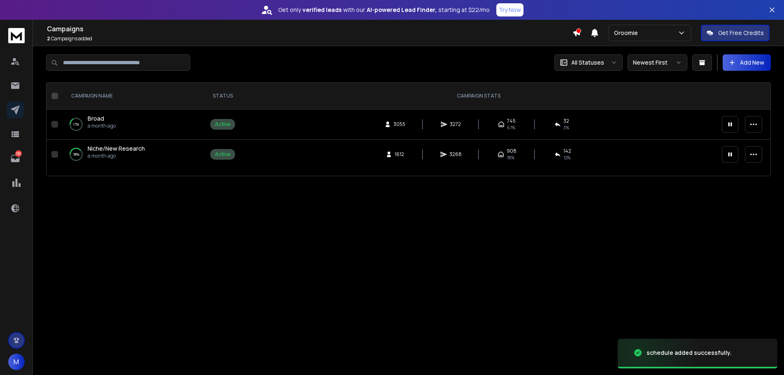
click at [245, 121] on div "3055 3272 745 67 % 32 3 %" at bounding box center [478, 124] width 467 height 13
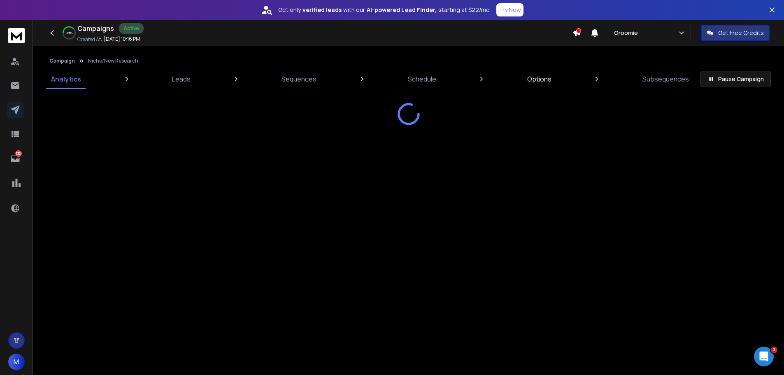
click at [552, 78] on p "Options" at bounding box center [539, 79] width 24 height 10
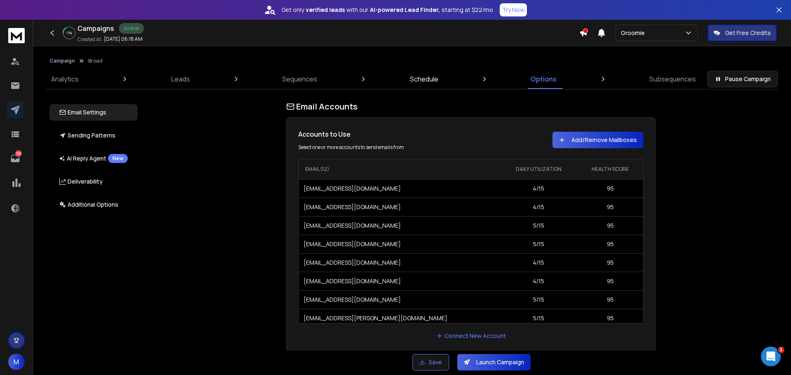
click at [429, 81] on p "Schedule" at bounding box center [424, 79] width 28 height 10
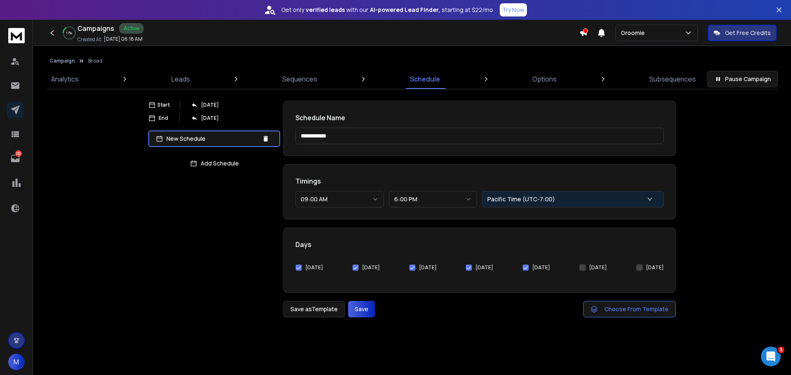
click at [526, 198] on p "Pacific Time (UTC-7:00)" at bounding box center [522, 199] width 71 height 8
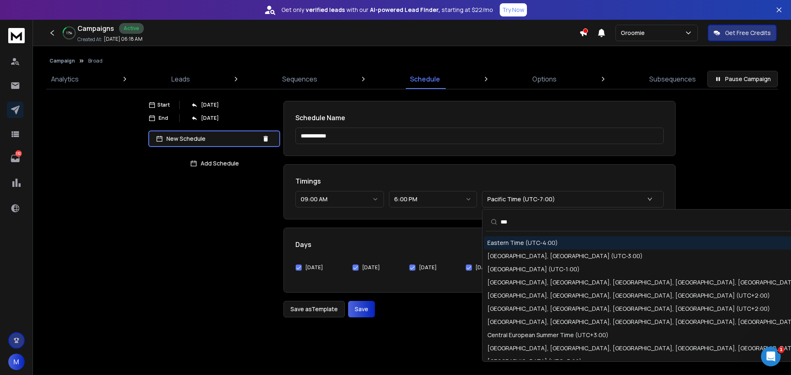
type input "***"
click at [511, 245] on div "Eastern Time (UTC-4:00)" at bounding box center [522, 243] width 70 height 8
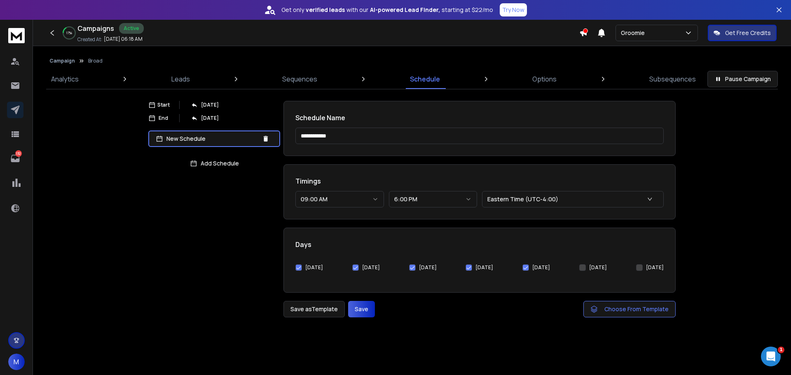
drag, startPoint x: 365, startPoint y: 309, endPoint x: 372, endPoint y: 310, distance: 6.7
click at [366, 310] on button "Save" at bounding box center [361, 309] width 27 height 16
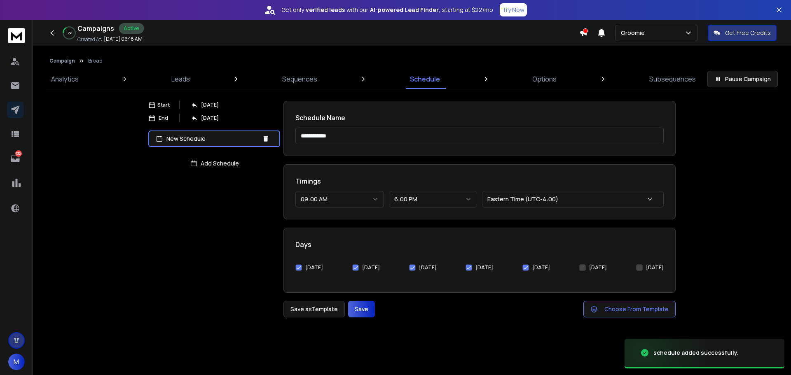
click at [177, 239] on div "**********" at bounding box center [411, 209] width 527 height 217
click at [15, 104] on link at bounding box center [15, 110] width 16 height 16
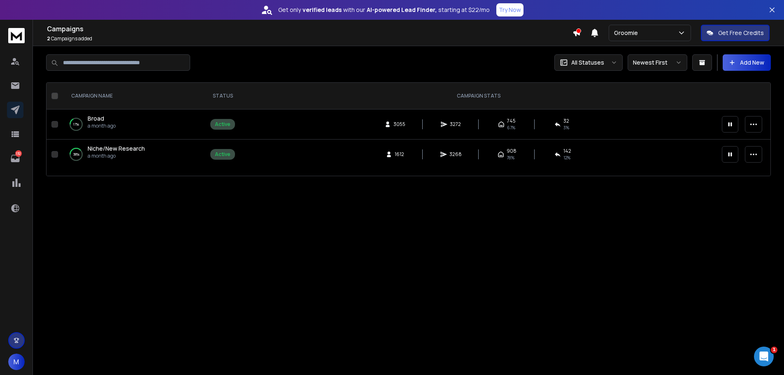
click at [13, 107] on icon at bounding box center [15, 110] width 10 height 10
click at [651, 33] on div "Groomie" at bounding box center [650, 33] width 72 height 8
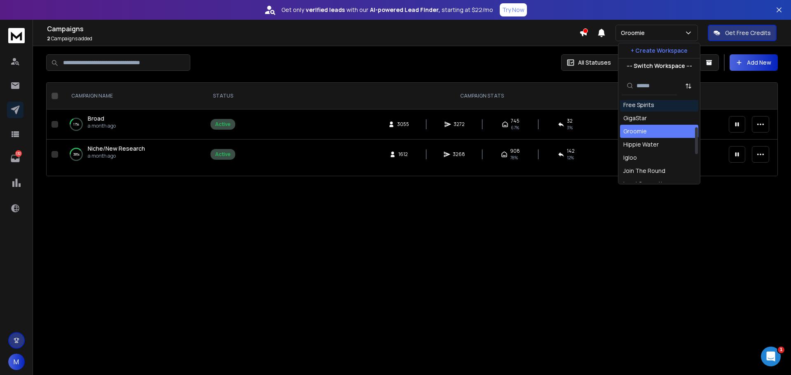
scroll to position [124, 0]
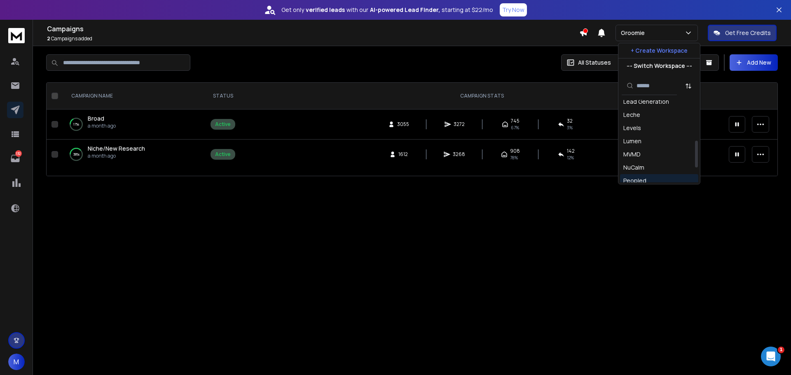
click at [475, 239] on div "Campaigns 2 Campaigns Added All Statuses Newest First Add New CAMPAIGN NAME STA…" at bounding box center [411, 241] width 731 height 375
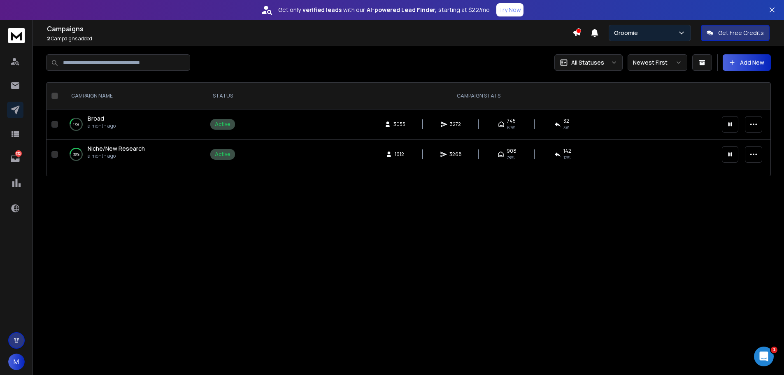
click at [648, 30] on div "Groomie" at bounding box center [650, 33] width 72 height 8
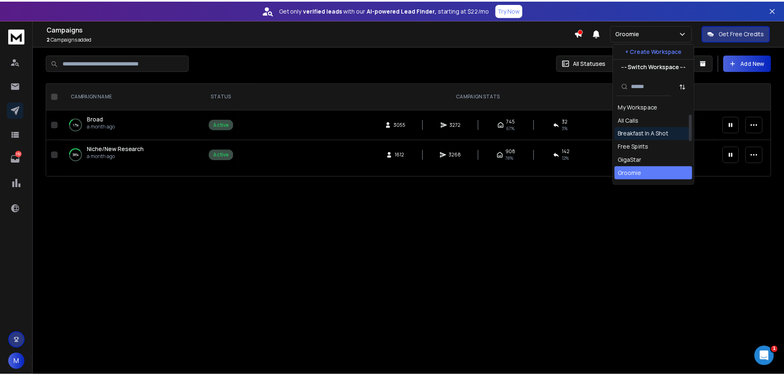
scroll to position [41, 0]
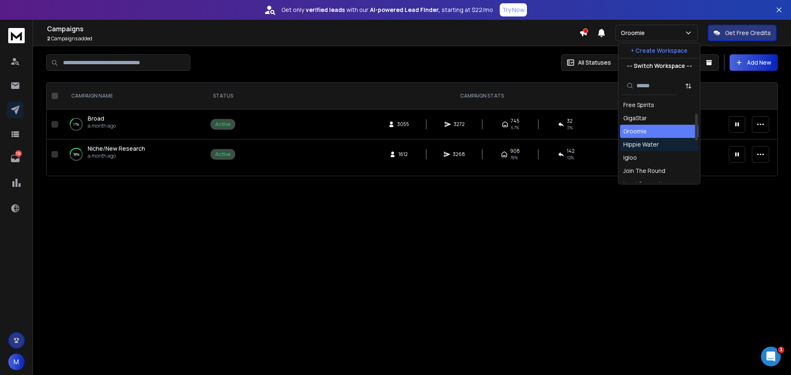
click at [649, 144] on div "Hippie Water" at bounding box center [640, 144] width 35 height 8
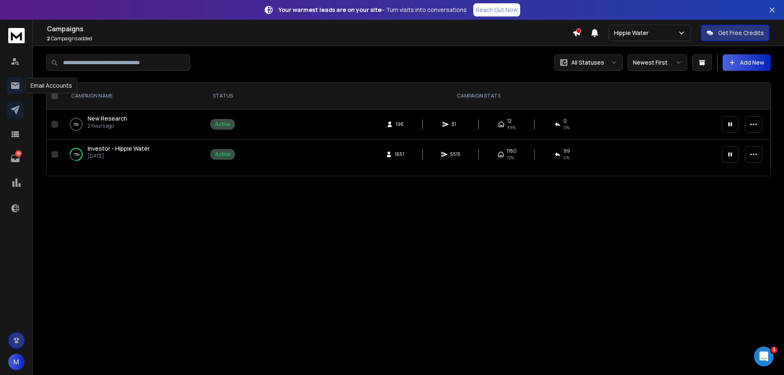
click at [18, 87] on icon at bounding box center [15, 85] width 8 height 7
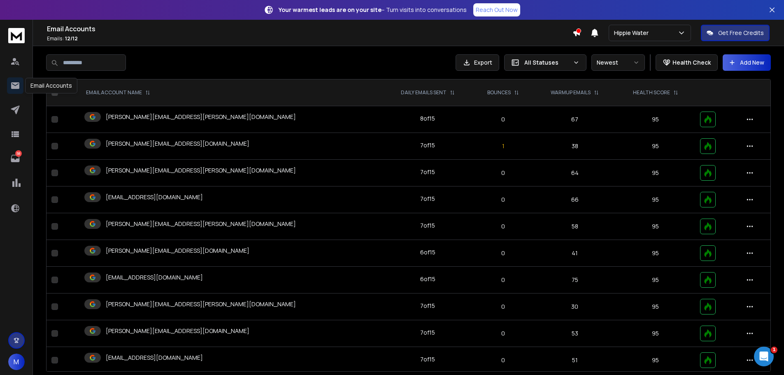
click at [13, 90] on link at bounding box center [15, 85] width 16 height 16
click at [14, 112] on icon at bounding box center [15, 110] width 10 height 10
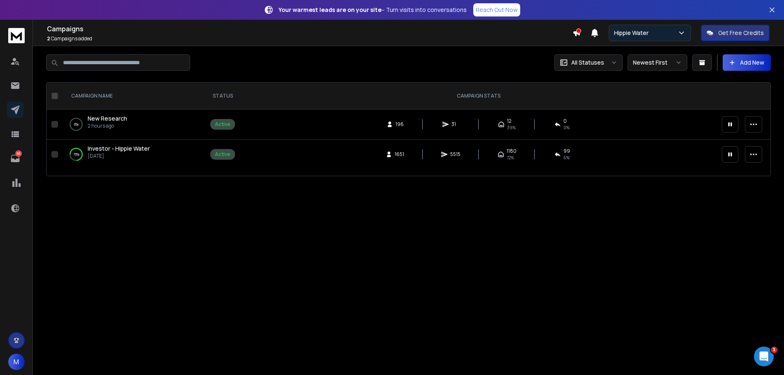
click at [637, 28] on button "Hippie Water" at bounding box center [650, 33] width 82 height 16
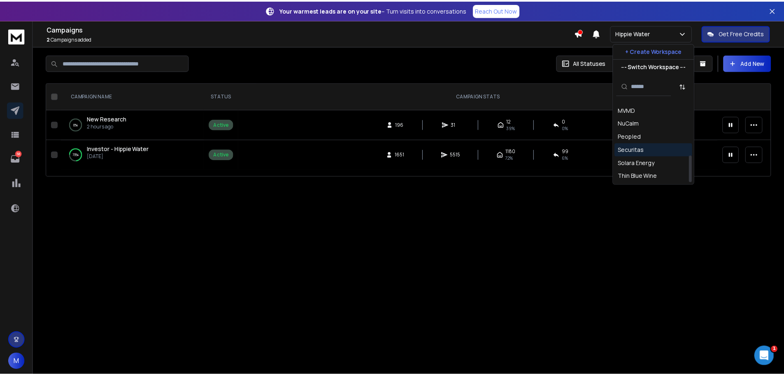
scroll to position [127, 0]
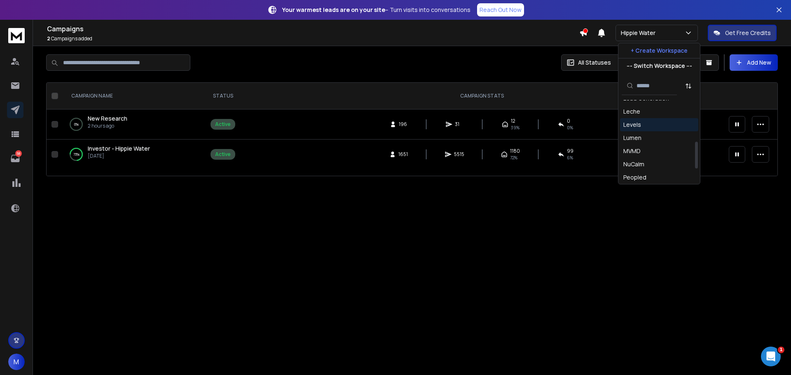
click at [653, 129] on div "Levels" at bounding box center [659, 124] width 78 height 13
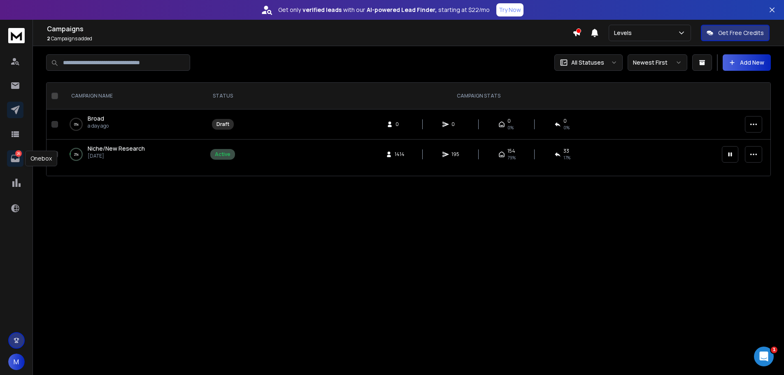
click at [12, 157] on icon at bounding box center [15, 159] width 10 height 10
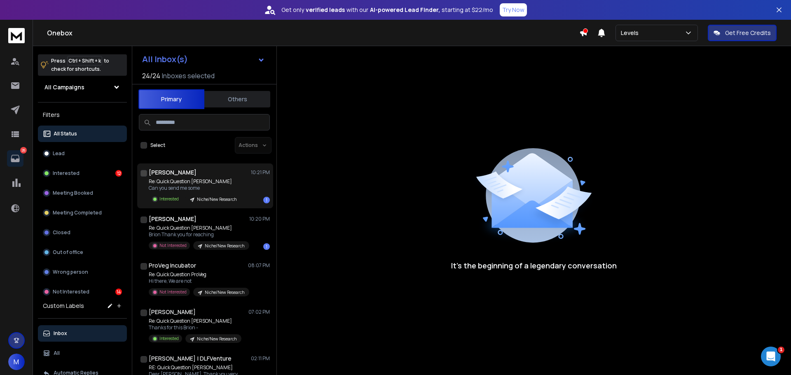
click at [224, 182] on p "Re: Quick Question [PERSON_NAME]" at bounding box center [195, 181] width 93 height 7
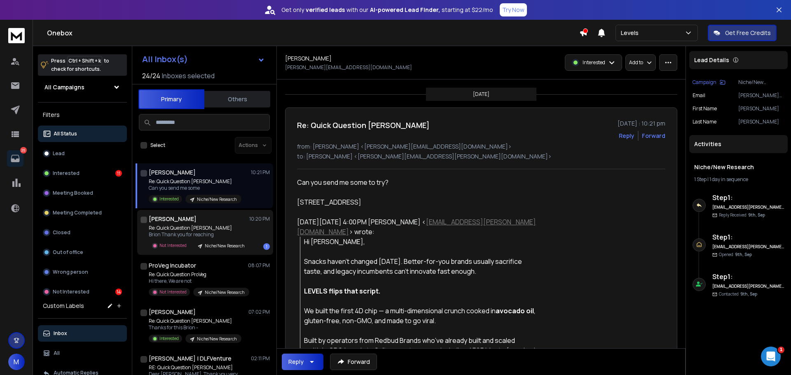
click at [223, 229] on p "Re: Quick Question [PERSON_NAME]" at bounding box center [198, 228] width 99 height 7
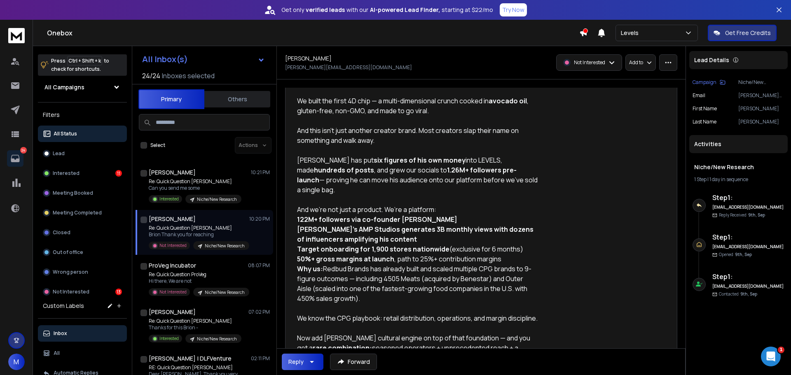
scroll to position [453, 0]
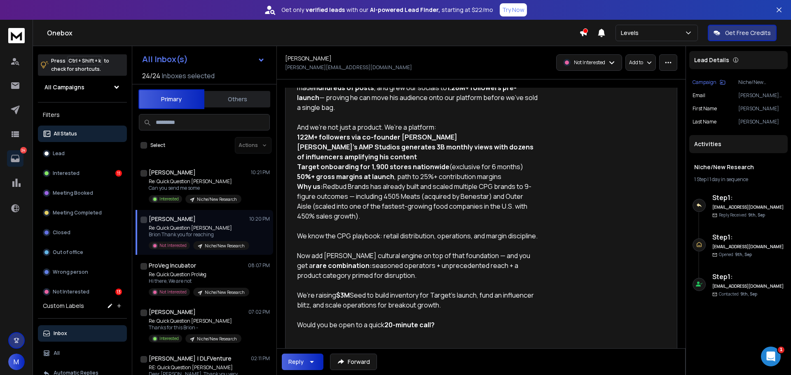
drag, startPoint x: 491, startPoint y: 246, endPoint x: 465, endPoint y: 236, distance: 27.6
click at [465, 241] on div at bounding box center [417, 246] width 240 height 10
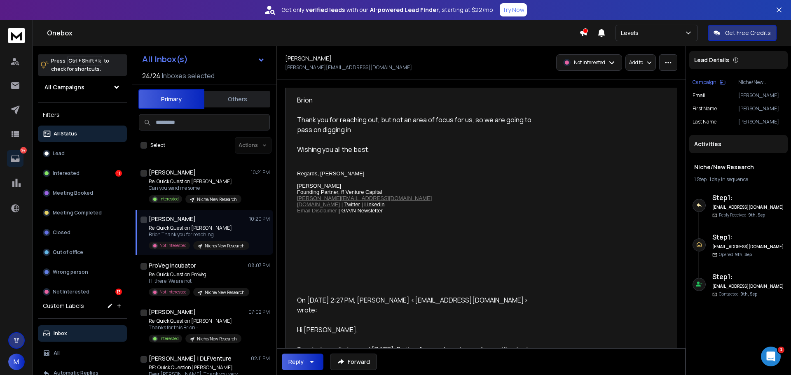
scroll to position [0, 0]
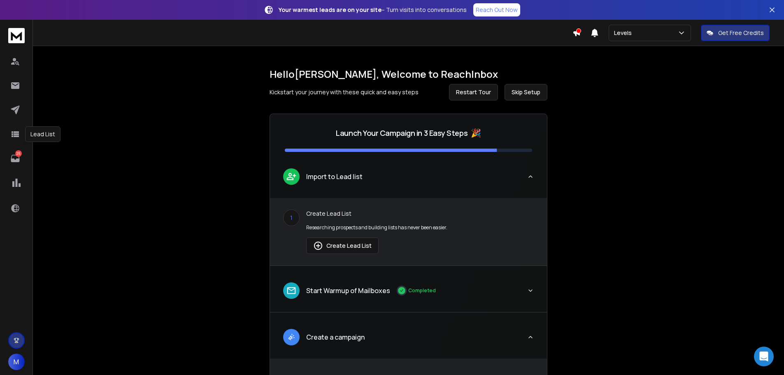
click at [14, 145] on div "25" at bounding box center [16, 136] width 19 height 166
click at [16, 156] on p "25" at bounding box center [18, 153] width 7 height 7
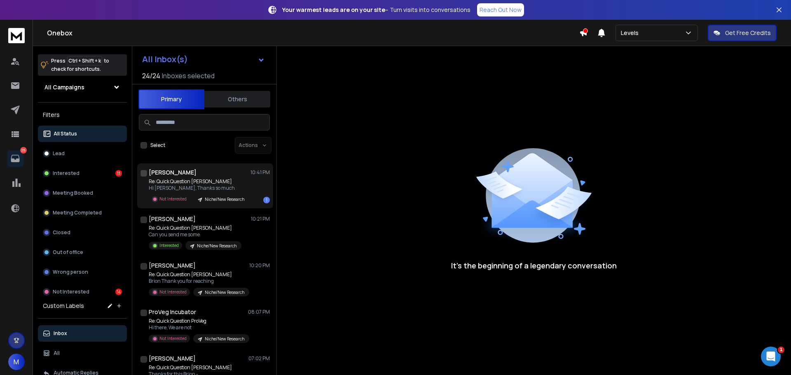
click at [206, 179] on p "Re: Quick Question [PERSON_NAME]" at bounding box center [198, 181] width 99 height 7
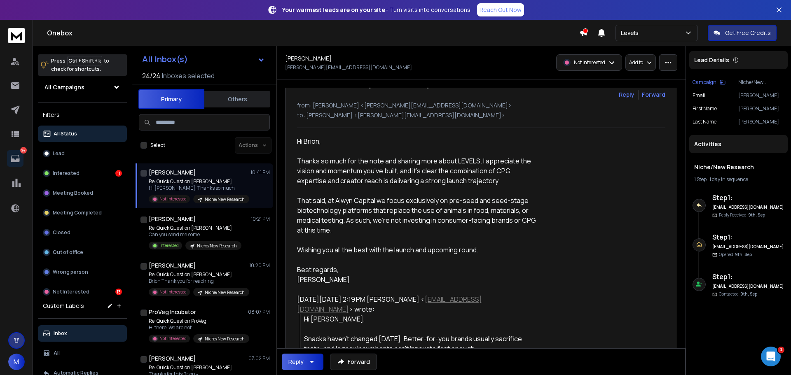
scroll to position [82, 0]
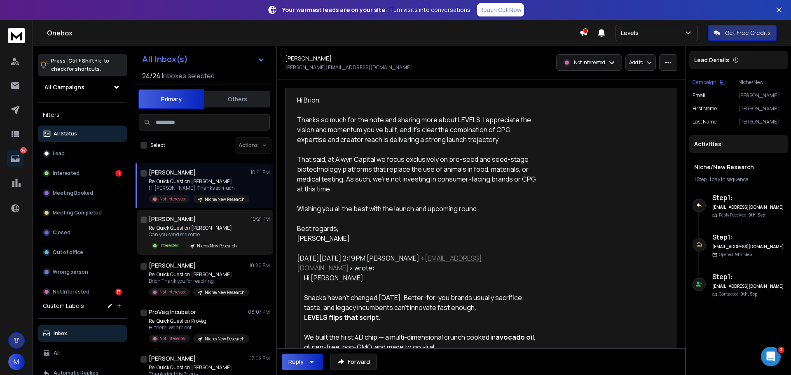
click at [212, 226] on p "Re: Quick Question [PERSON_NAME]" at bounding box center [195, 228] width 93 height 7
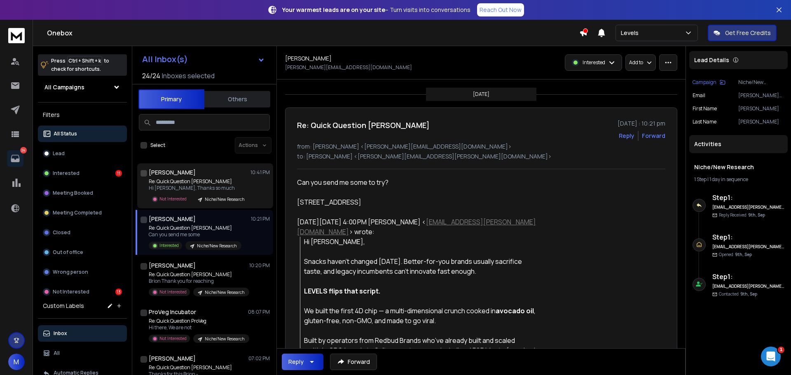
click at [195, 180] on p "Re: Quick Question [PERSON_NAME]" at bounding box center [198, 181] width 99 height 7
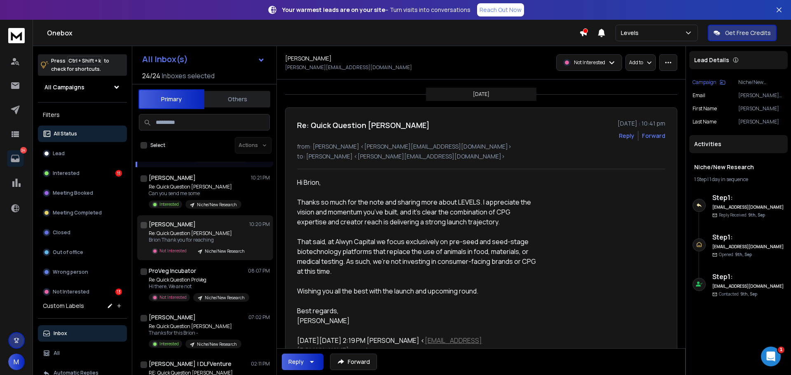
scroll to position [0, 0]
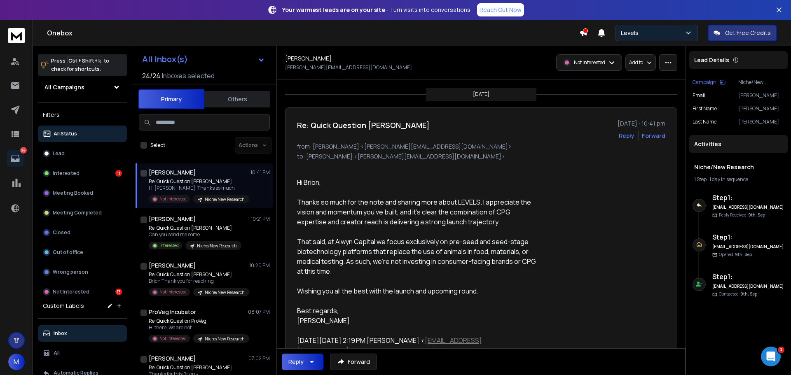
click at [651, 39] on button "Levels" at bounding box center [656, 33] width 82 height 16
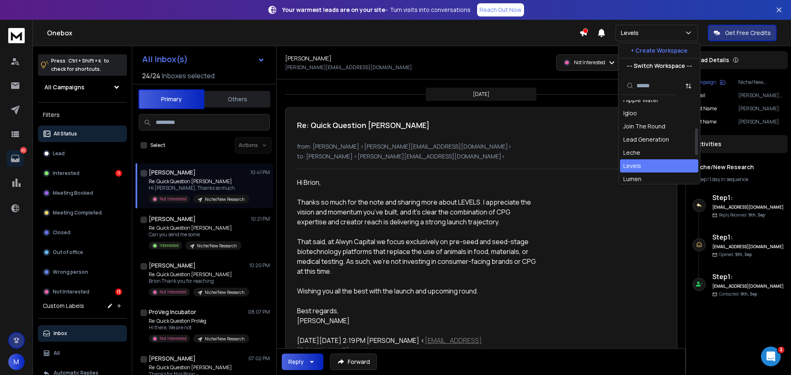
scroll to position [44, 0]
click at [656, 139] on div "Hippie Water" at bounding box center [640, 141] width 35 height 8
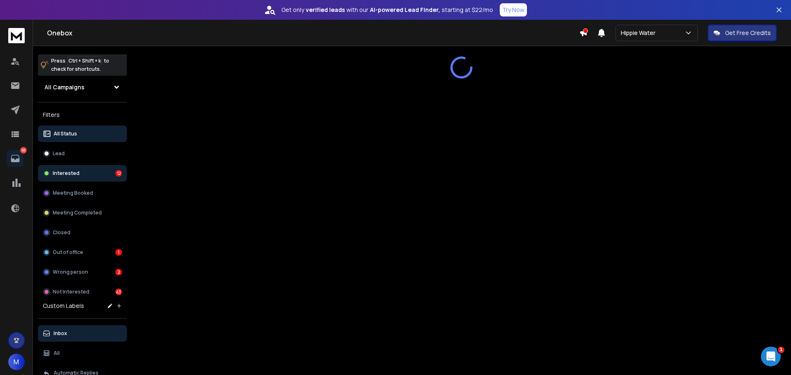
click at [71, 175] on p "Interested" at bounding box center [66, 173] width 27 height 7
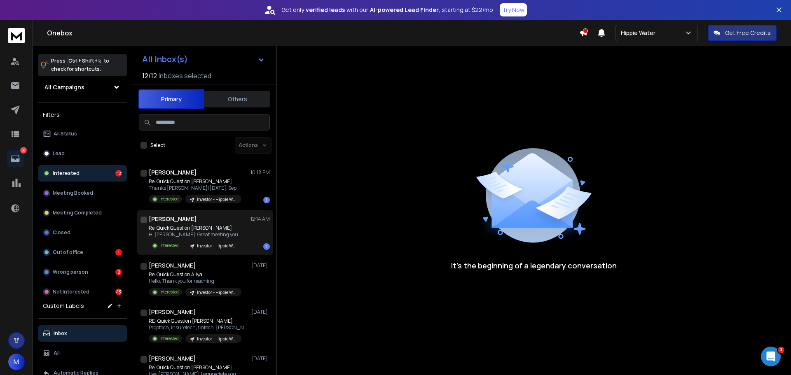
click at [254, 231] on div "Re: Quick Question [PERSON_NAME] Hi [PERSON_NAME], Great meeting you Interested…" at bounding box center [209, 237] width 121 height 25
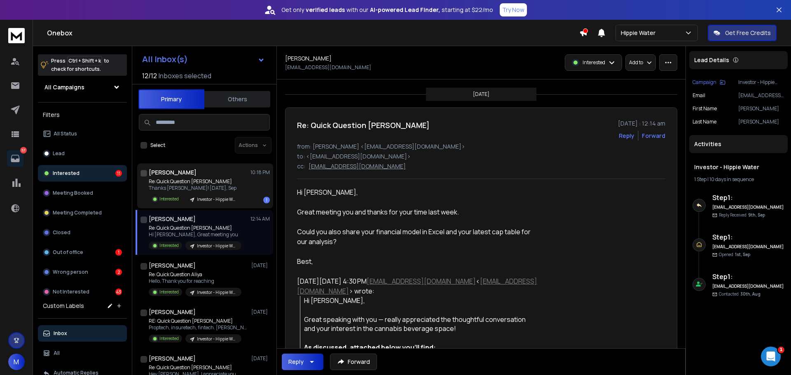
click at [223, 182] on p "Re: Quick Question [PERSON_NAME]" at bounding box center [195, 181] width 93 height 7
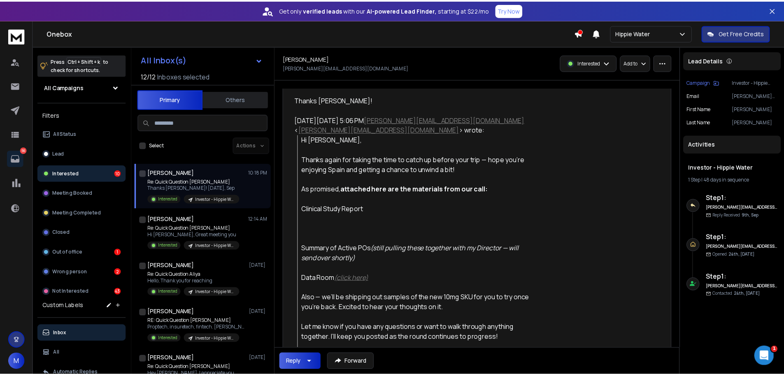
scroll to position [41, 0]
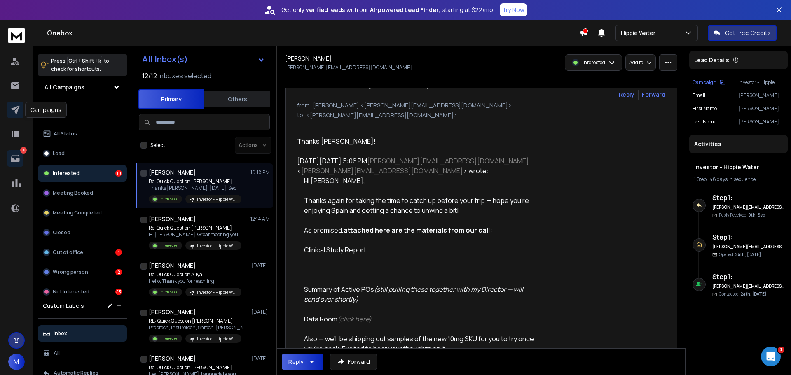
click at [16, 112] on icon at bounding box center [15, 109] width 9 height 9
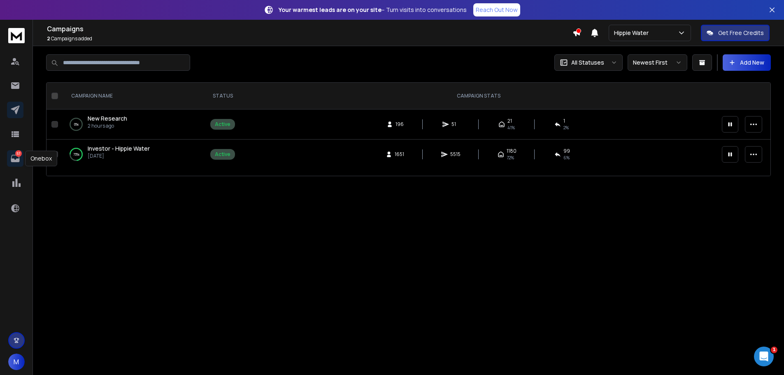
click at [19, 159] on icon at bounding box center [15, 158] width 9 height 7
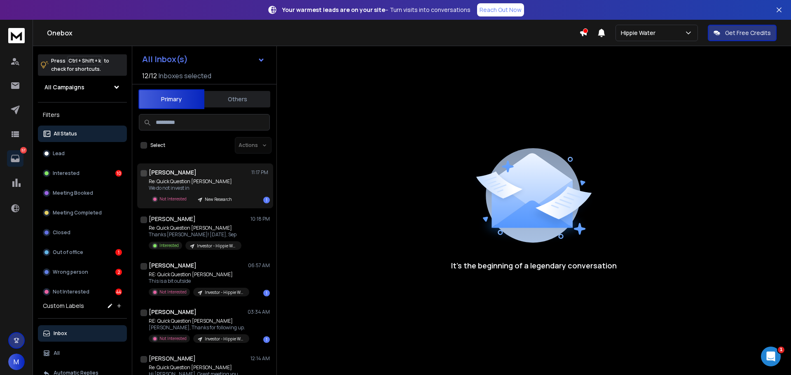
click at [222, 183] on p "Re: Quick Question [PERSON_NAME]" at bounding box center [193, 181] width 88 height 7
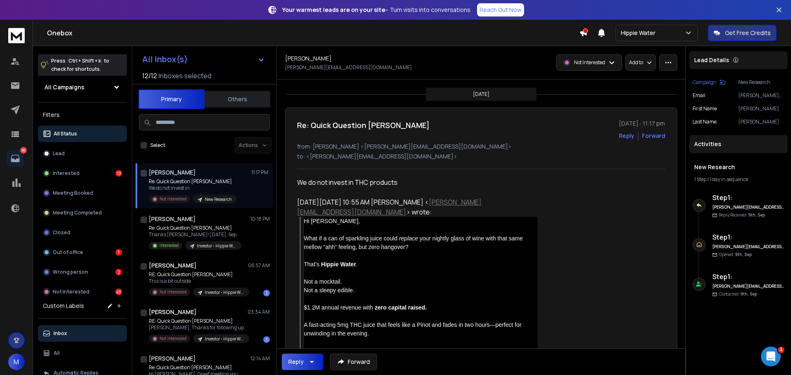
scroll to position [82, 0]
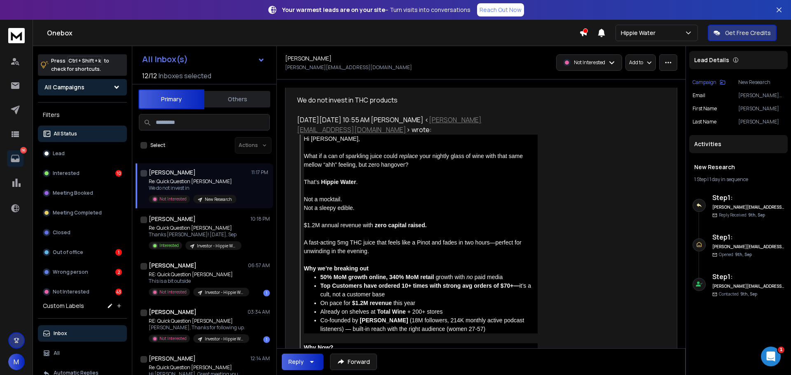
click at [79, 93] on button "All Campaigns" at bounding box center [82, 87] width 89 height 16
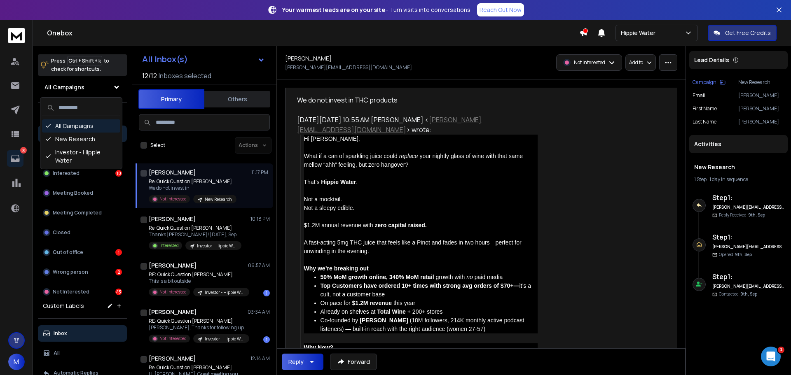
click at [79, 128] on div "All Campaigns" at bounding box center [81, 125] width 78 height 13
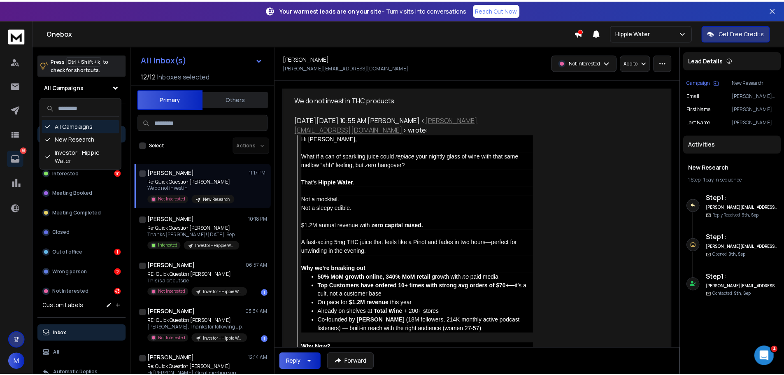
scroll to position [0, 0]
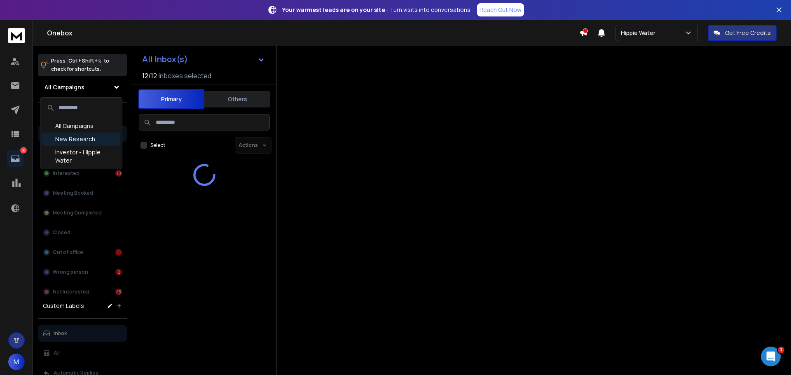
click at [74, 140] on div "New Research" at bounding box center [81, 139] width 78 height 13
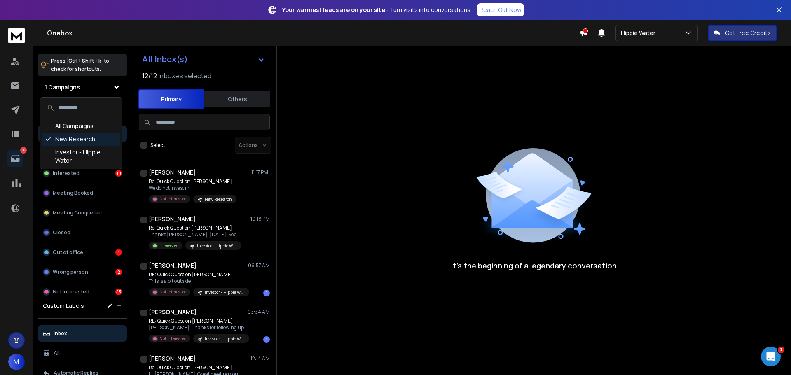
click at [74, 140] on div "New Research" at bounding box center [81, 139] width 78 height 13
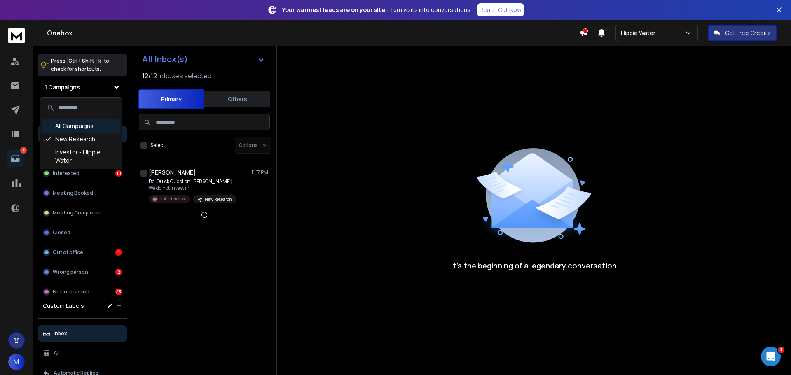
click at [79, 124] on div "All Campaigns" at bounding box center [81, 125] width 78 height 13
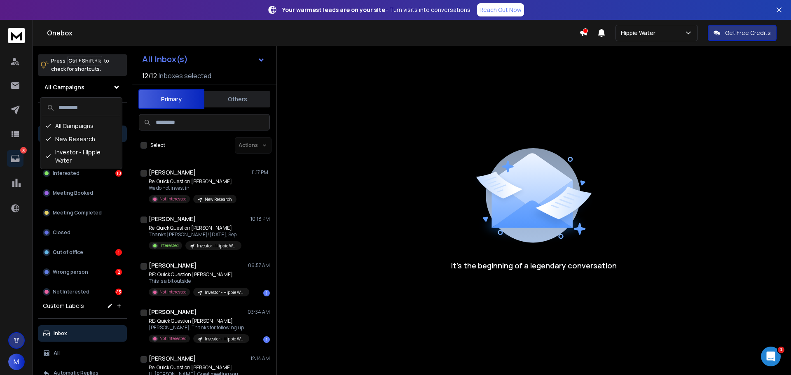
click at [351, 186] on div "It’s the beginning of a legendary conversation" at bounding box center [534, 205] width 514 height 319
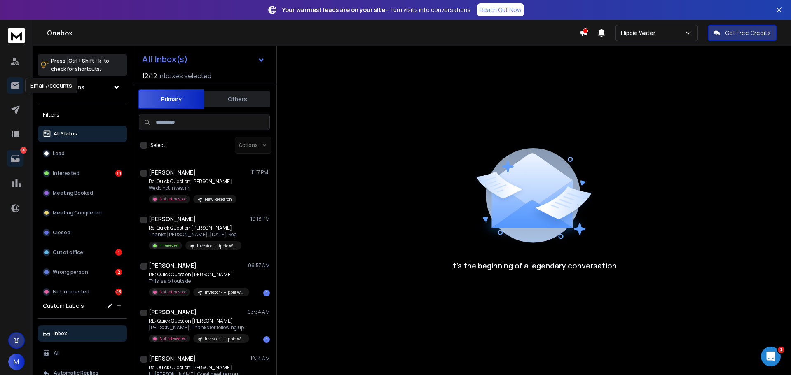
click at [19, 88] on icon at bounding box center [15, 85] width 8 height 7
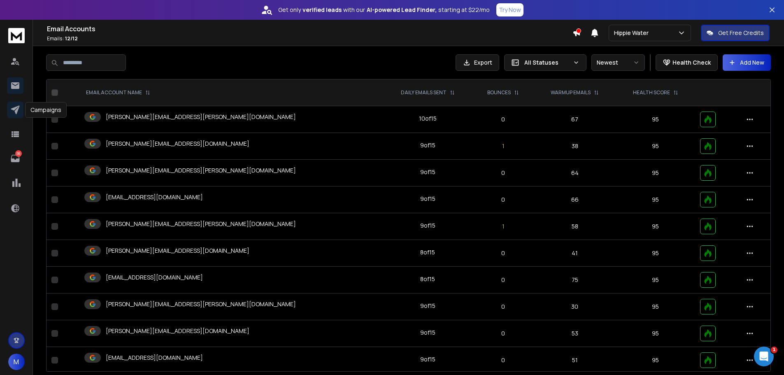
click at [10, 110] on icon at bounding box center [15, 110] width 10 height 10
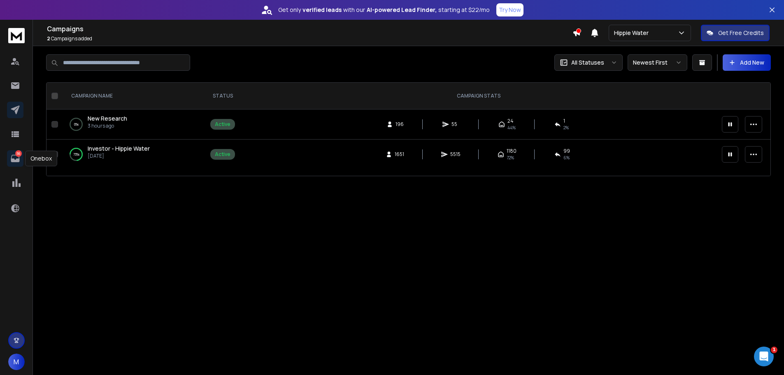
click at [16, 159] on icon at bounding box center [15, 159] width 10 height 10
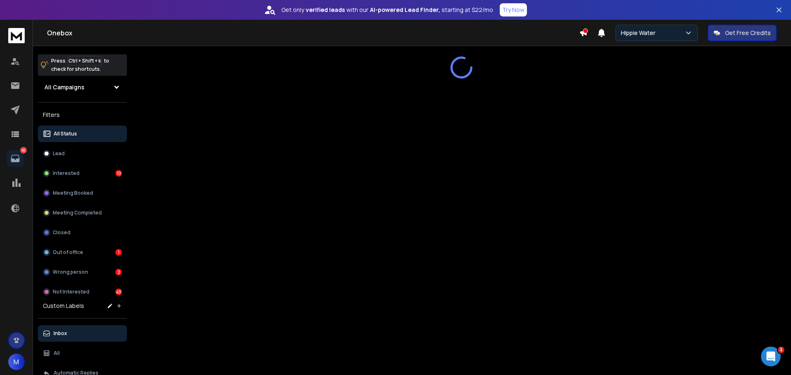
click at [655, 33] on p "Hippie Water" at bounding box center [640, 33] width 38 height 8
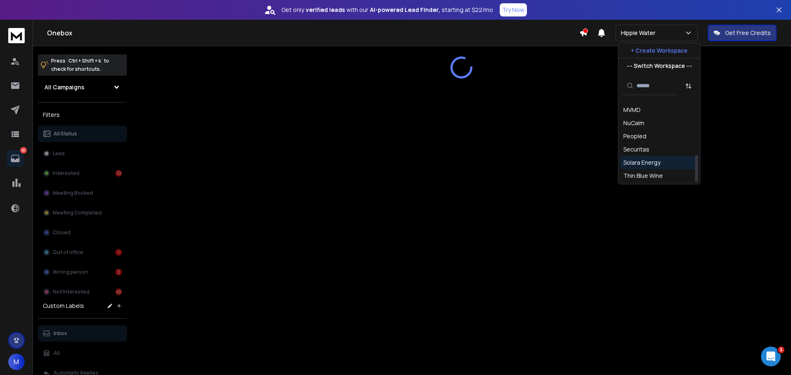
scroll to position [86, 0]
click at [649, 165] on div "Levels" at bounding box center [659, 165] width 78 height 13
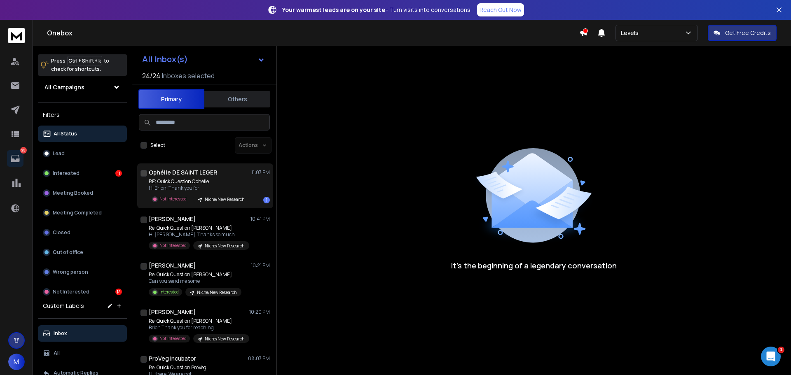
click at [223, 179] on p "RE: Quick Question Ophélie" at bounding box center [198, 181] width 99 height 7
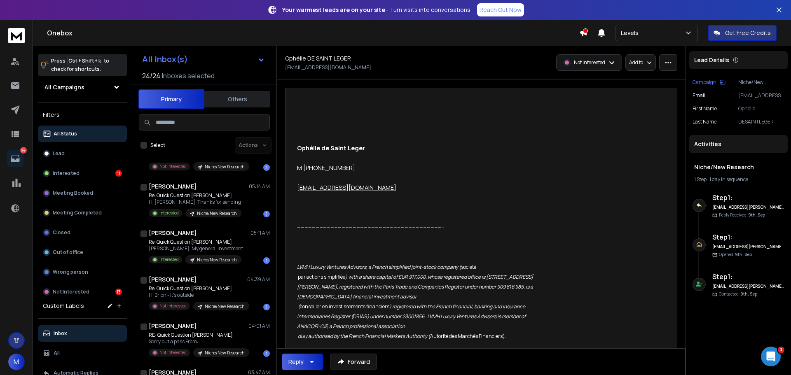
scroll to position [659, 0]
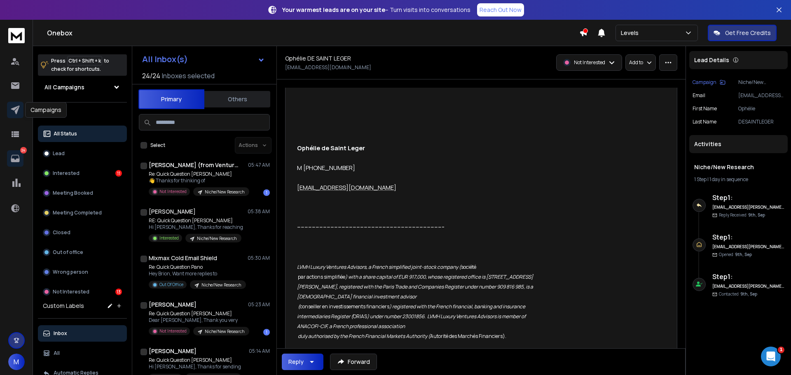
click at [15, 111] on icon at bounding box center [15, 109] width 9 height 9
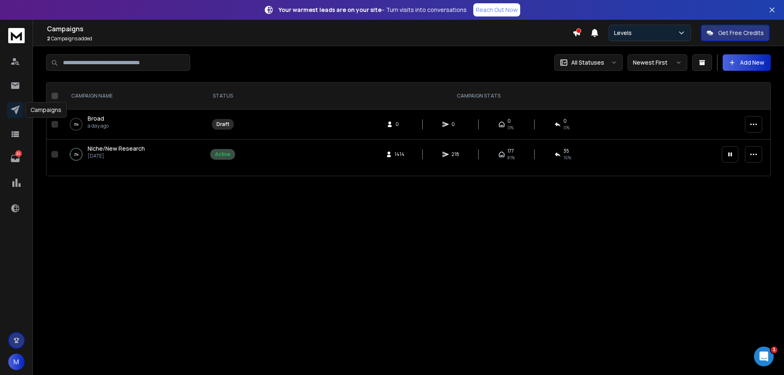
click at [661, 33] on div "Levels" at bounding box center [650, 33] width 72 height 8
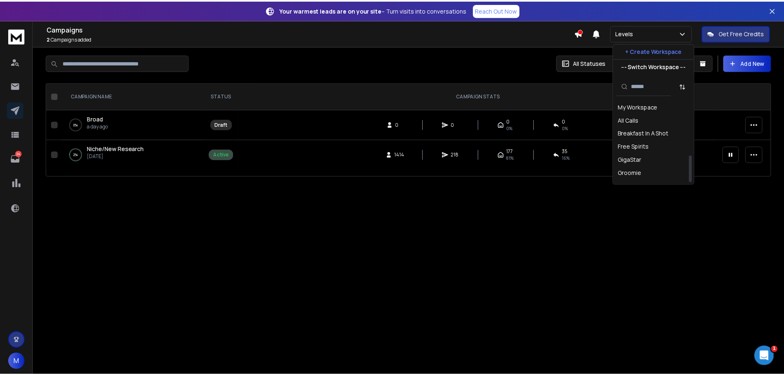
scroll to position [168, 0]
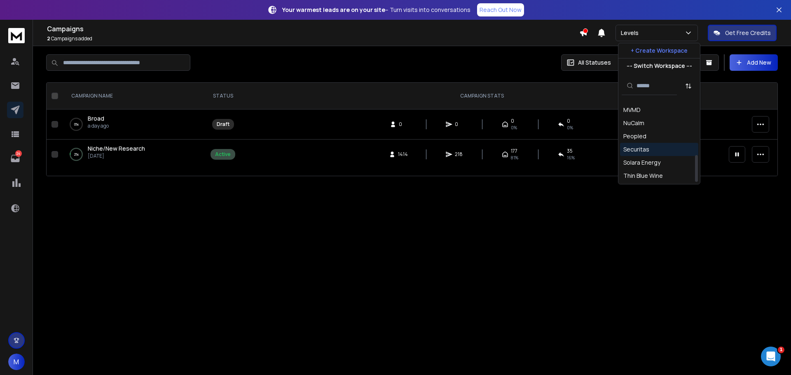
click at [647, 151] on div "Securitas" at bounding box center [636, 149] width 26 height 8
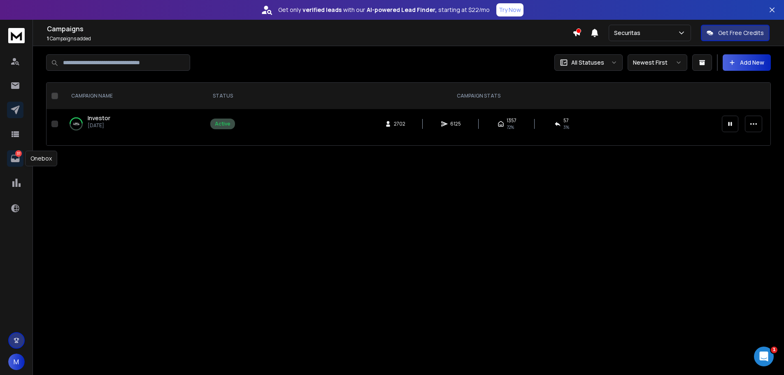
click at [15, 156] on icon at bounding box center [15, 159] width 10 height 10
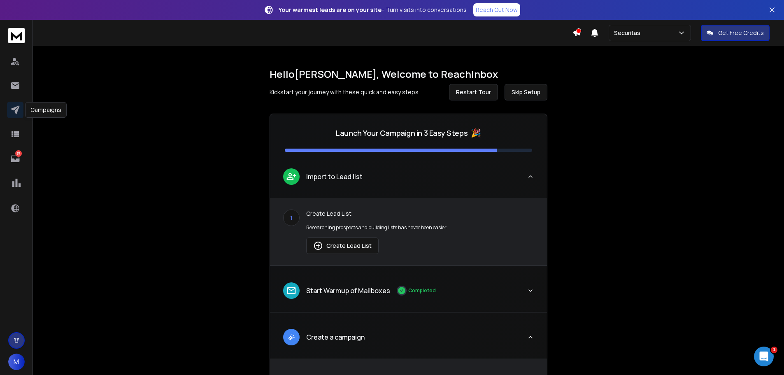
click at [18, 112] on icon at bounding box center [15, 110] width 10 height 10
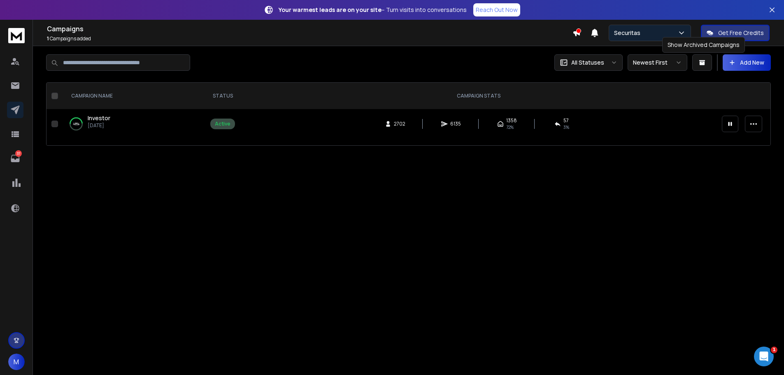
click at [644, 29] on p "Securitas" at bounding box center [629, 33] width 30 height 8
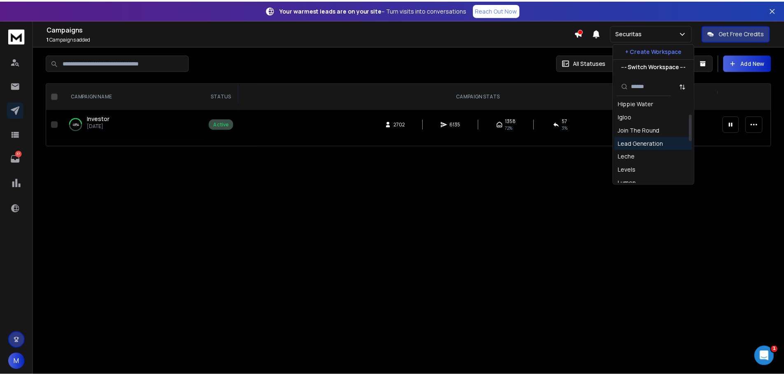
scroll to position [41, 0]
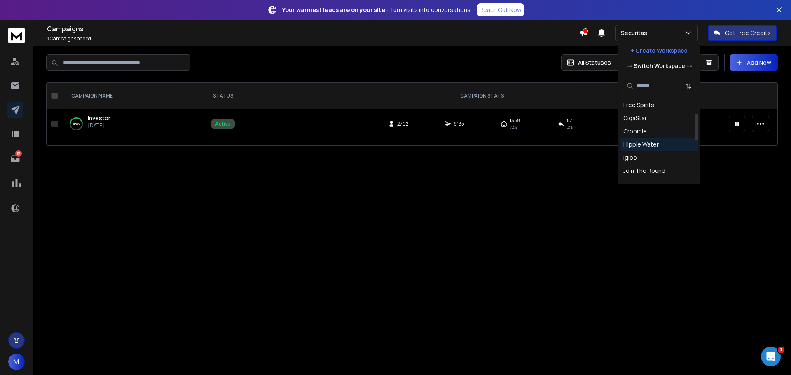
click at [654, 143] on div "Hippie Water" at bounding box center [640, 144] width 35 height 8
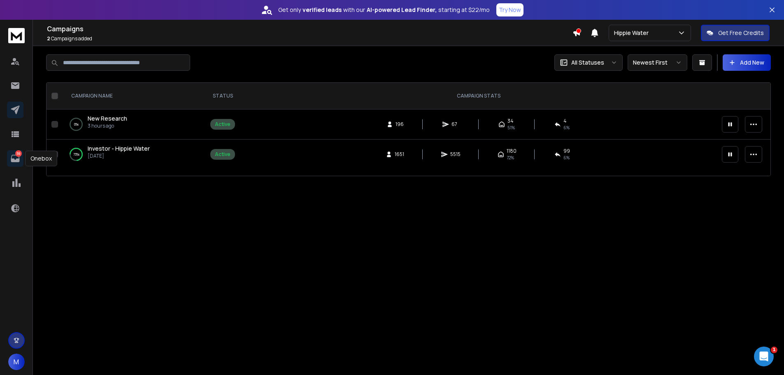
click at [17, 158] on icon at bounding box center [15, 159] width 10 height 10
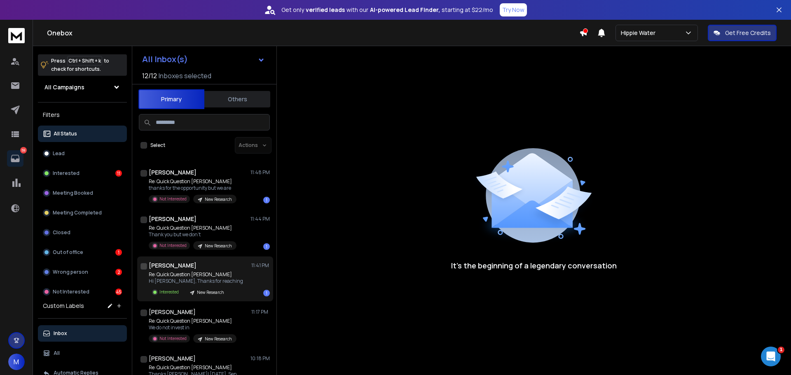
click at [238, 276] on div "Re: Quick Question [PERSON_NAME] Hi [PERSON_NAME], Thanks for reaching Interest…" at bounding box center [209, 283] width 121 height 25
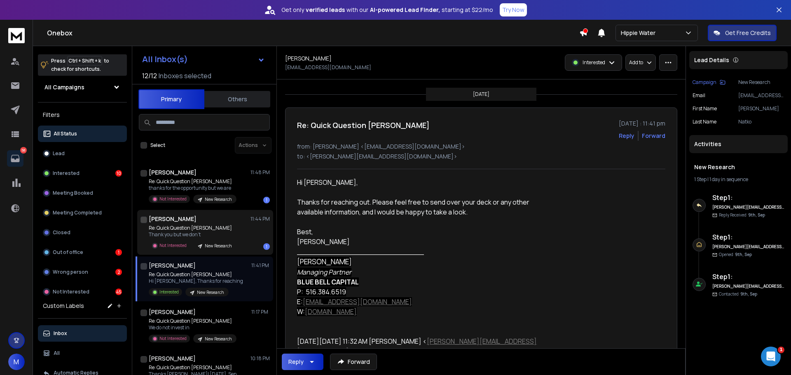
click at [228, 225] on p "Re: Quick Question [PERSON_NAME]" at bounding box center [193, 228] width 88 height 7
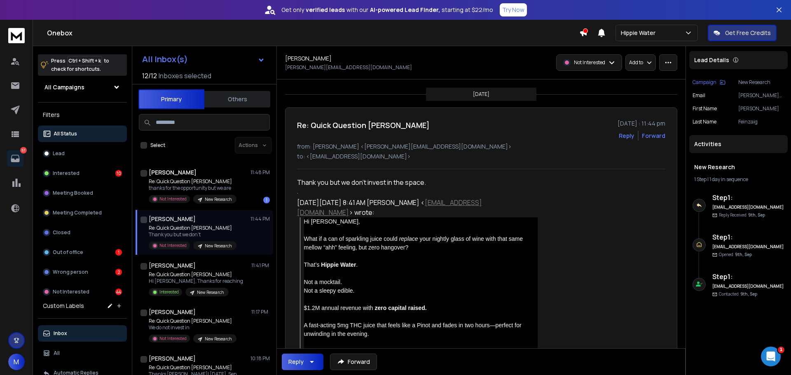
scroll to position [82, 0]
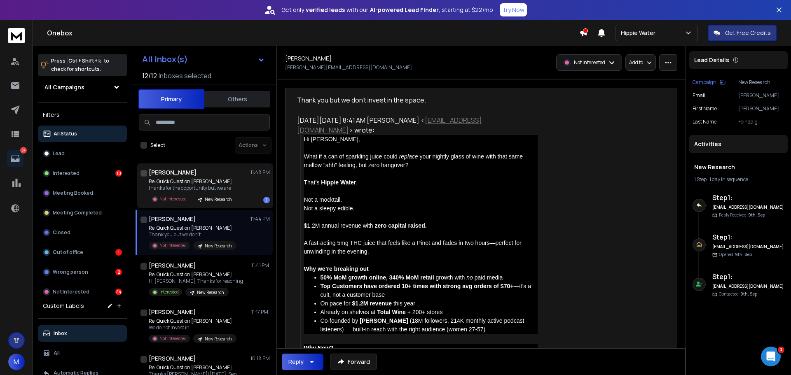
click at [220, 184] on p "Re: Quick Question [PERSON_NAME]" at bounding box center [193, 181] width 88 height 7
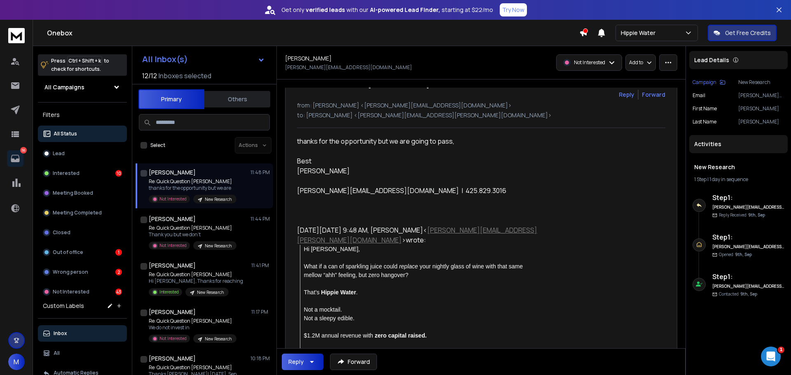
scroll to position [0, 0]
